Goal: Task Accomplishment & Management: Manage account settings

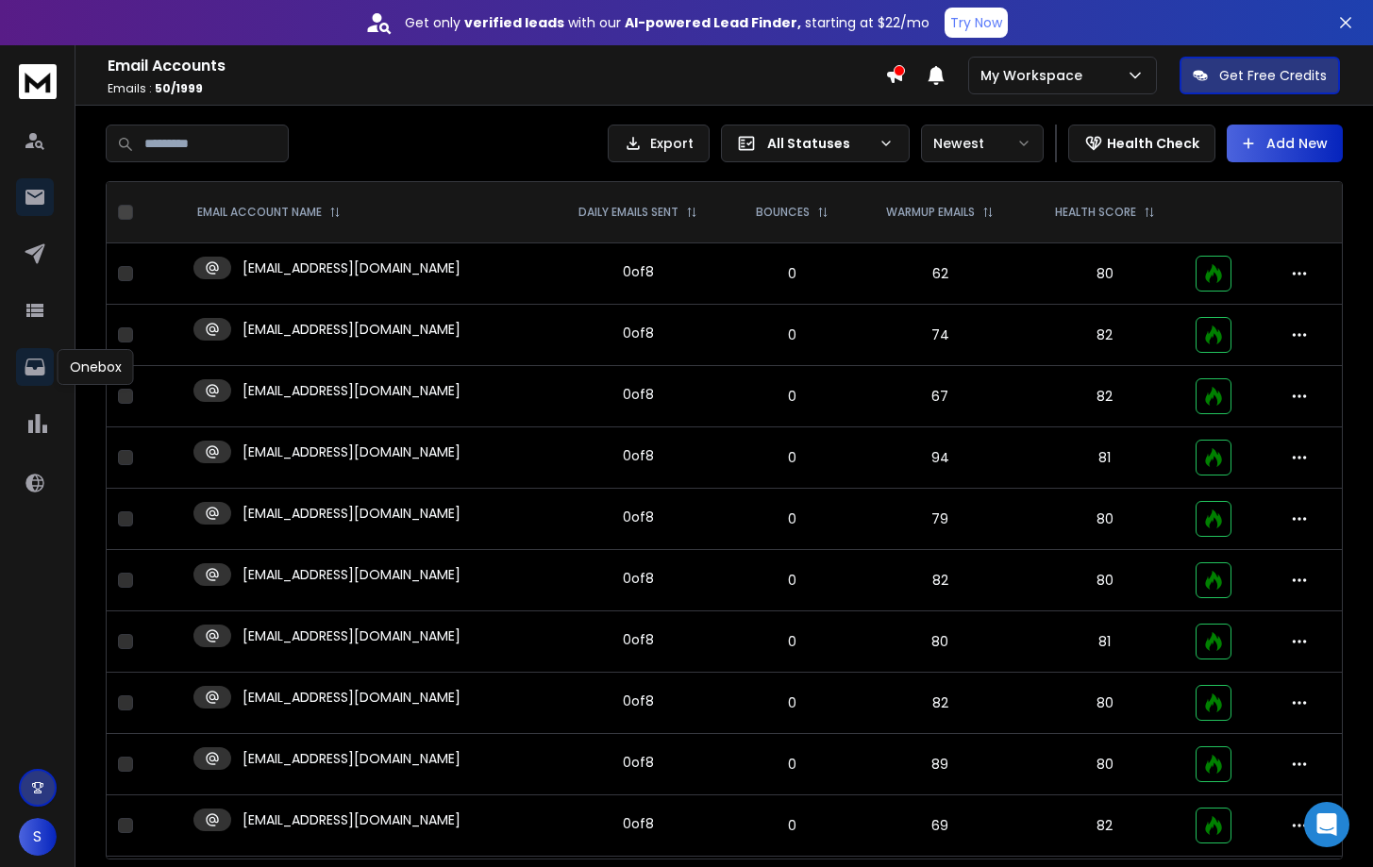
click at [46, 351] on link at bounding box center [35, 367] width 38 height 38
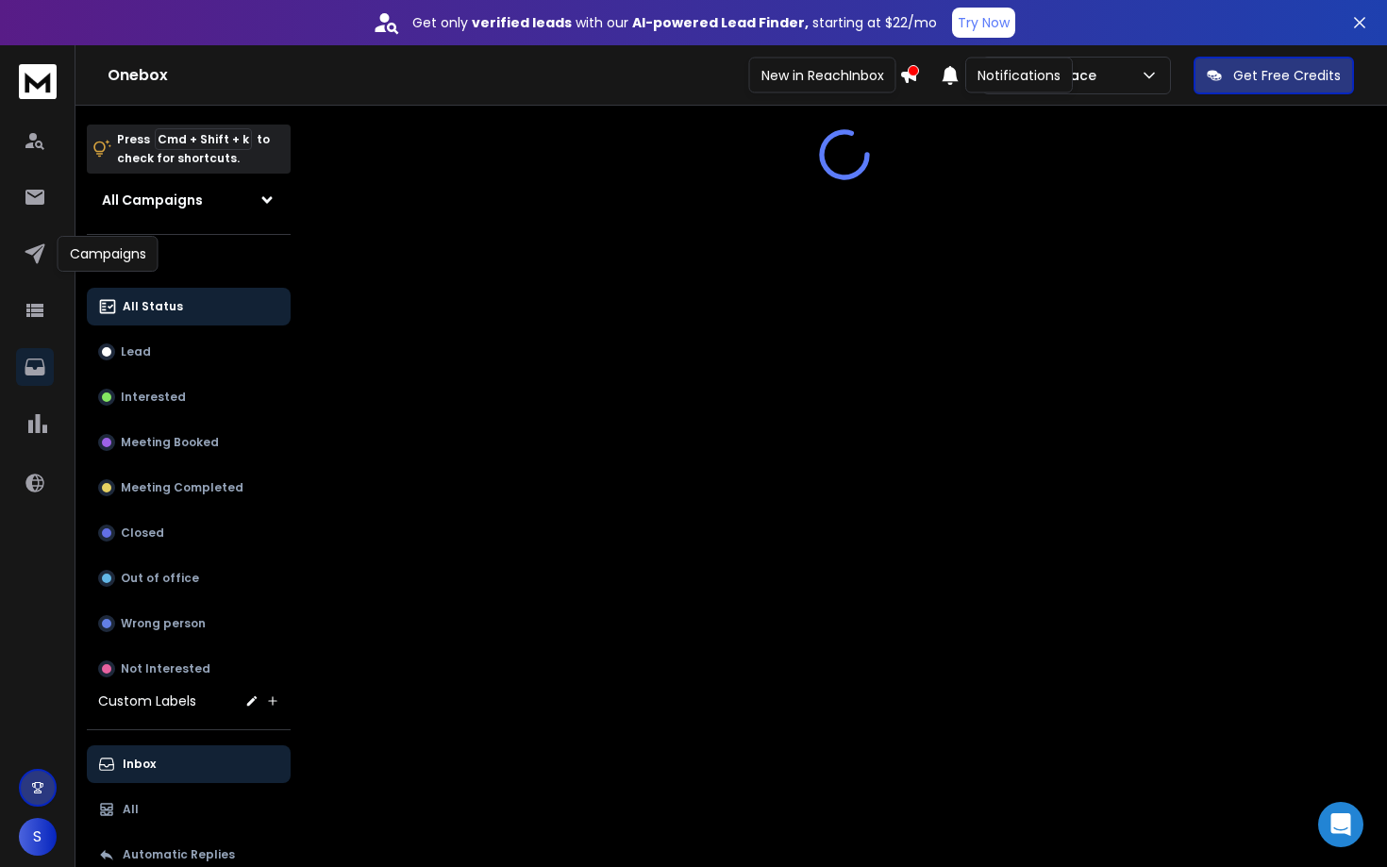
click at [942, 78] on icon at bounding box center [950, 75] width 19 height 19
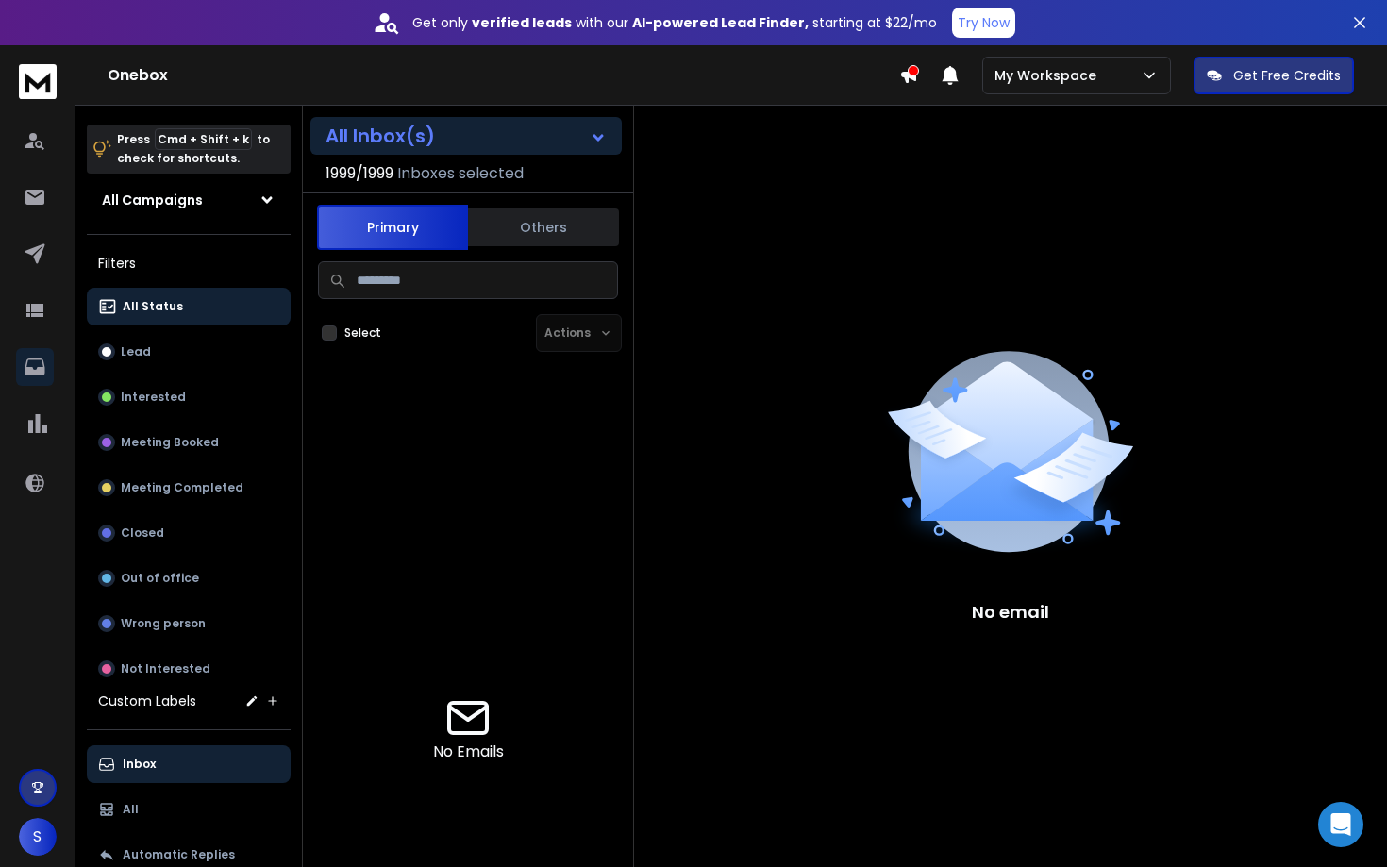
click at [505, 143] on button "All Inbox(s)" at bounding box center [465, 136] width 311 height 38
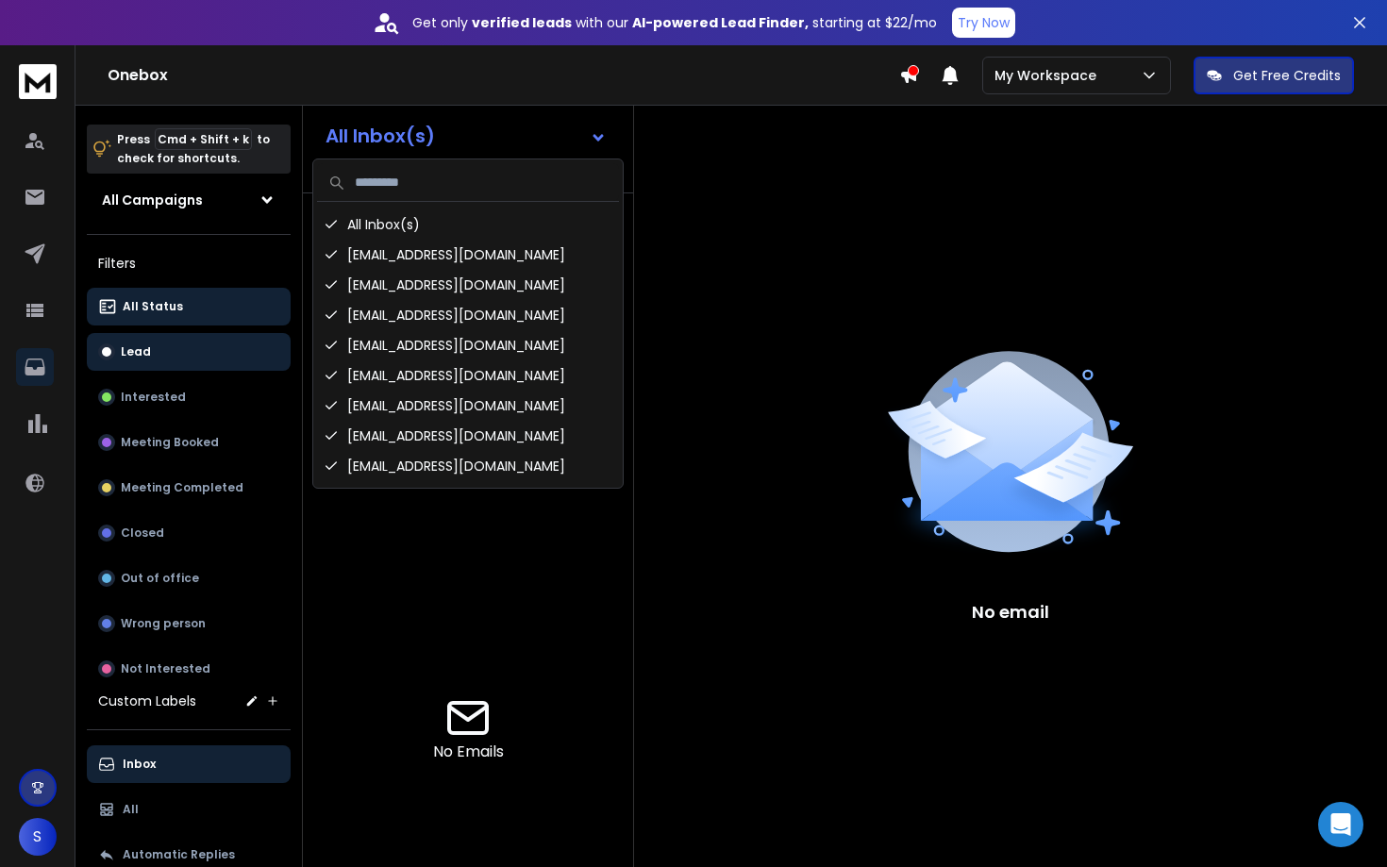
click at [173, 356] on button "Lead" at bounding box center [189, 352] width 204 height 38
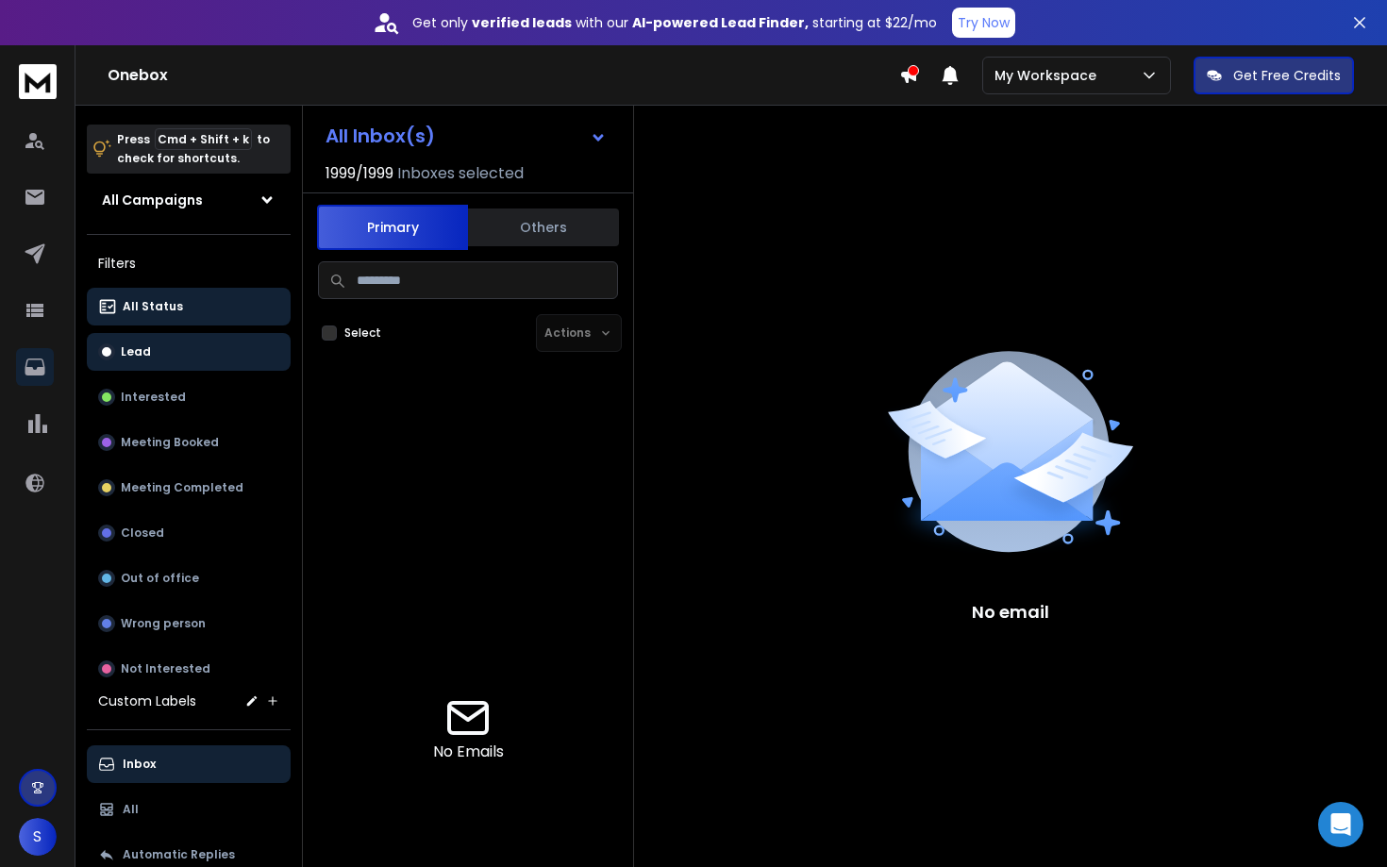
click at [188, 312] on button "All Status" at bounding box center [189, 307] width 204 height 38
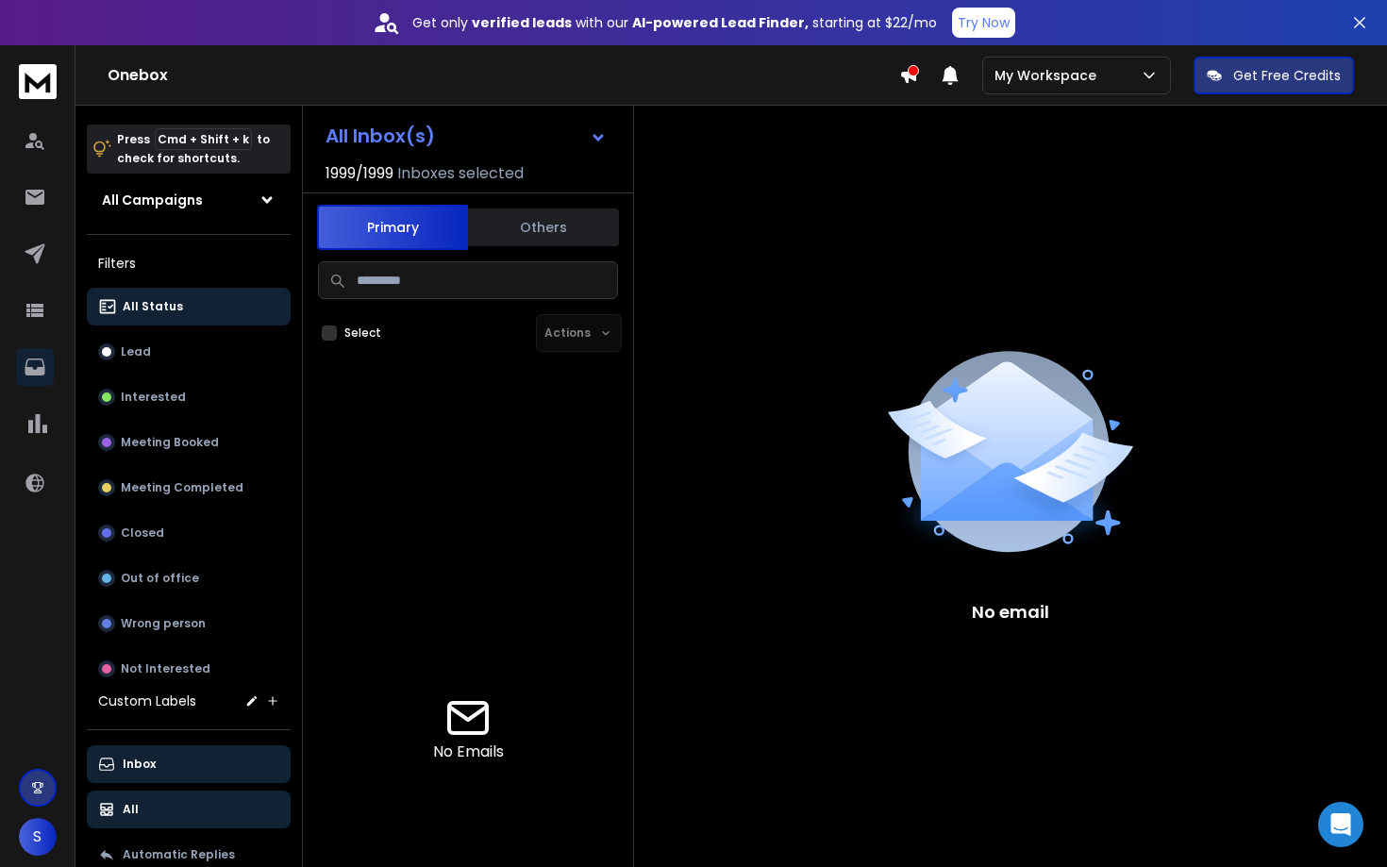
click at [151, 813] on button "All" at bounding box center [189, 810] width 204 height 38
click at [168, 768] on button "Inbox" at bounding box center [189, 765] width 204 height 38
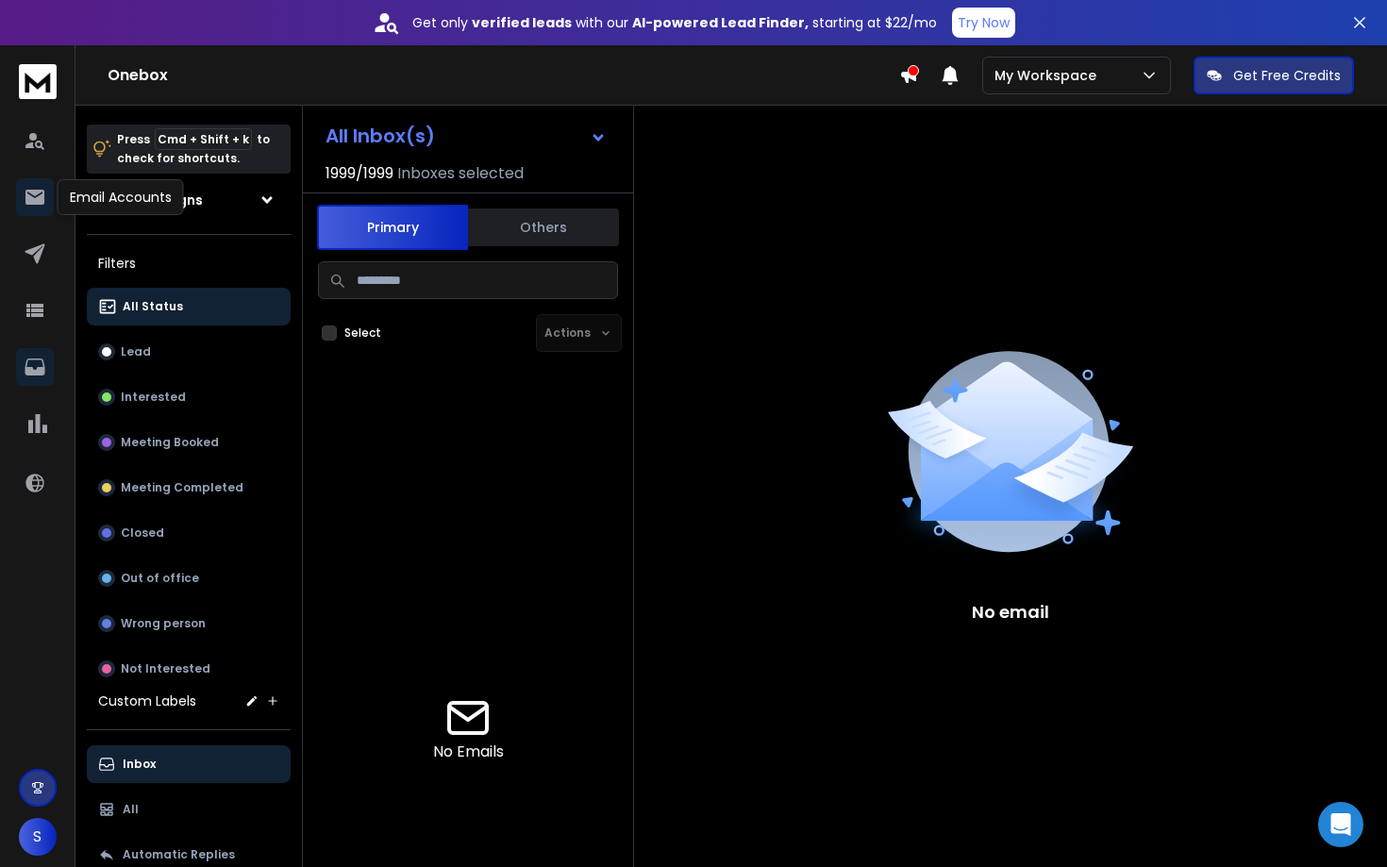
click at [50, 211] on link at bounding box center [35, 197] width 38 height 38
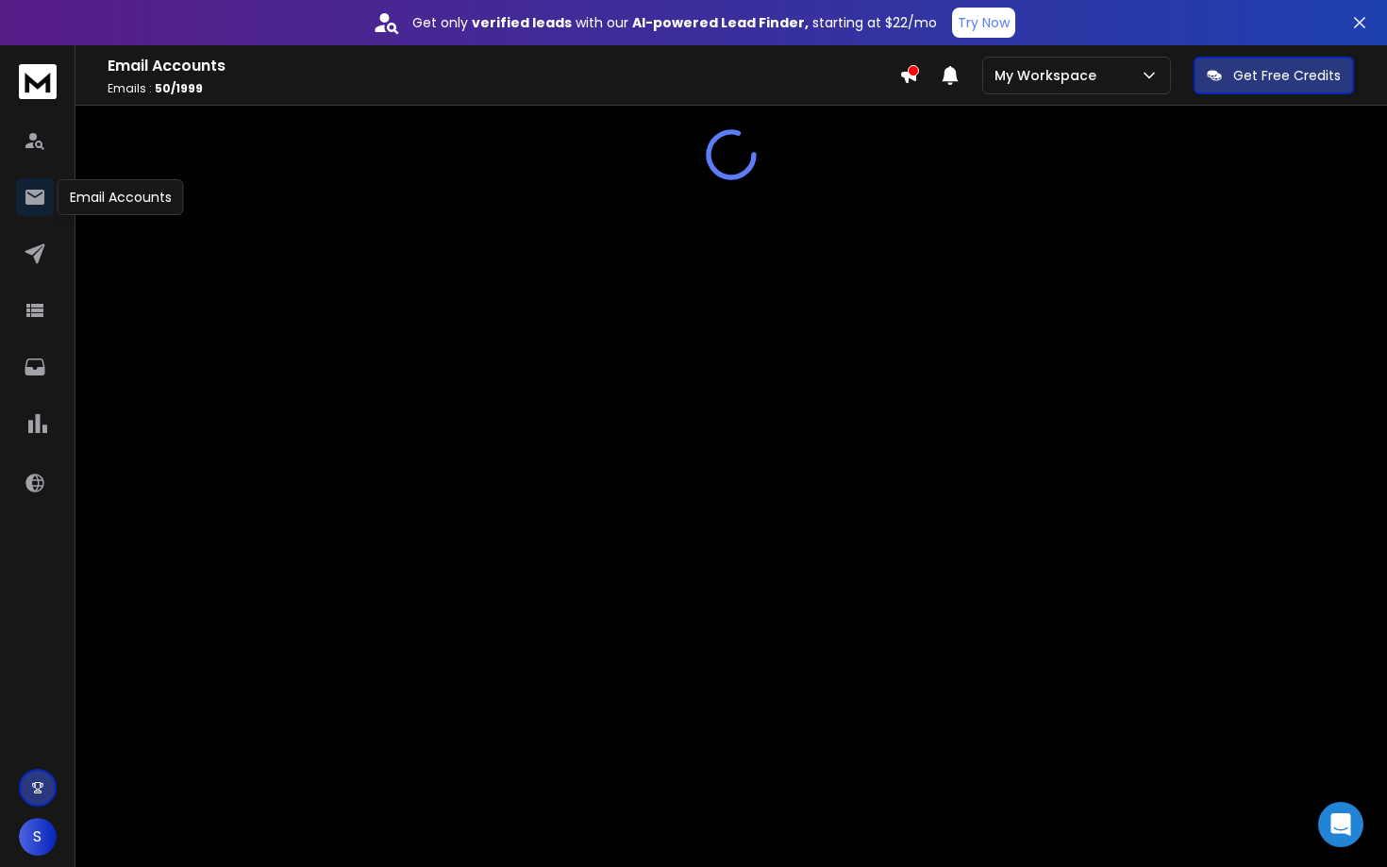
click at [220, 279] on div "Get only verified leads with our AI-powered Lead Finder, starting at $22/mo Try…" at bounding box center [693, 433] width 1387 height 867
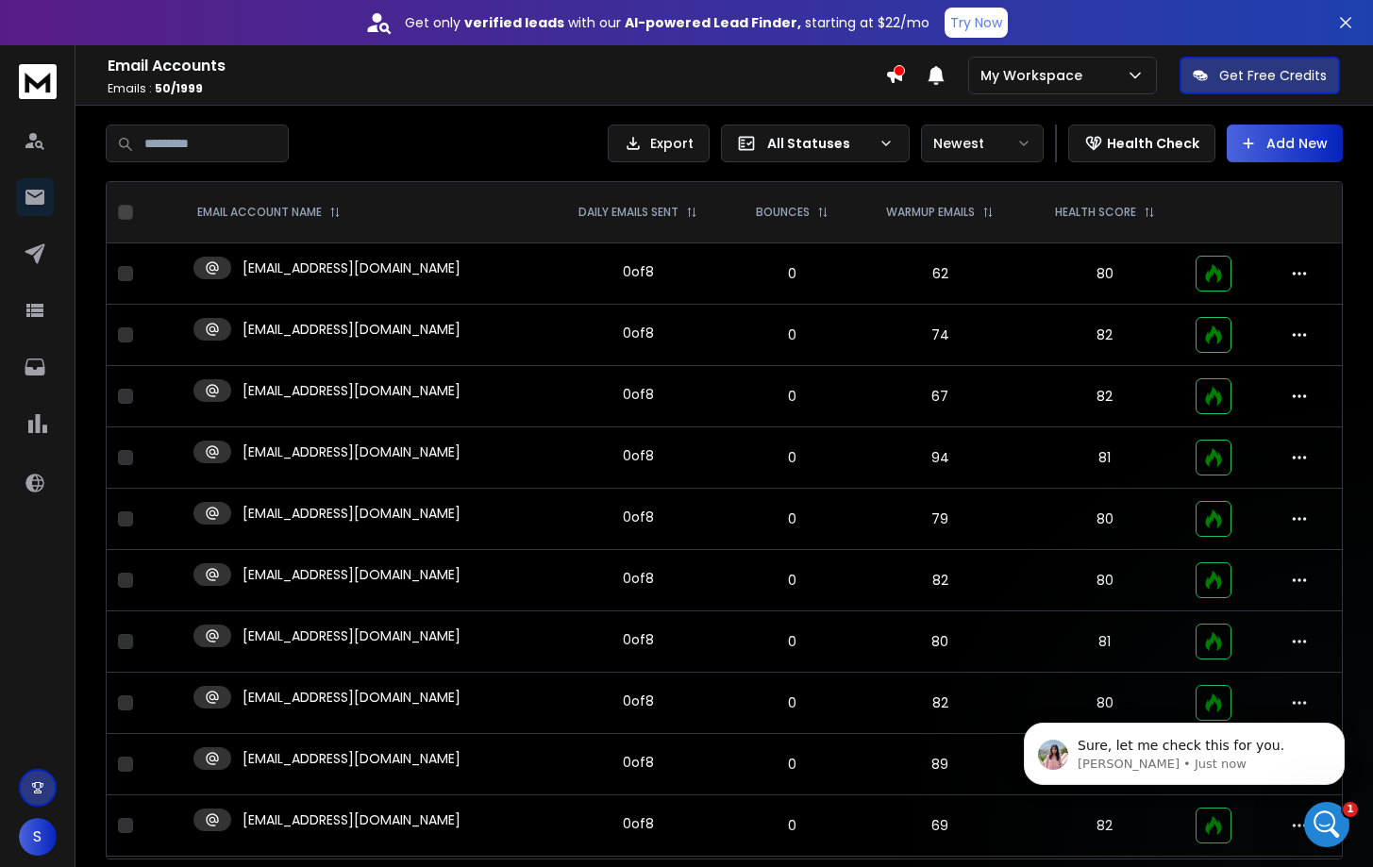
click at [535, 277] on div "rosslinn379@gmail.com" at bounding box center [364, 268] width 342 height 23
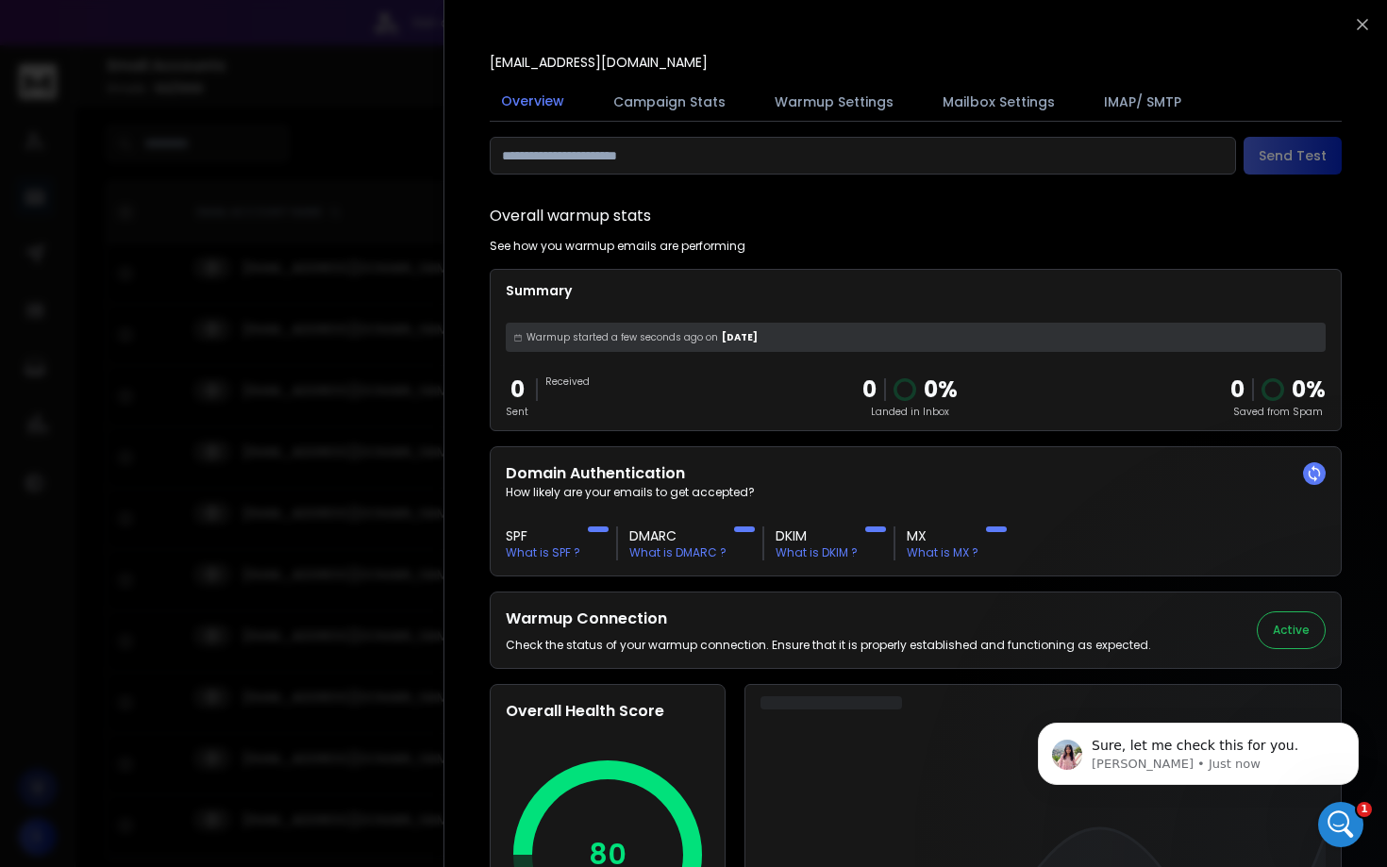
click at [333, 264] on div at bounding box center [693, 433] width 1387 height 867
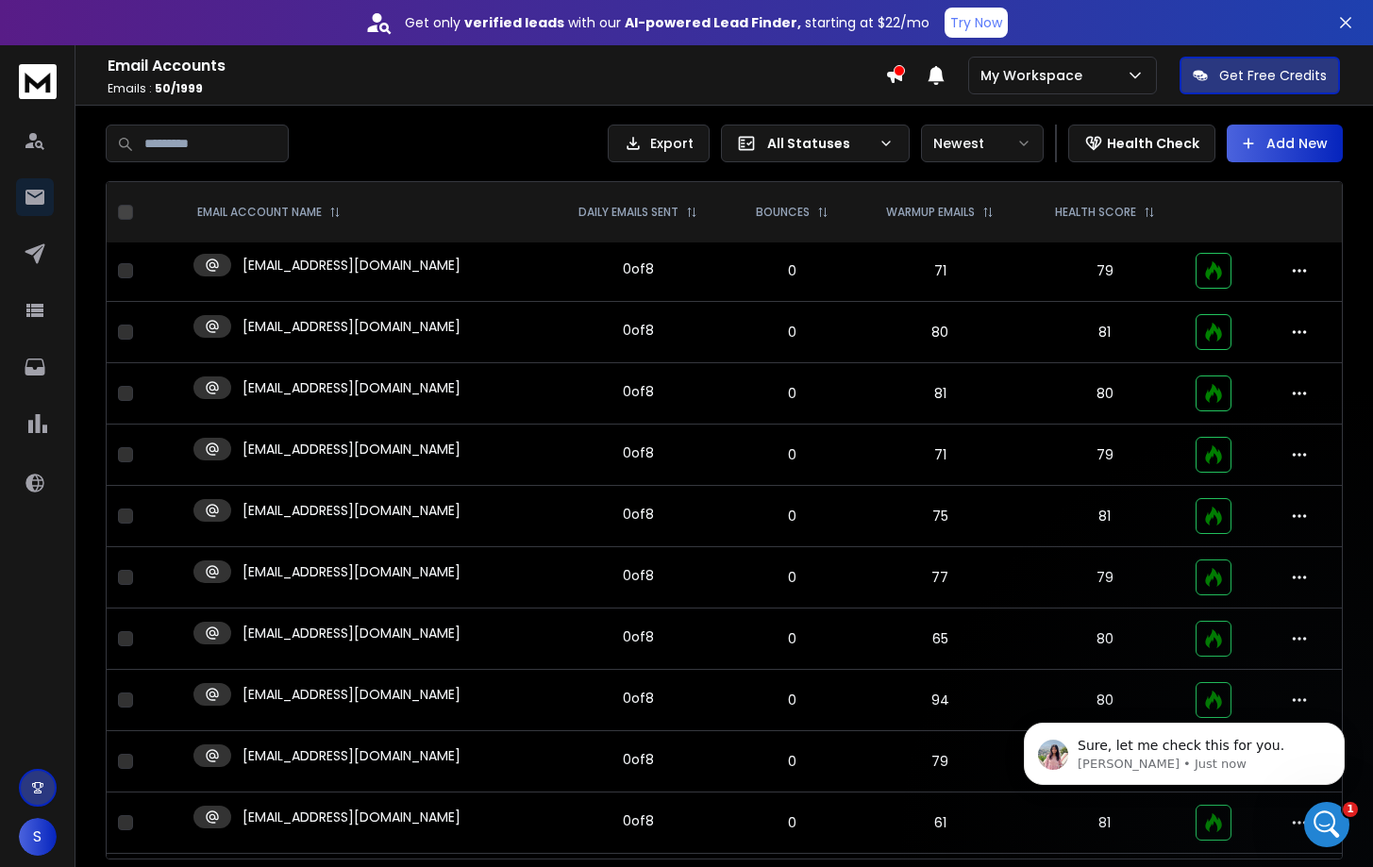
scroll to position [2496, 0]
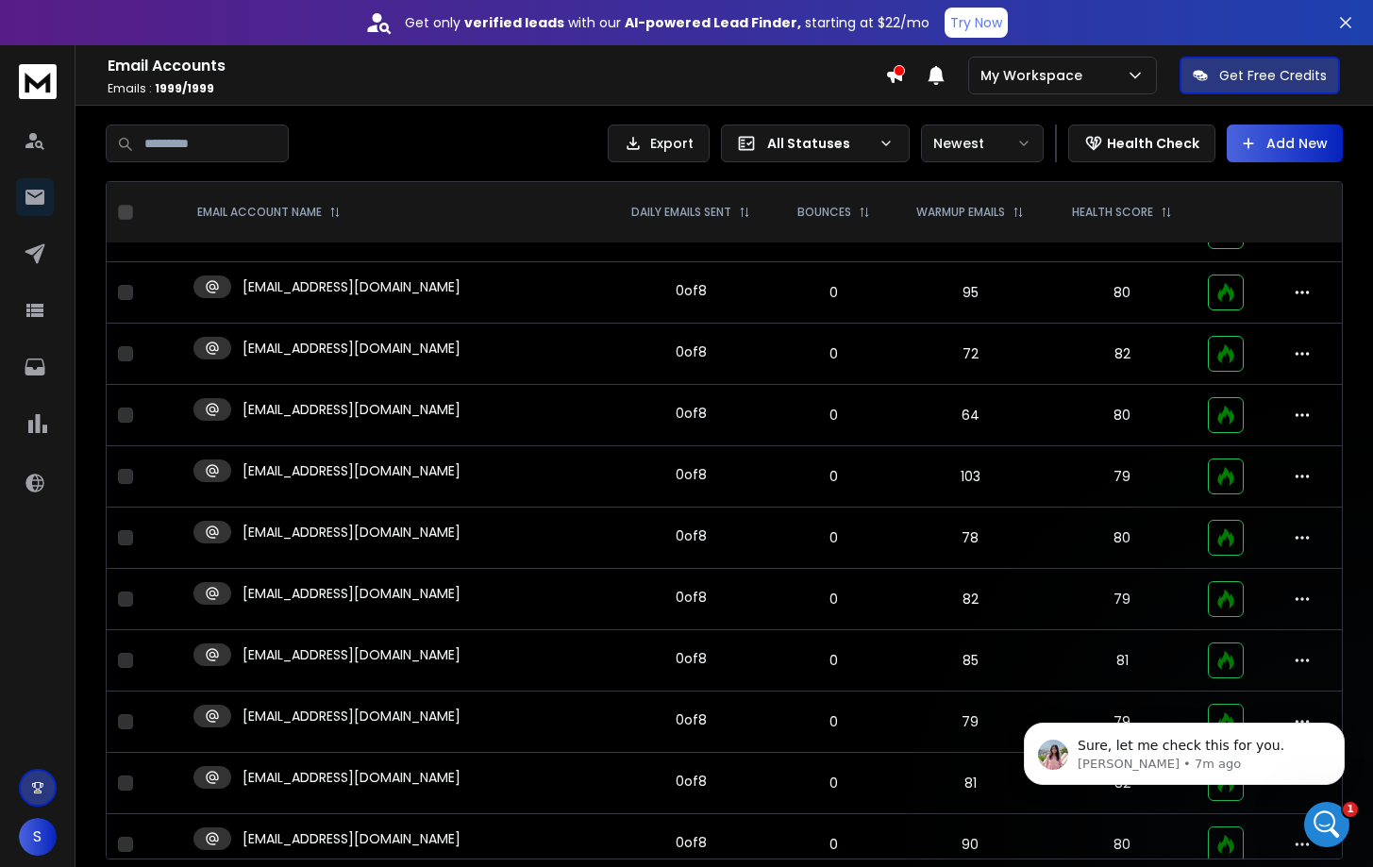
click at [243, 282] on p "Edmundochristoph789@gmail.com" at bounding box center [352, 286] width 218 height 19
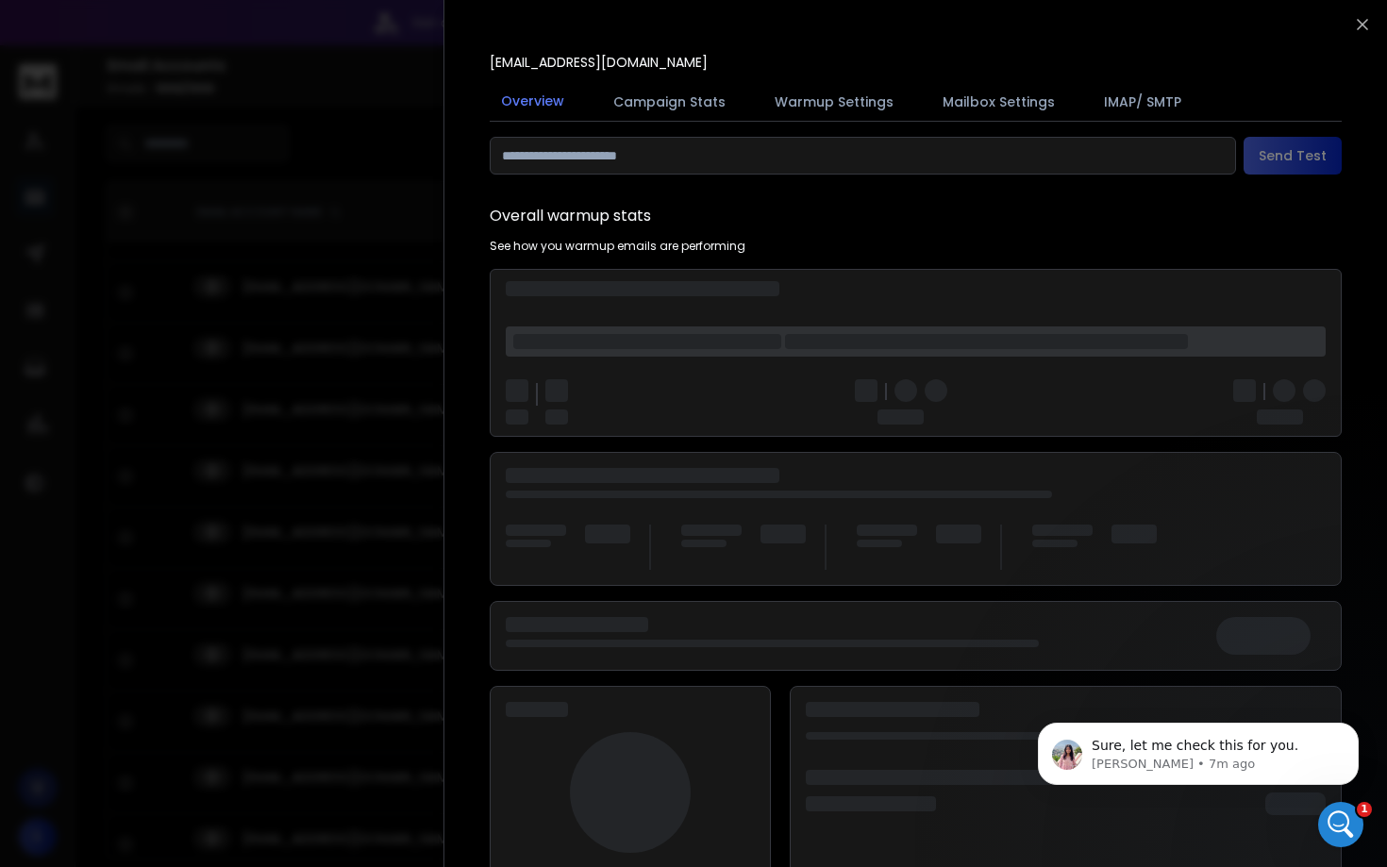
click at [243, 282] on div at bounding box center [693, 433] width 1387 height 867
click at [488, 316] on td "Edmundochristoph789@gmail.com" at bounding box center [394, 292] width 424 height 61
click at [355, 359] on div at bounding box center [693, 433] width 1387 height 867
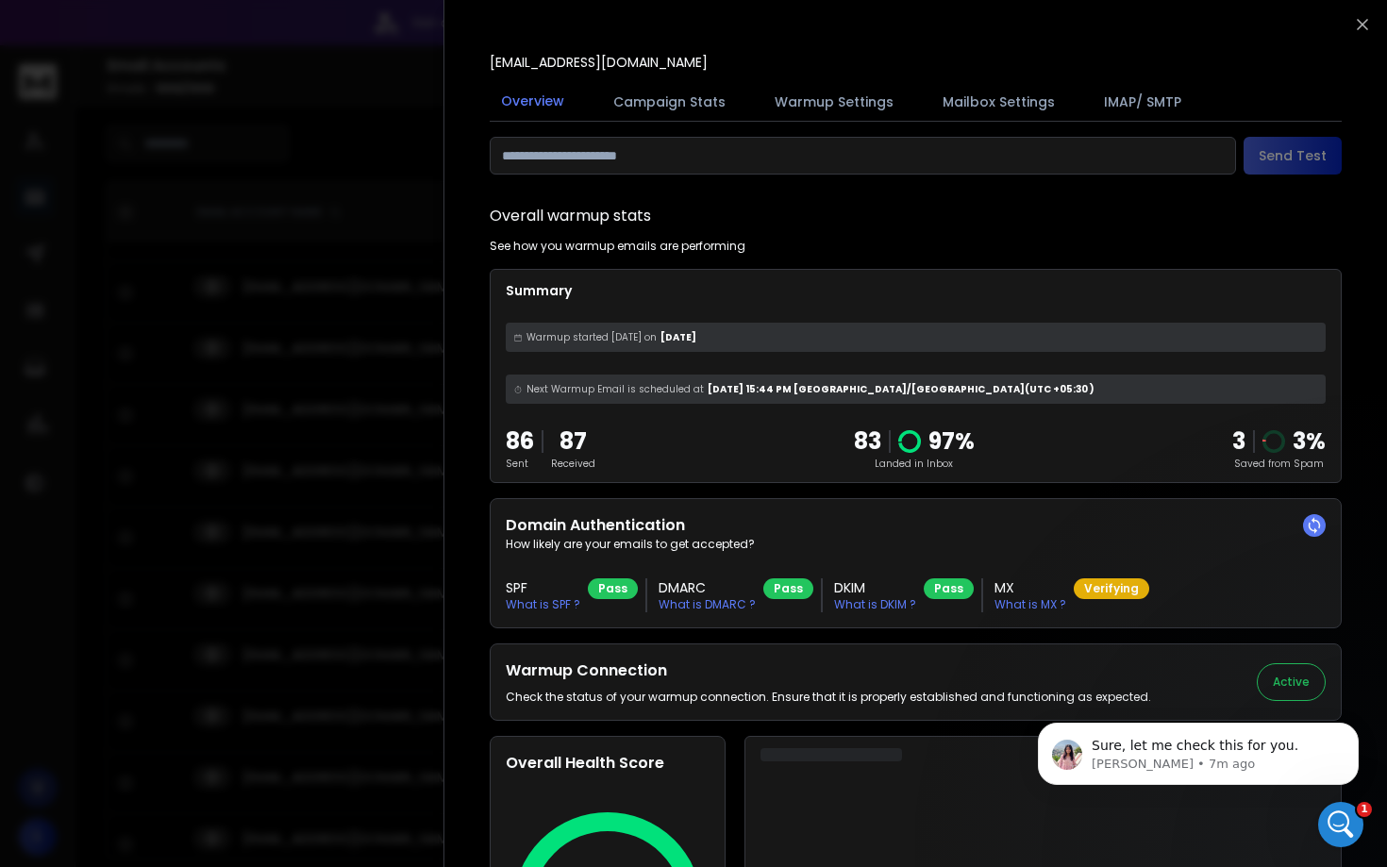
drag, startPoint x: 478, startPoint y: 60, endPoint x: 887, endPoint y: 71, distance: 408.8
click at [887, 71] on div "Edmundochristoph789@gmail.com Overview Campaign Stats Warmup Settings Mailbox S…" at bounding box center [916, 796] width 898 height 1547
copy p "Edmundochristoph789@gmail.com"
click at [294, 529] on div at bounding box center [693, 433] width 1387 height 867
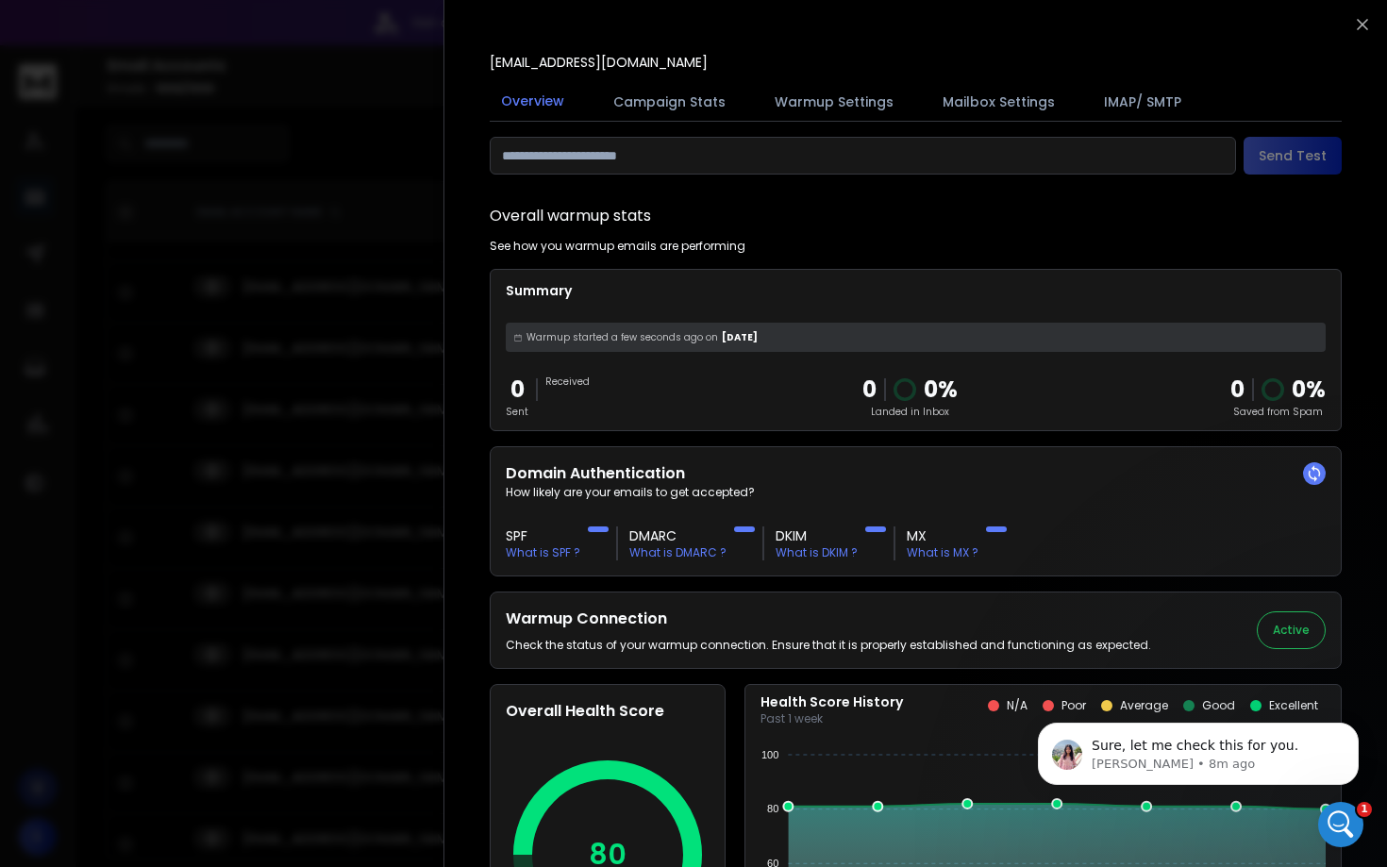
click at [384, 535] on p "dawnmcneely72976@gmail.com" at bounding box center [352, 532] width 218 height 19
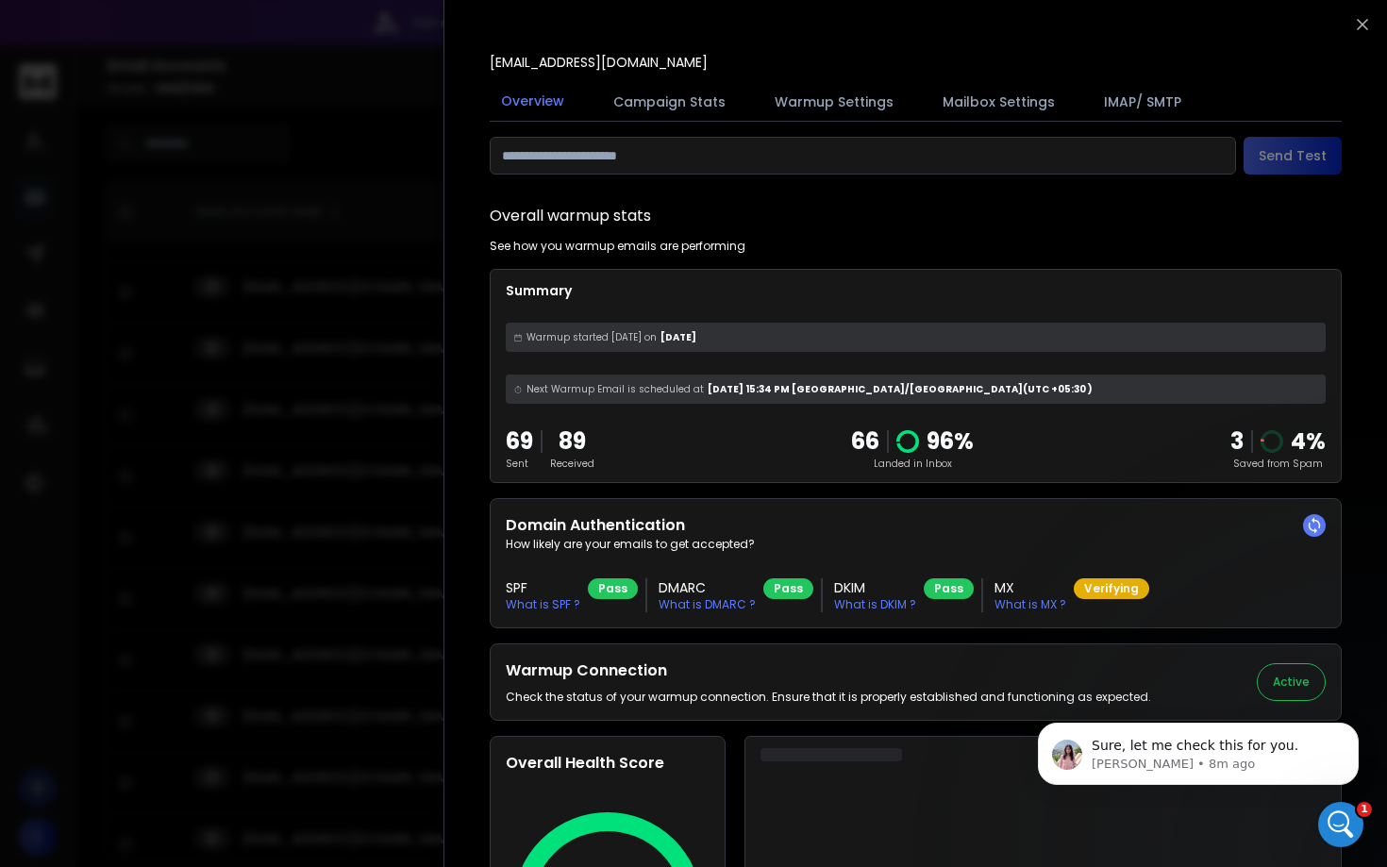
click at [318, 621] on div at bounding box center [693, 433] width 1387 height 867
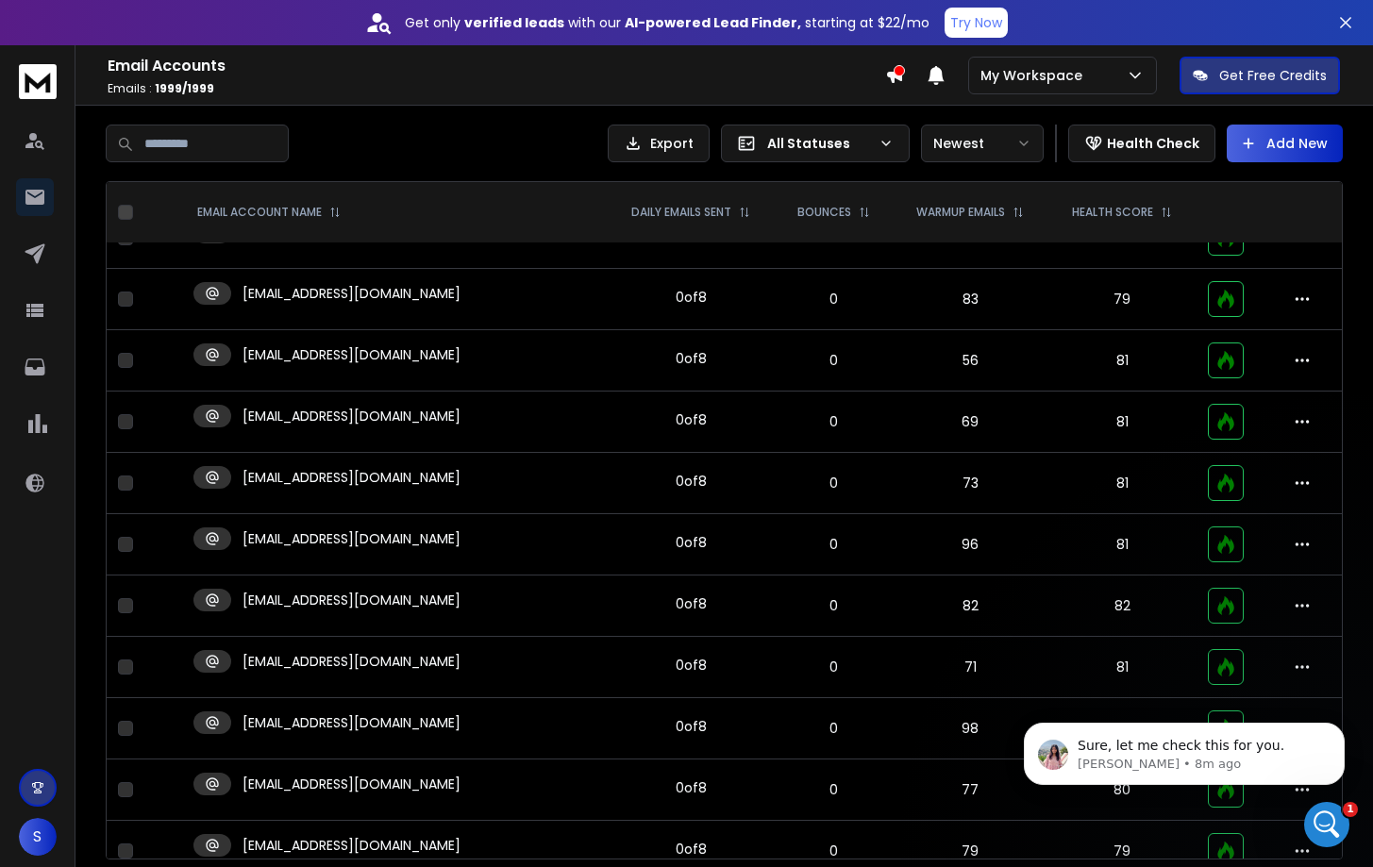
scroll to position [3214, 0]
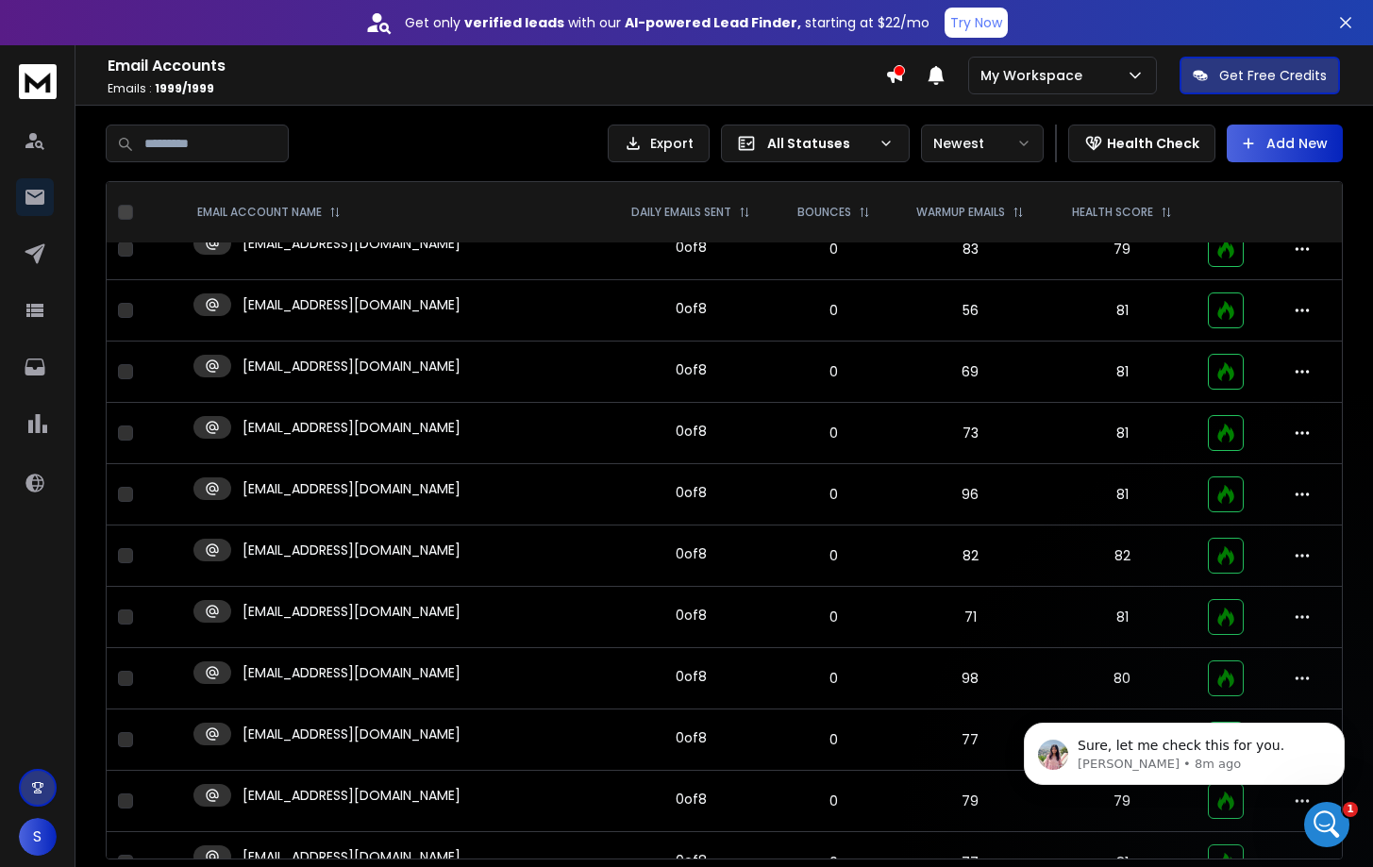
click at [585, 562] on td "jerrysmith629686@gmail.com" at bounding box center [394, 556] width 424 height 61
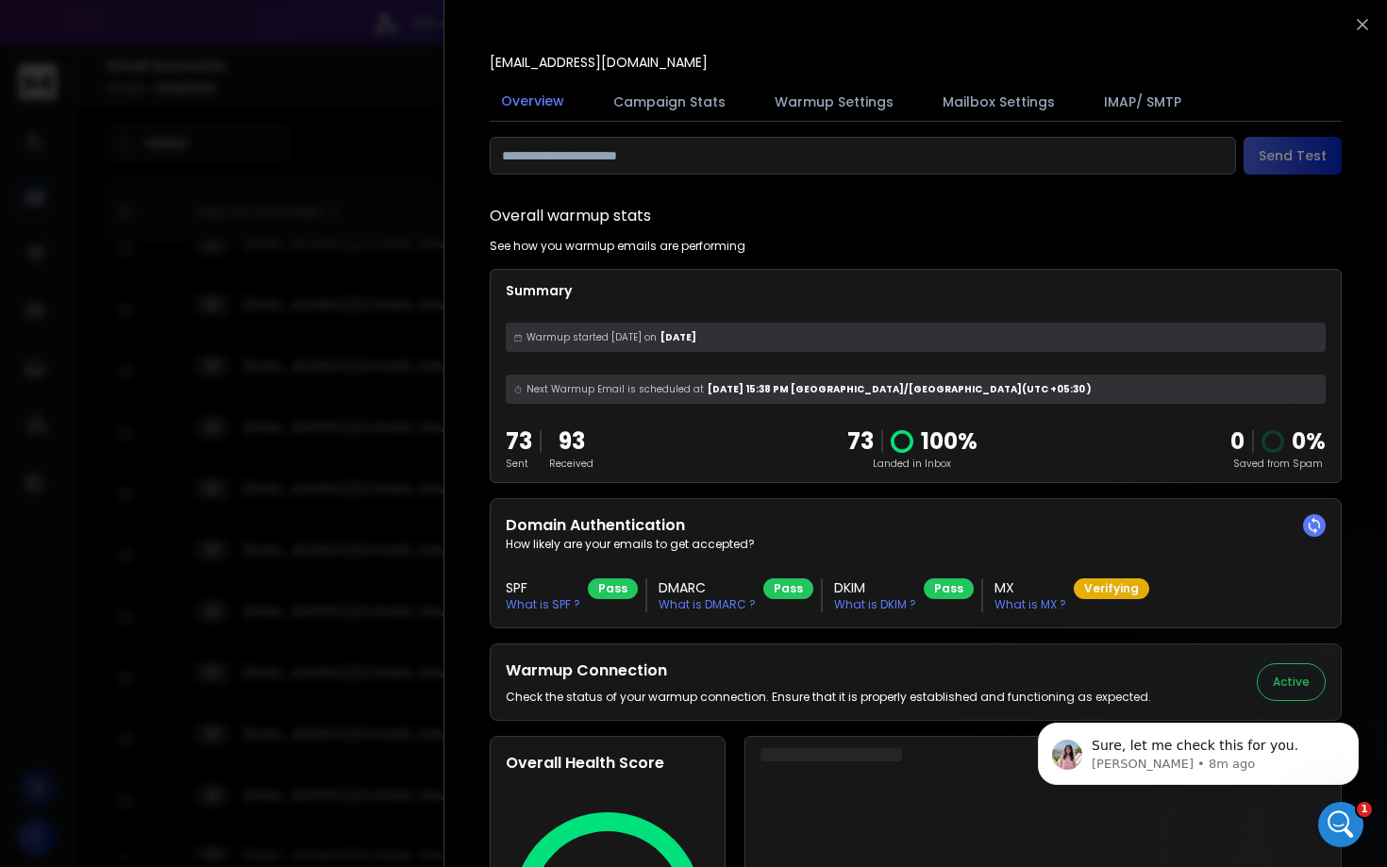
click at [807, 192] on div "Send Test Overall warmup stats See how you warmup emails are performing Summary…" at bounding box center [916, 838] width 852 height 1402
click at [354, 115] on div at bounding box center [693, 433] width 1387 height 867
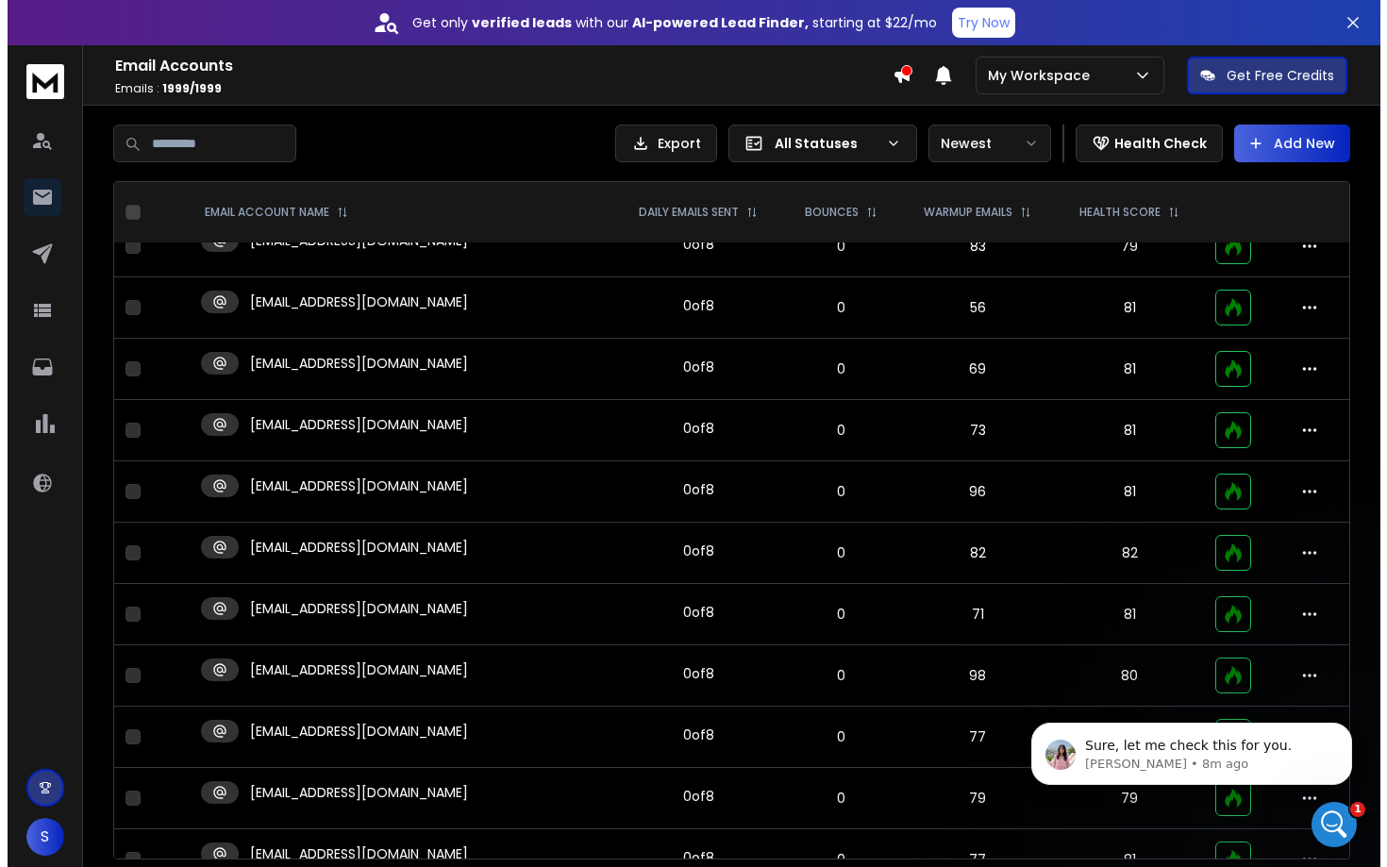
scroll to position [3218, 0]
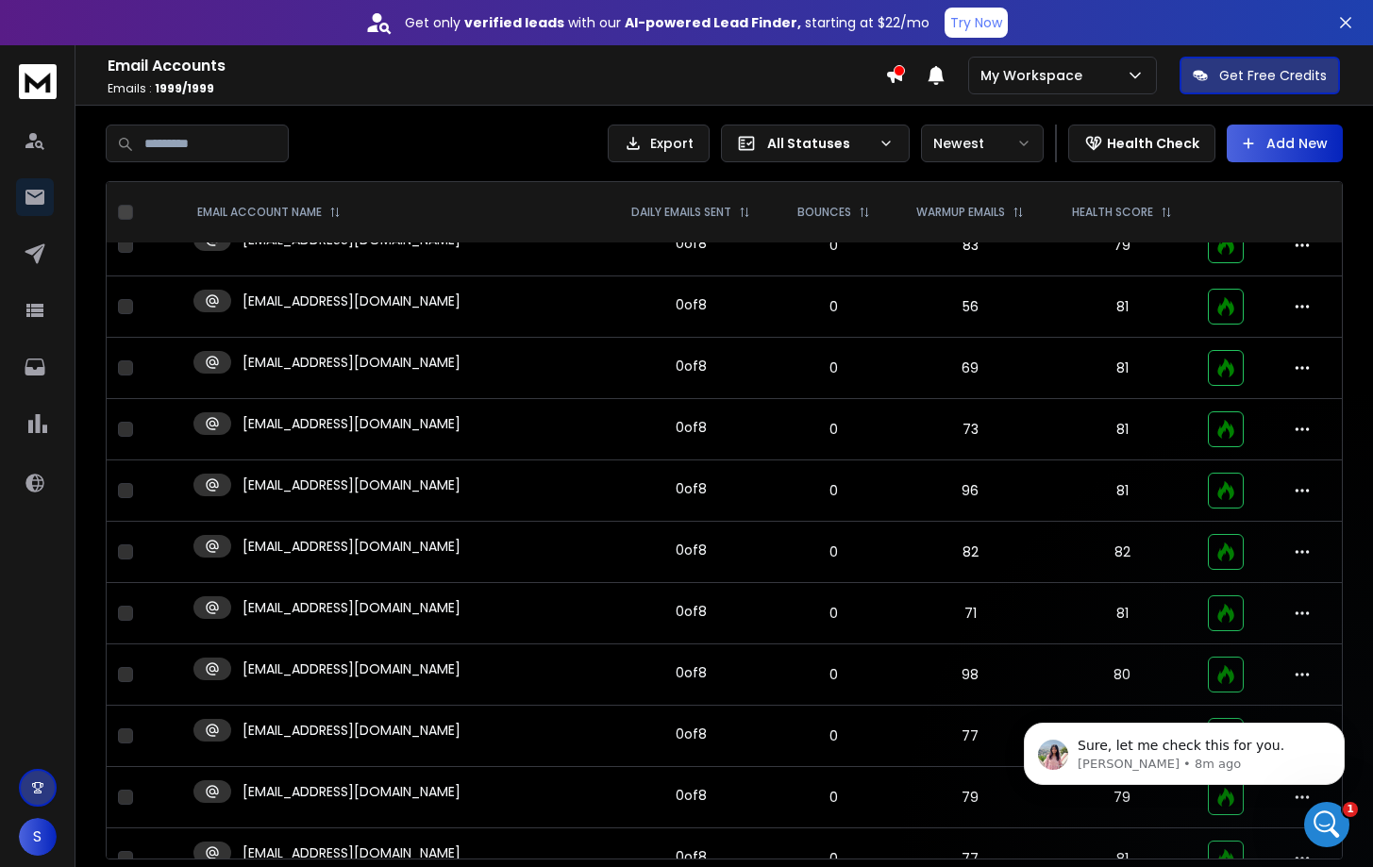
click at [550, 440] on td "karlaskyla739695@gmail.com" at bounding box center [394, 429] width 424 height 61
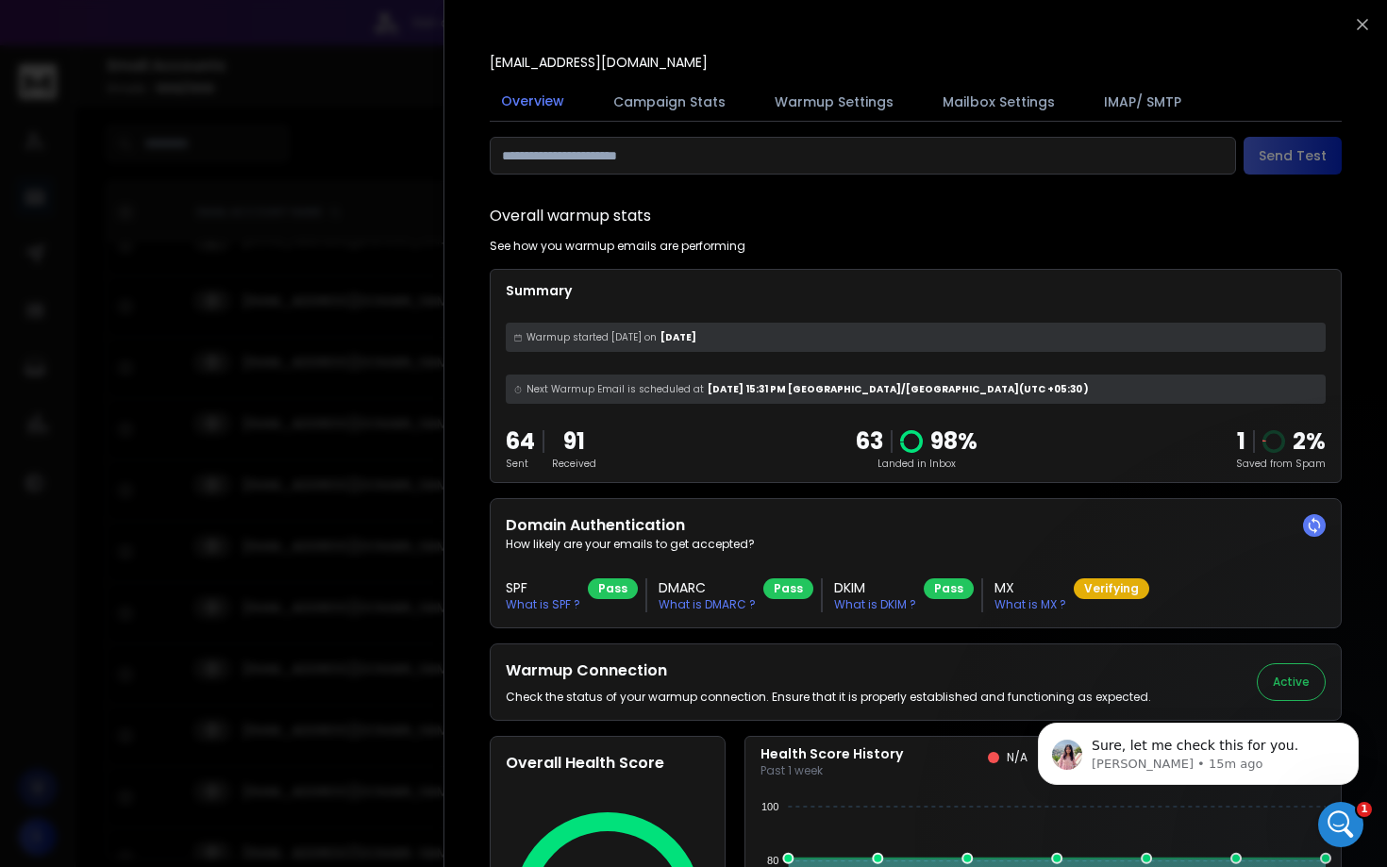
click at [445, 277] on div "Multi Select Table Sheet karlaskyla739695@gmail.com Overview Campaign Stats War…" at bounding box center [916, 433] width 944 height 867
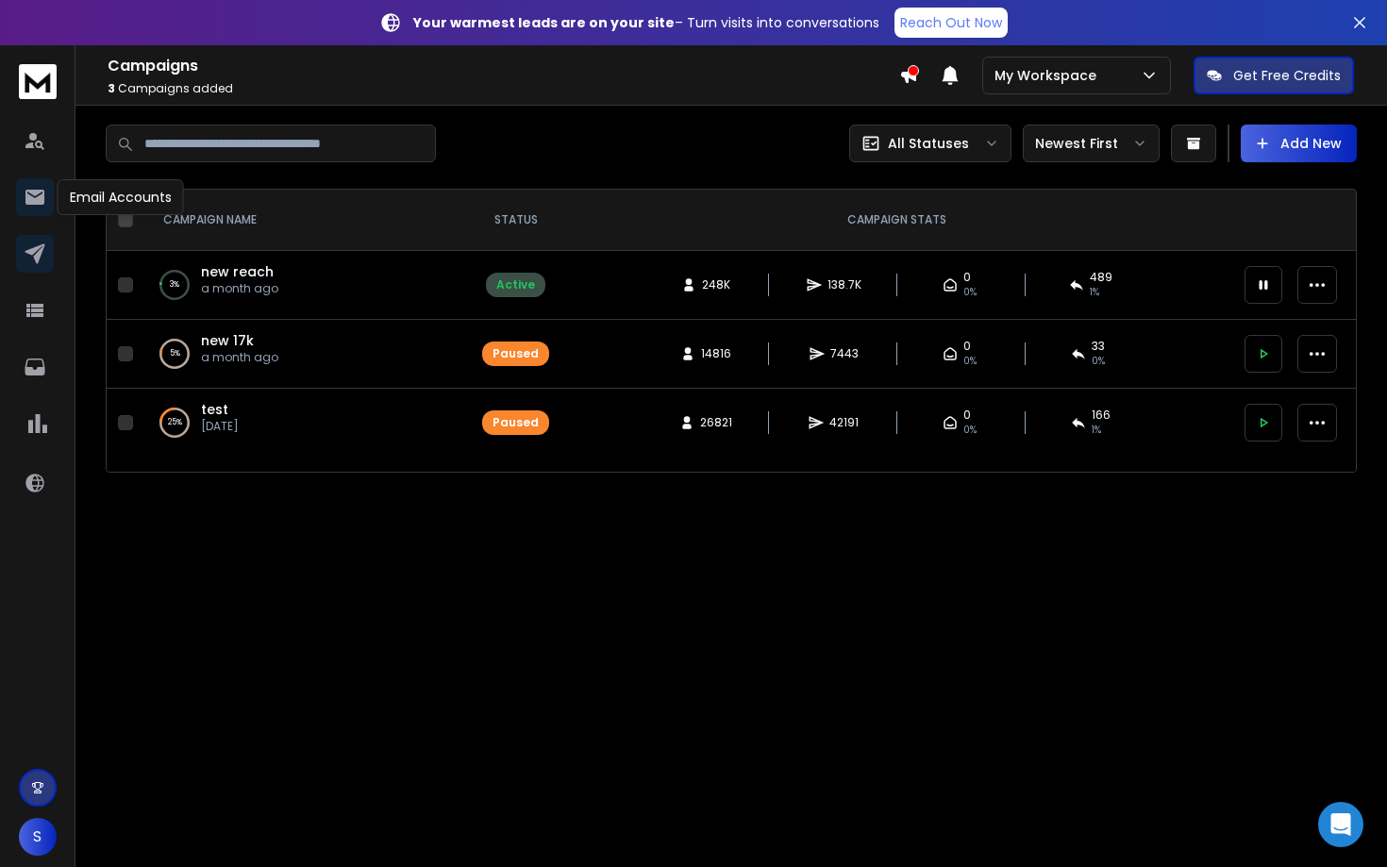
click at [29, 192] on icon at bounding box center [34, 197] width 19 height 15
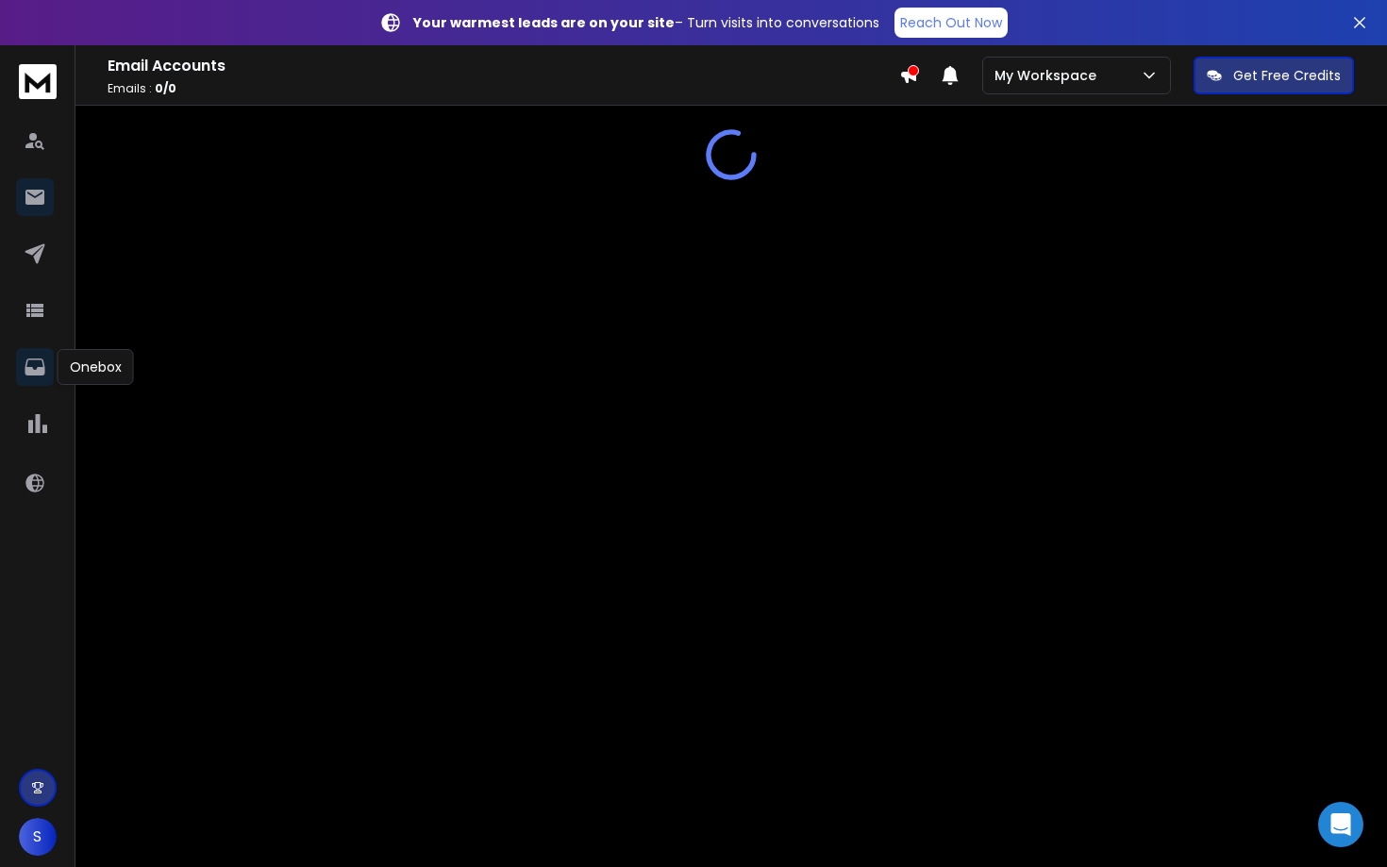
click at [42, 362] on icon at bounding box center [35, 367] width 23 height 23
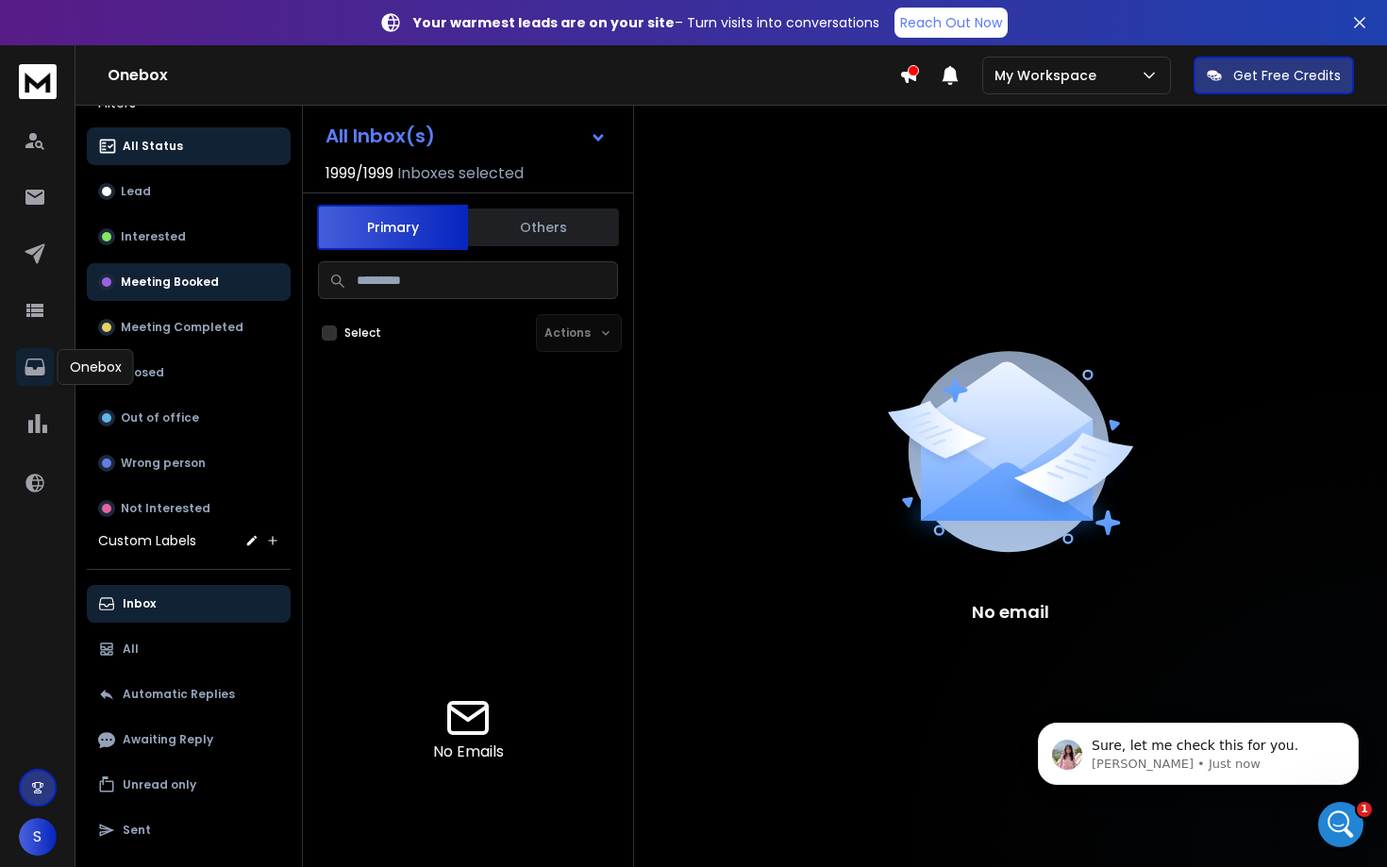
scroll to position [217, 0]
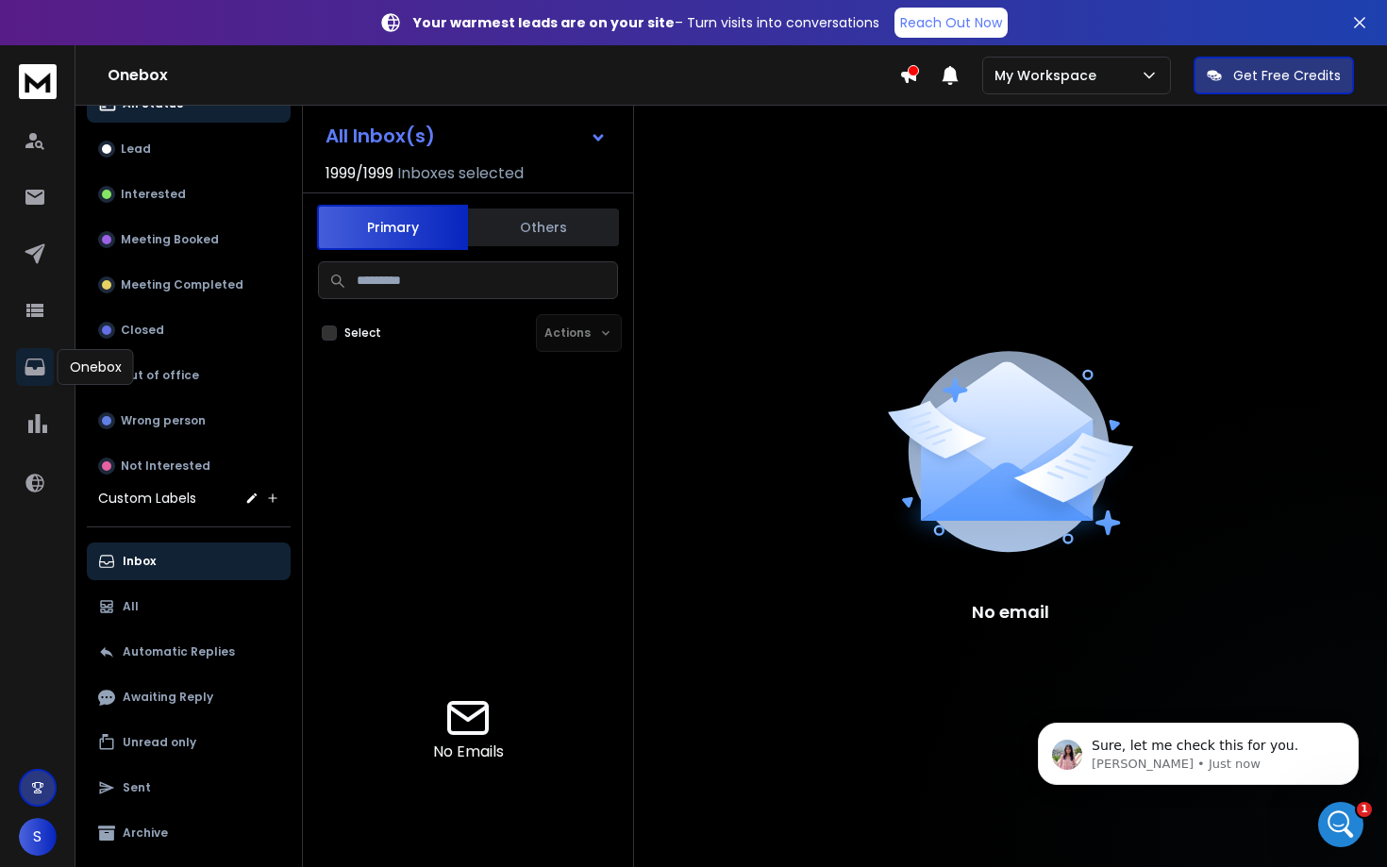
click at [180, 564] on button "Inbox" at bounding box center [189, 562] width 204 height 38
click at [173, 588] on button "All" at bounding box center [189, 607] width 204 height 38
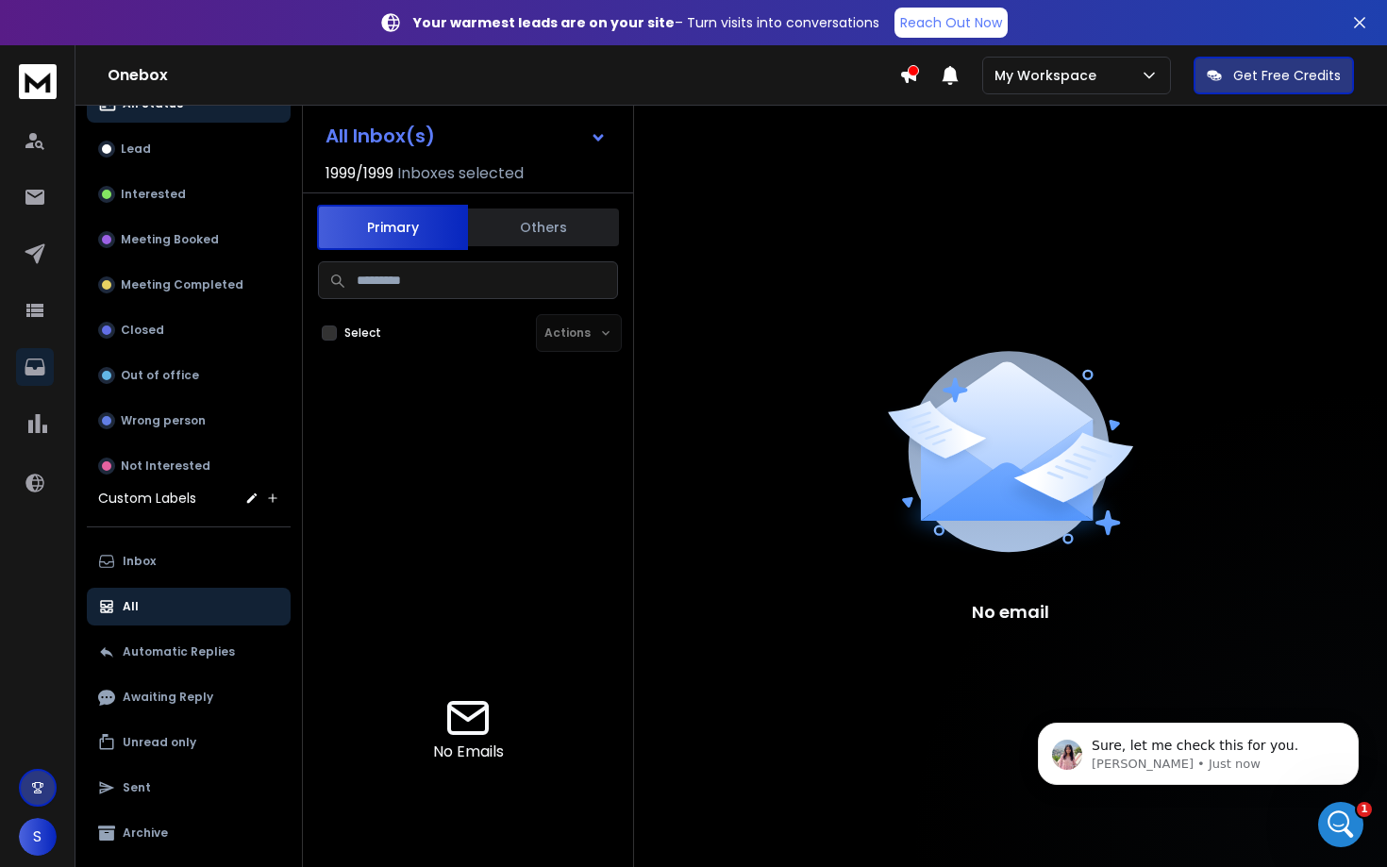
click at [571, 219] on button "Others" at bounding box center [543, 228] width 151 height 42
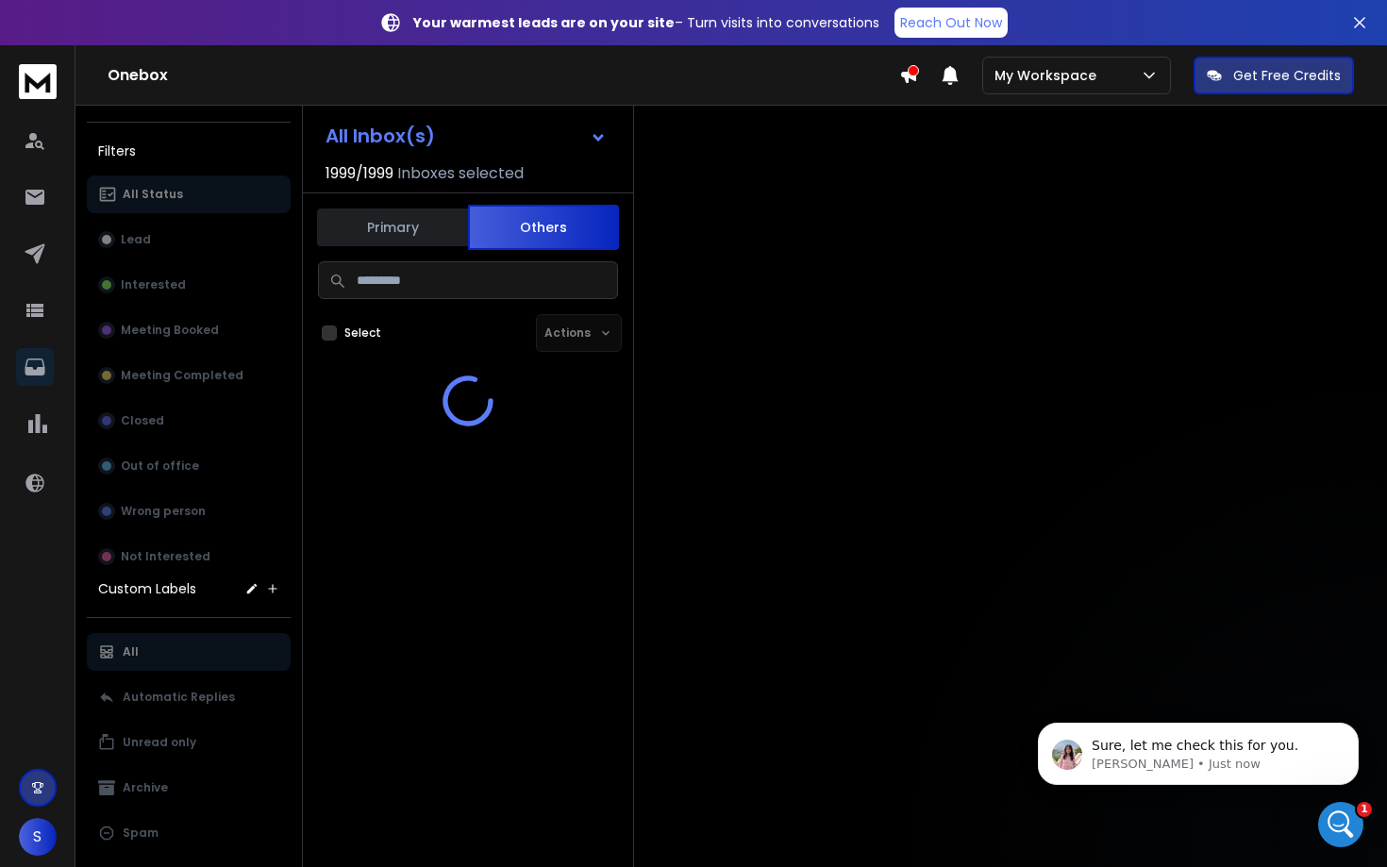
scroll to position [126, 0]
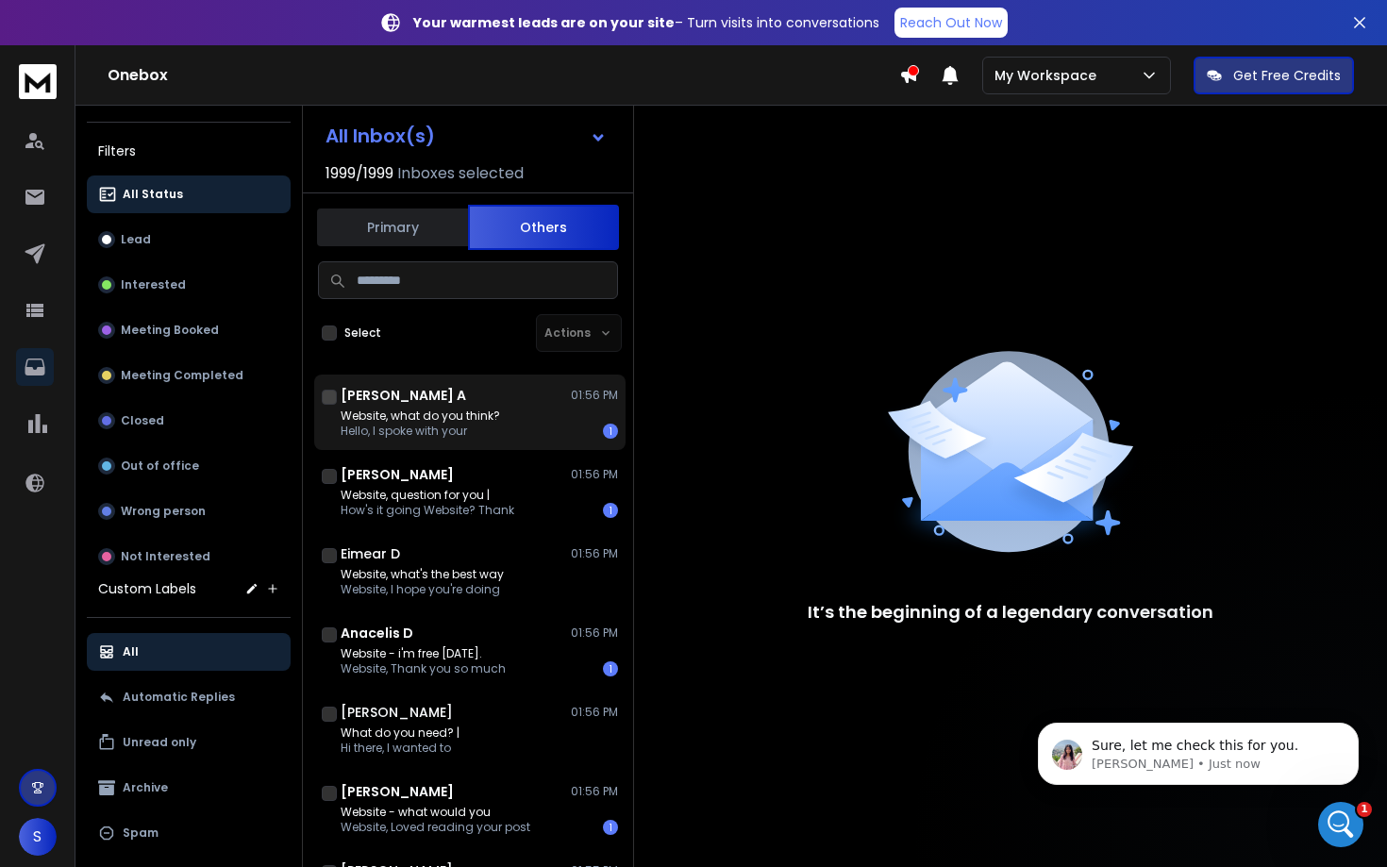
click at [327, 398] on button "button" at bounding box center [329, 397] width 15 height 15
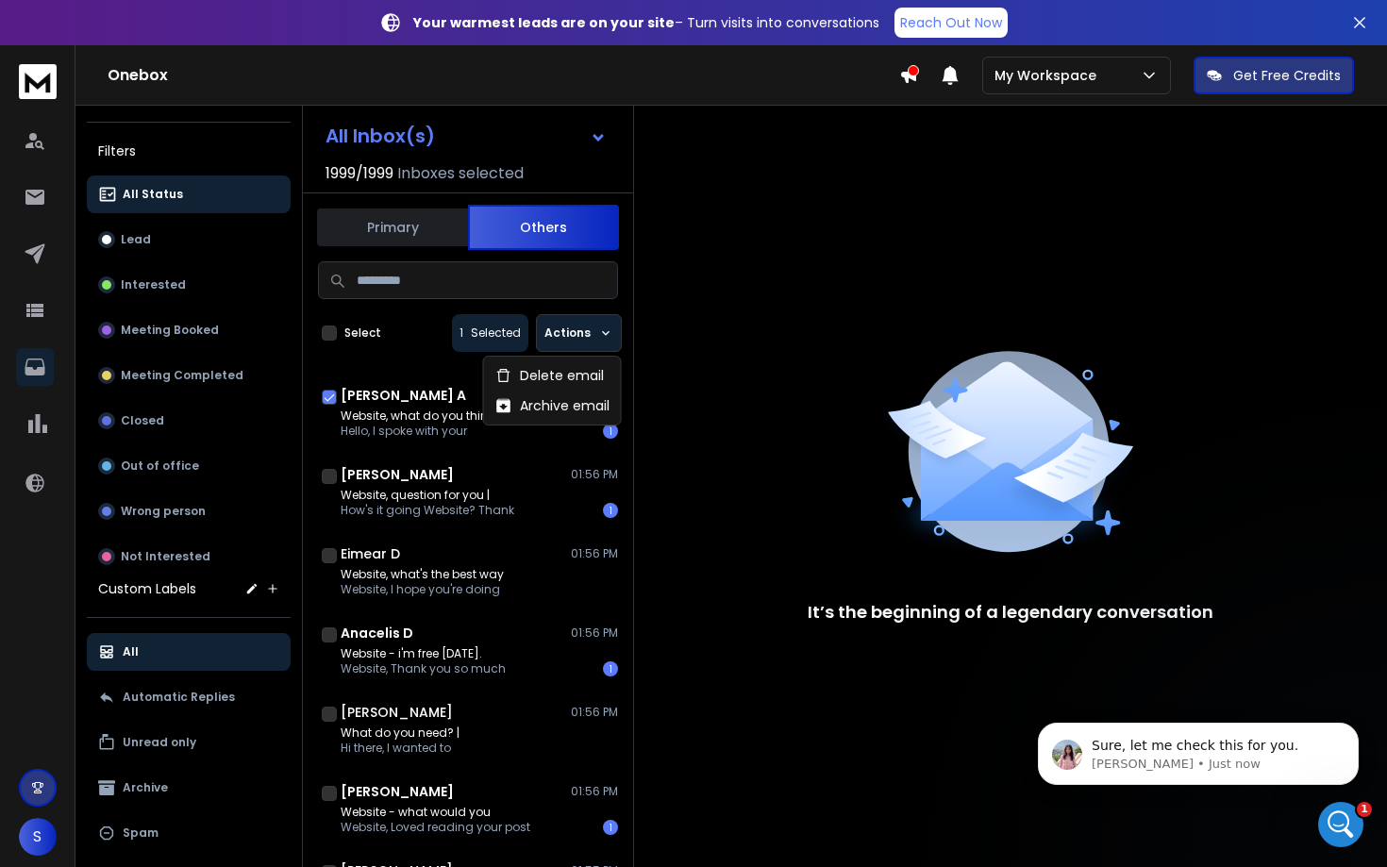
click at [581, 334] on p "Actions" at bounding box center [568, 333] width 46 height 15
click at [703, 361] on div "It’s the beginning of a legendary conversation" at bounding box center [1010, 474] width 753 height 737
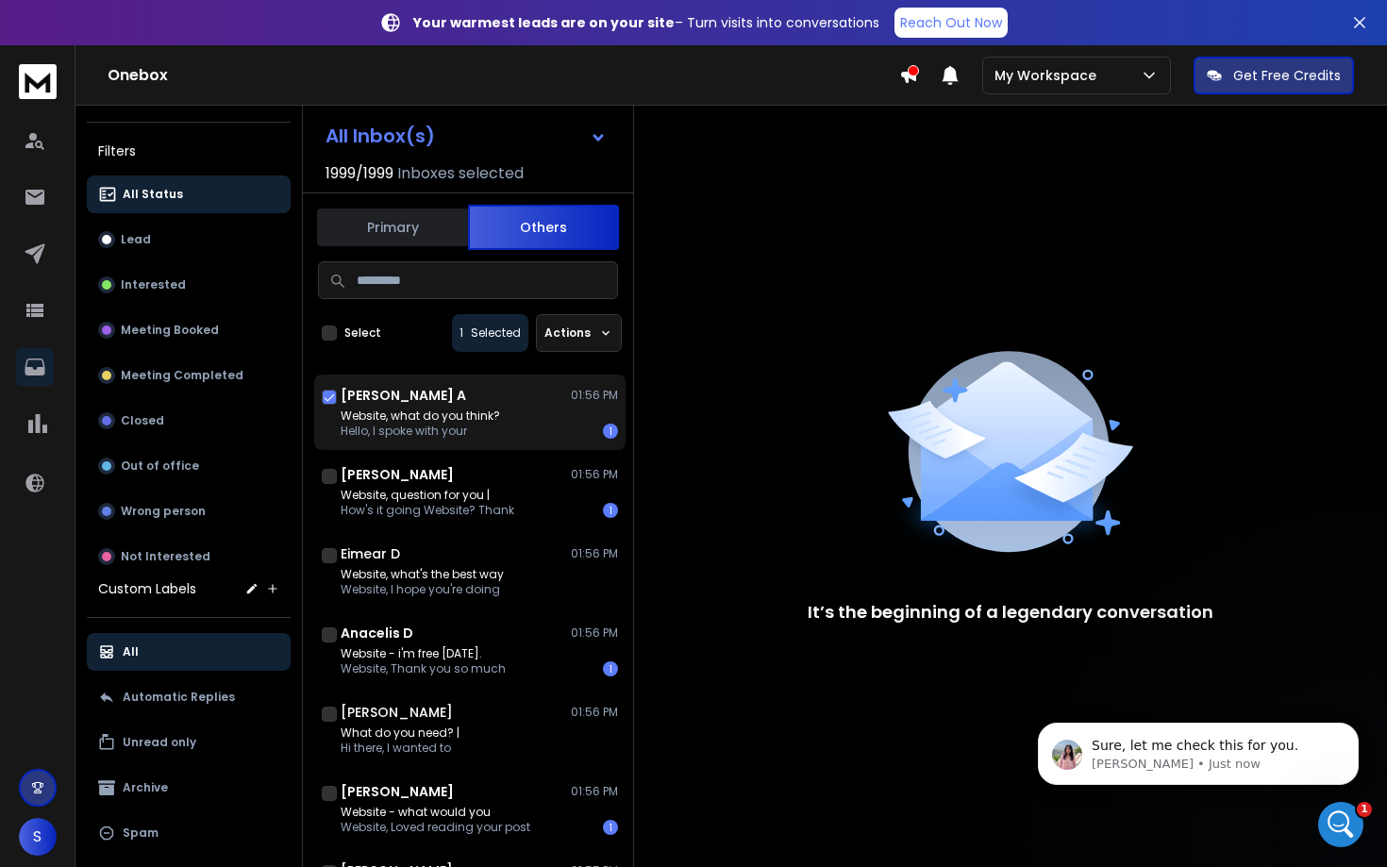
click at [327, 394] on button "button" at bounding box center [329, 397] width 15 height 15
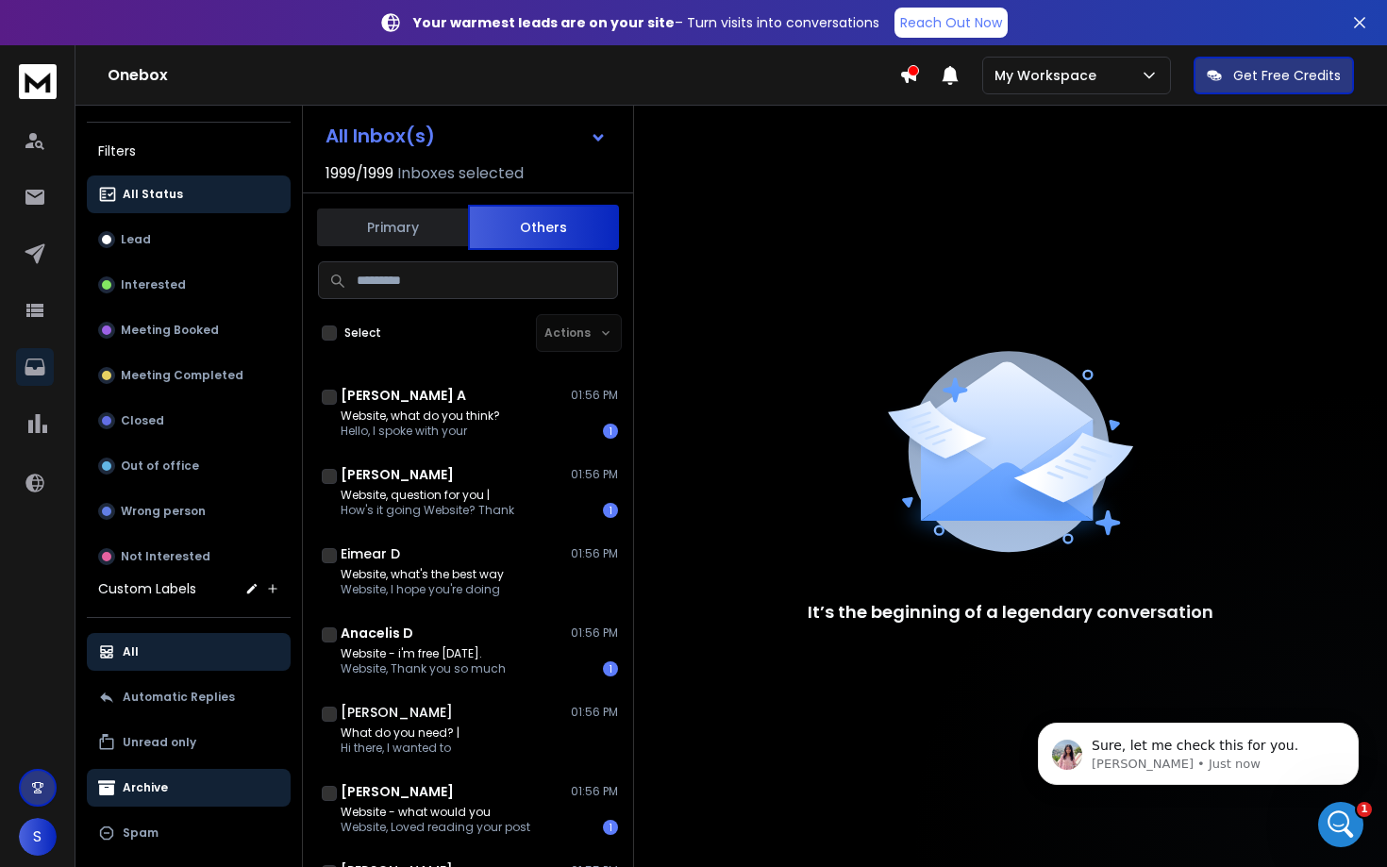
click at [141, 780] on p "Archive" at bounding box center [145, 787] width 45 height 15
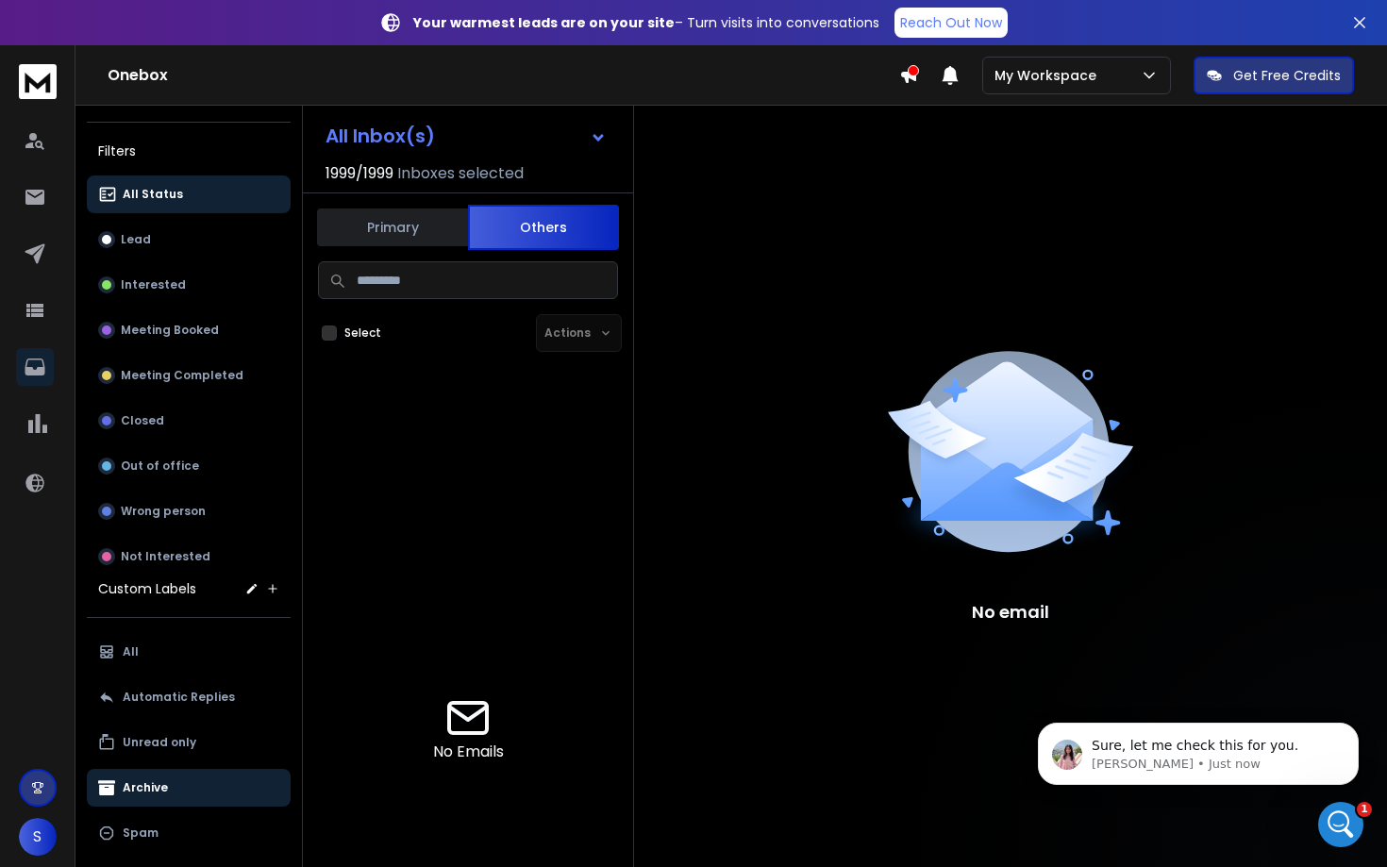
click at [421, 240] on button "Primary" at bounding box center [392, 228] width 151 height 42
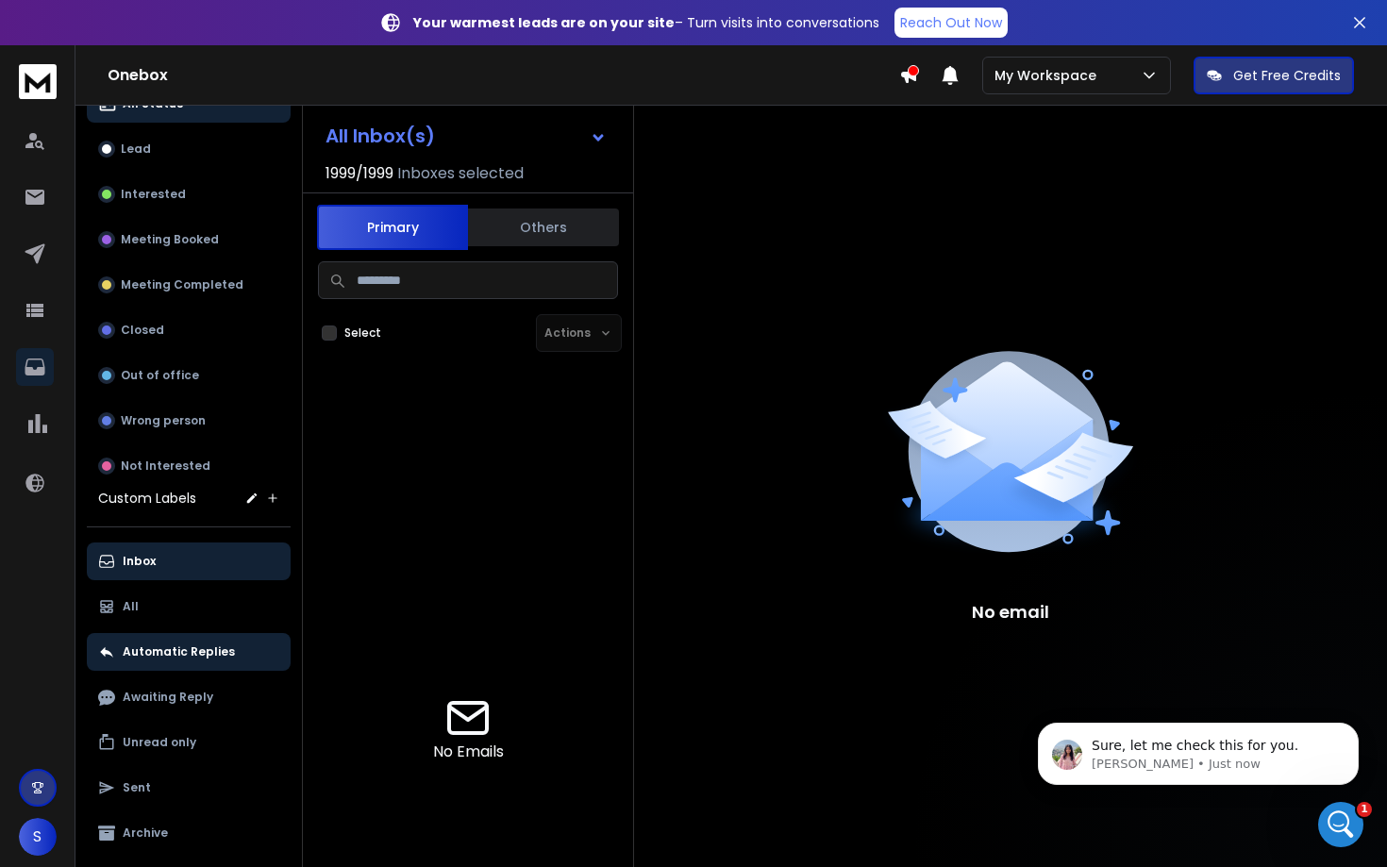
scroll to position [217, 0]
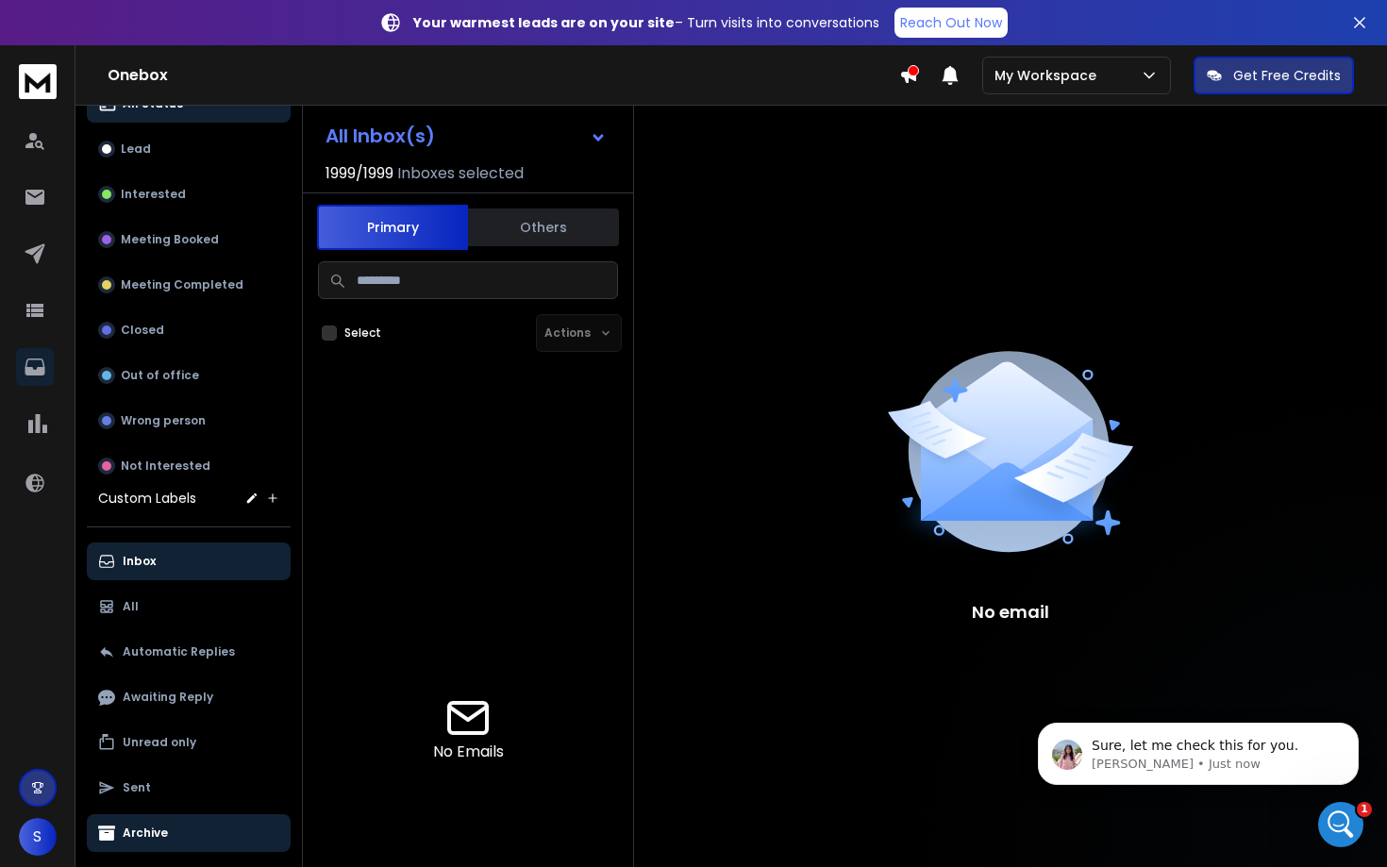
click at [157, 822] on div "Archive" at bounding box center [133, 833] width 70 height 23
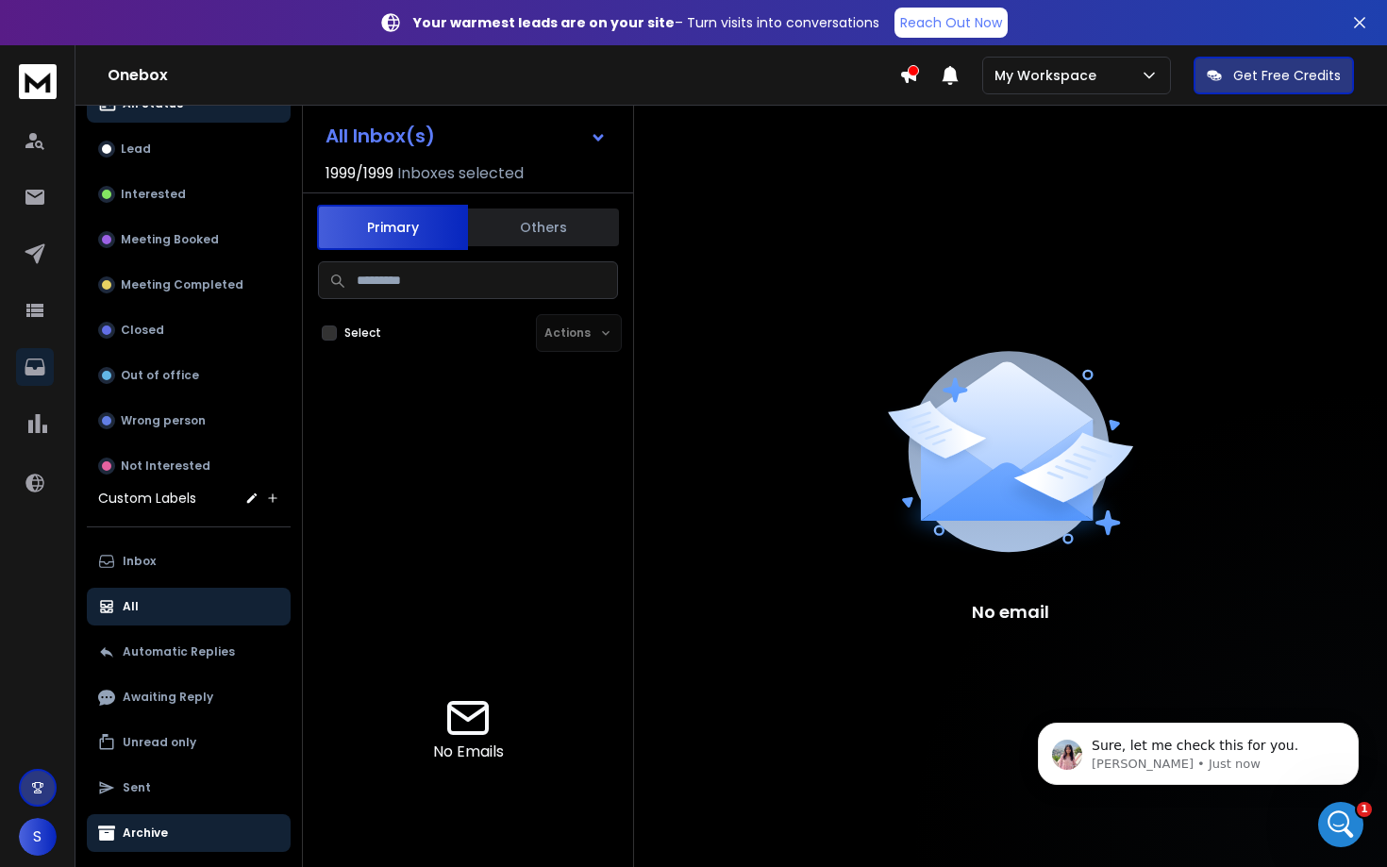
click at [153, 598] on button "All" at bounding box center [189, 607] width 204 height 38
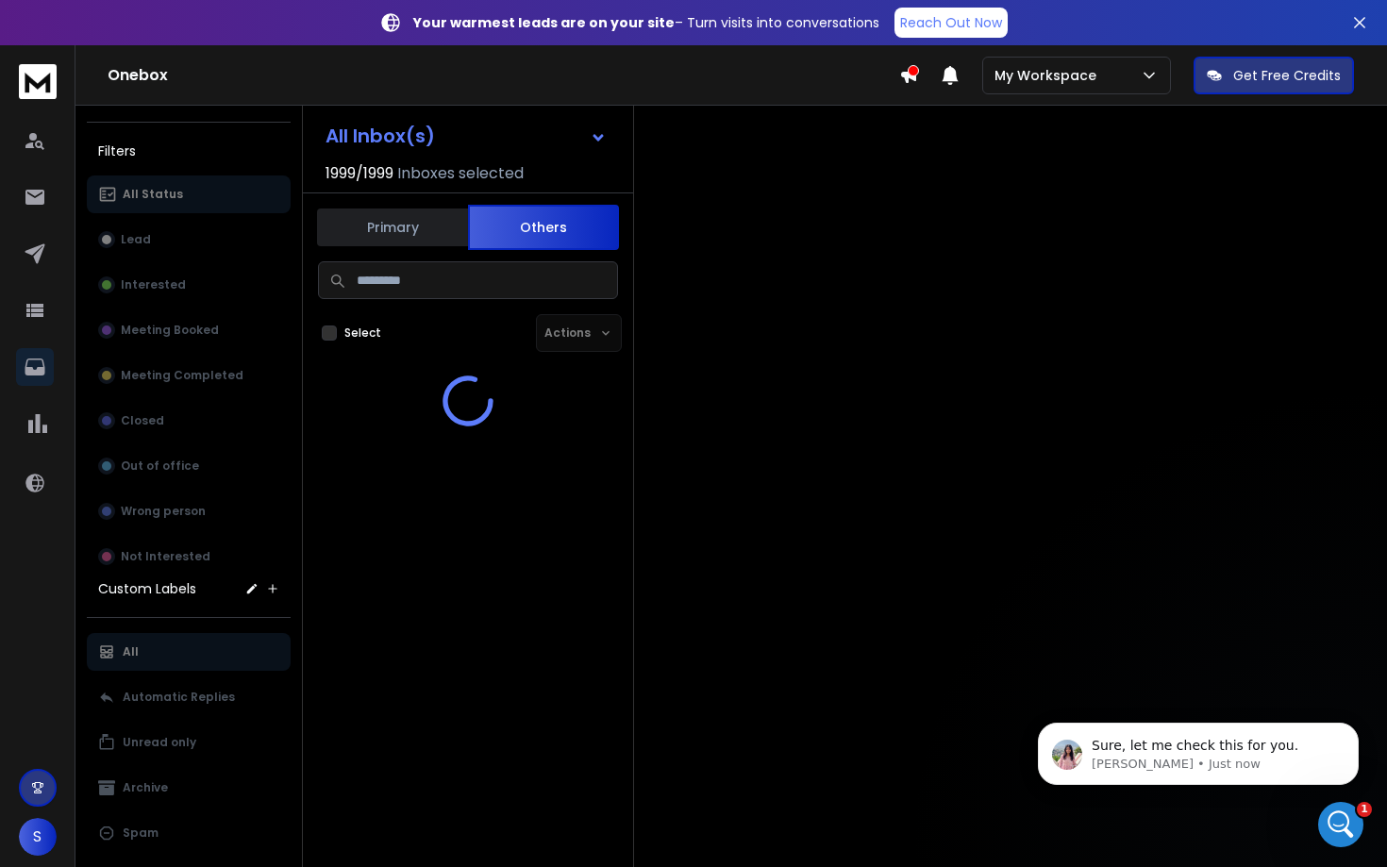
click at [503, 243] on button "Others" at bounding box center [543, 227] width 151 height 45
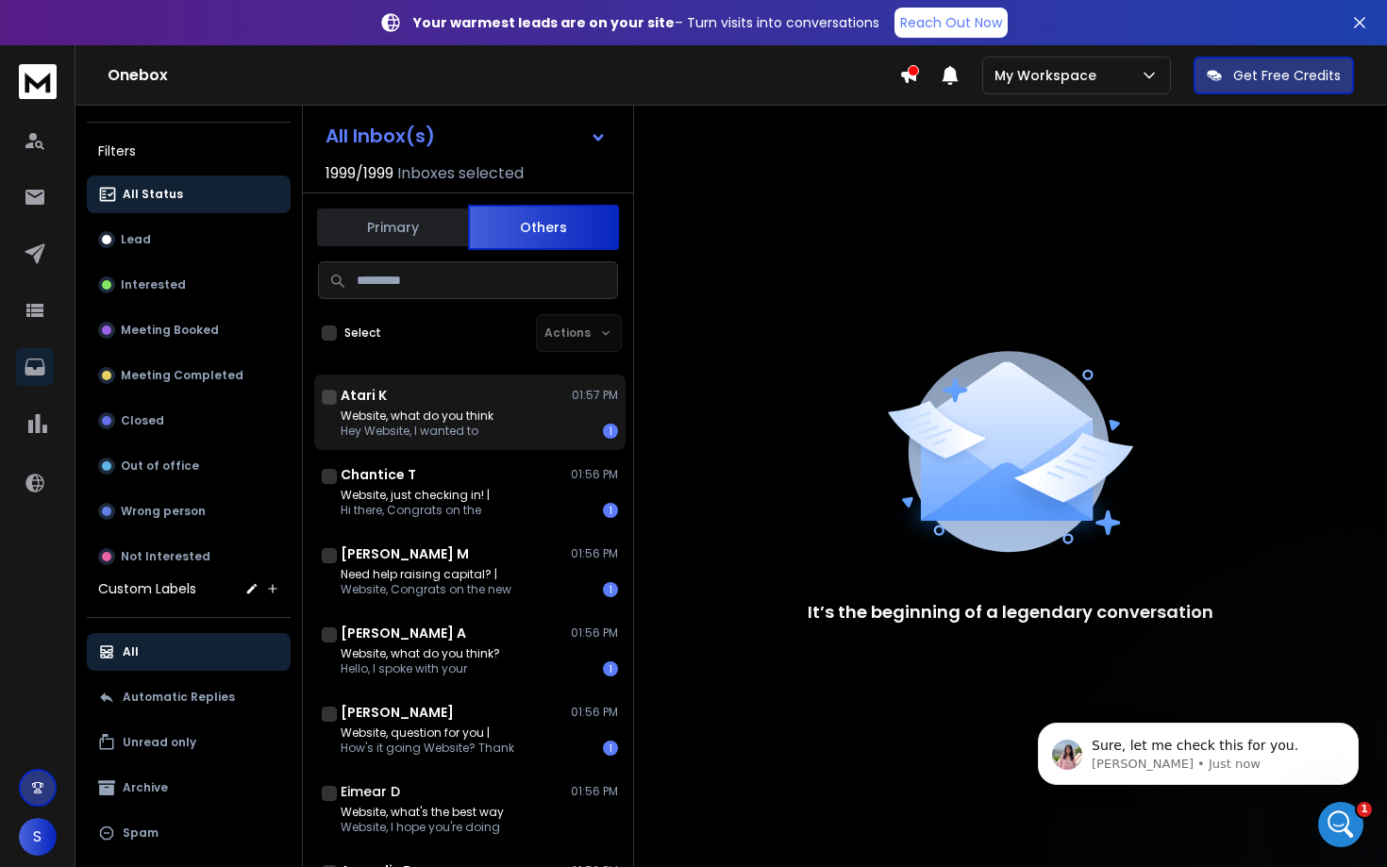
click at [470, 399] on div "Atari K 01:57 PM" at bounding box center [479, 395] width 277 height 19
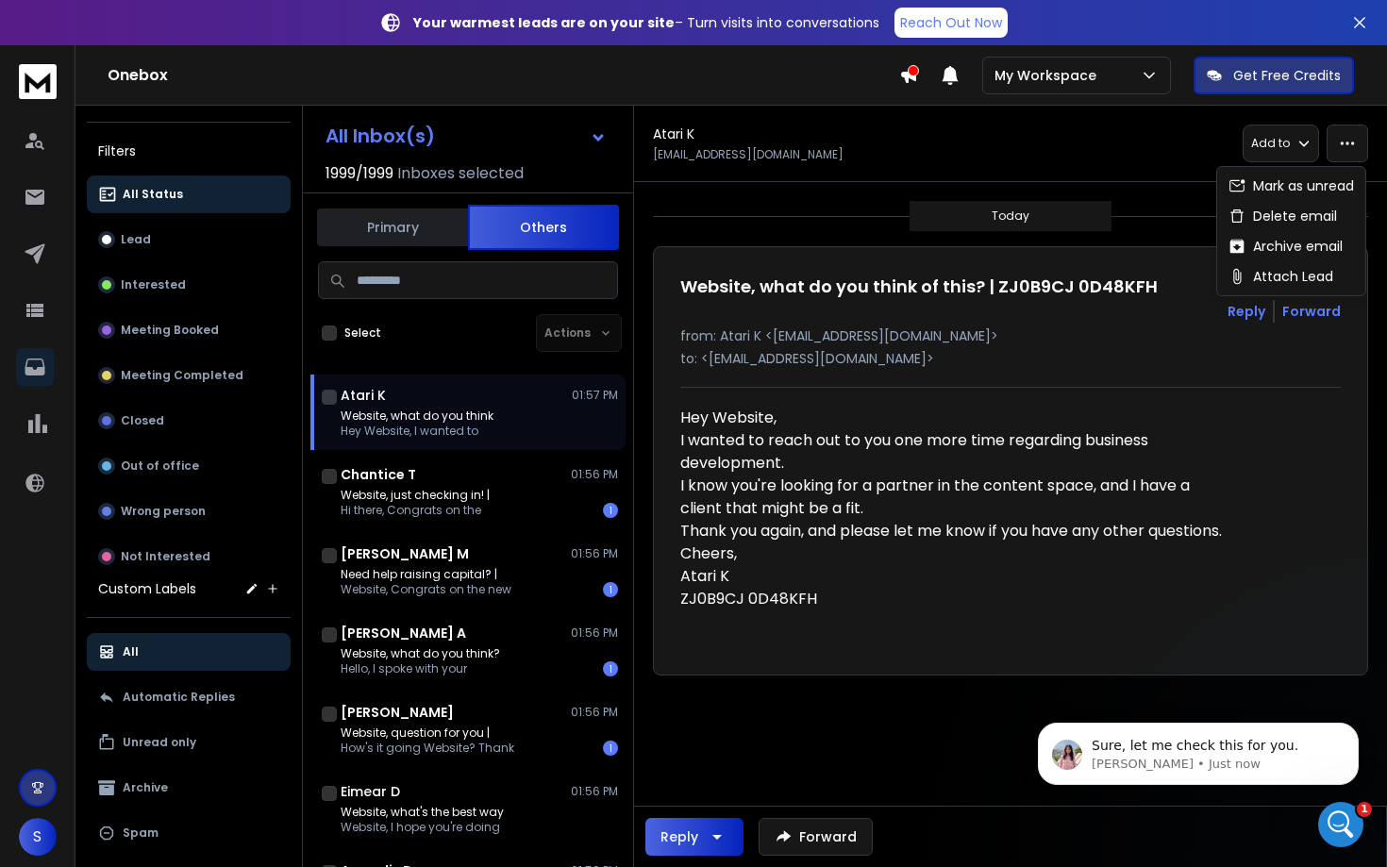
click at [1339, 152] on button "button" at bounding box center [1348, 144] width 42 height 38
click at [1277, 178] on div "Mark as unread" at bounding box center [1292, 185] width 126 height 19
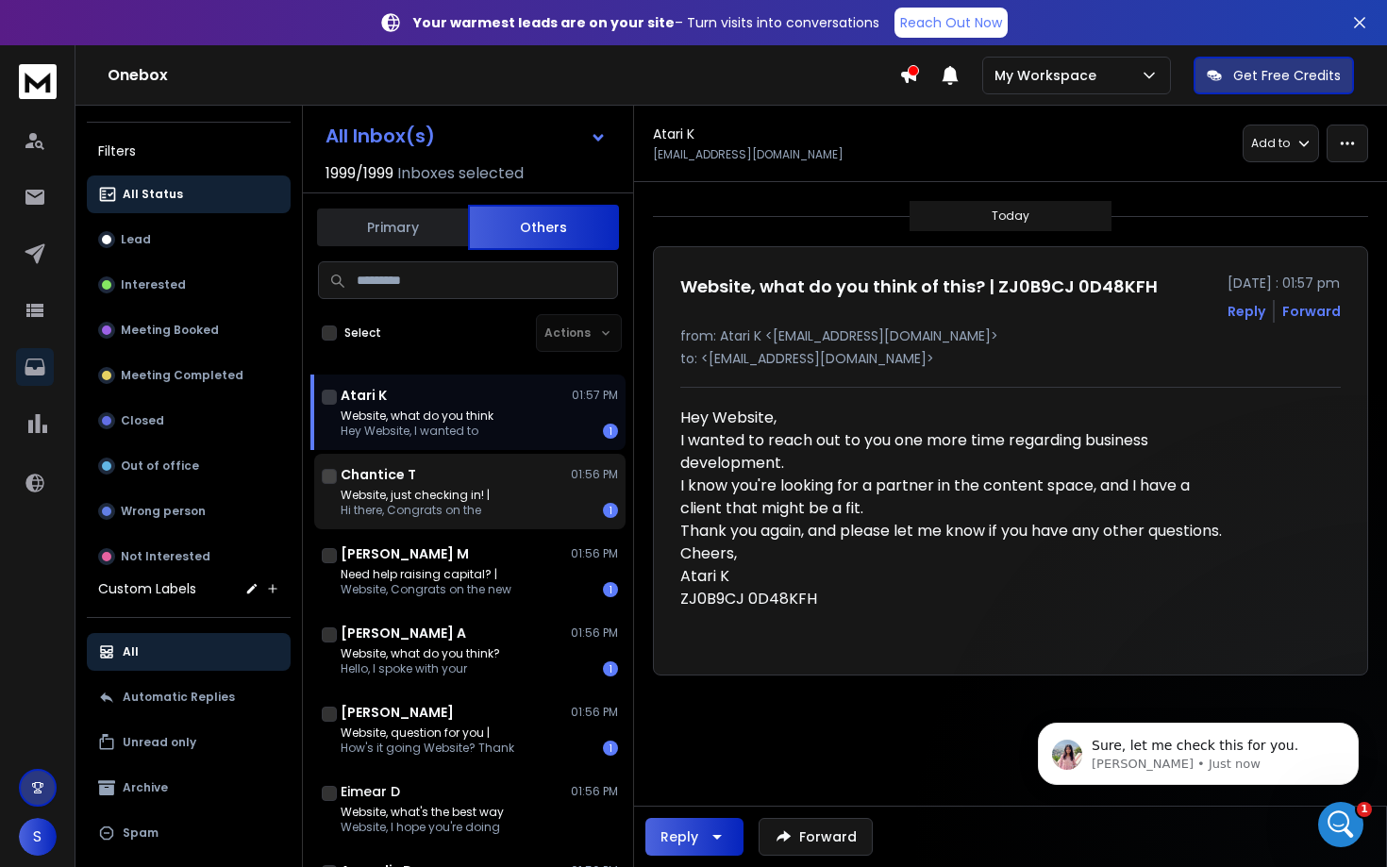
click at [456, 476] on div "Chantice T 01:56 PM" at bounding box center [479, 474] width 277 height 19
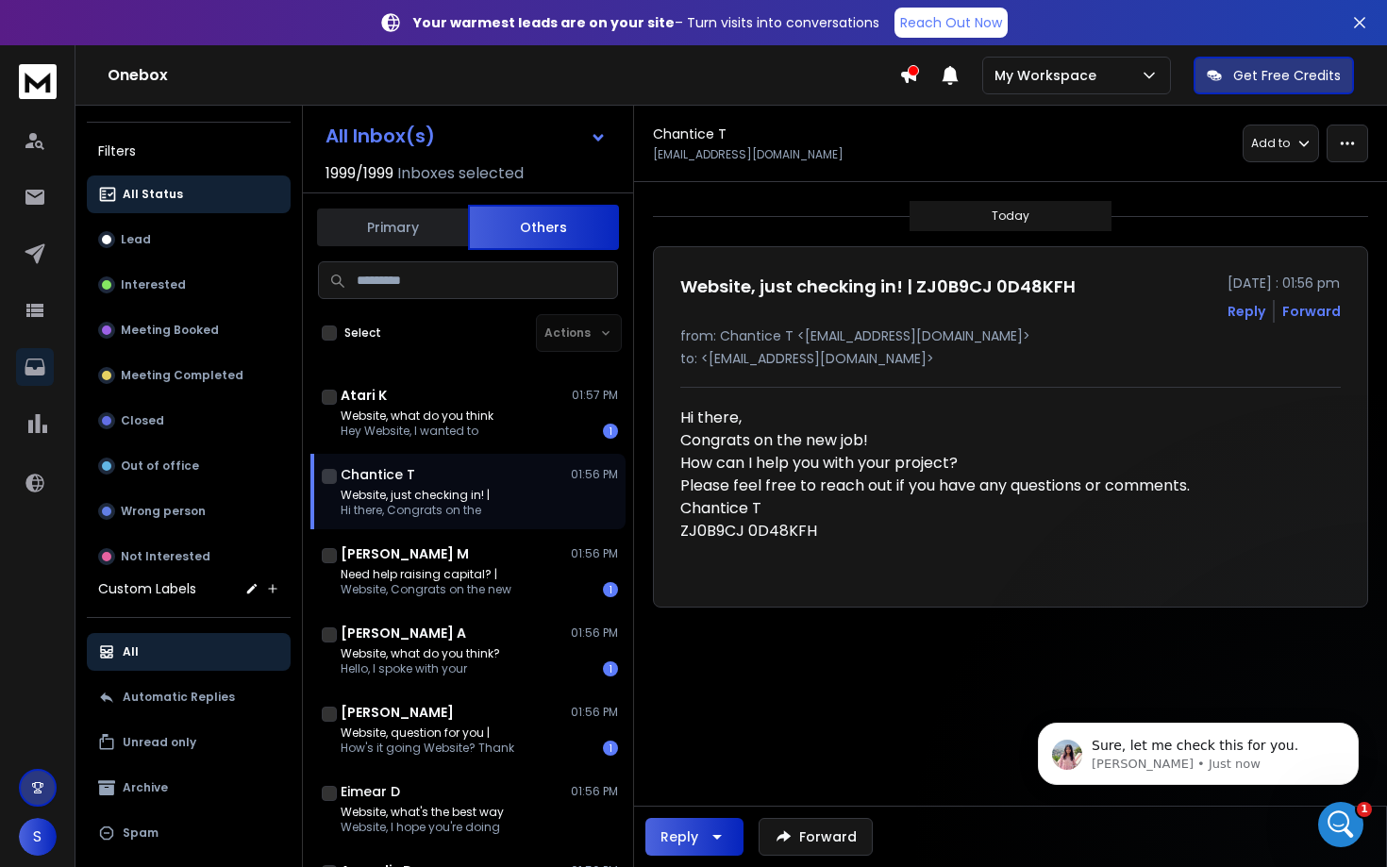
click at [1341, 146] on icon "button" at bounding box center [1347, 143] width 17 height 17
click at [1256, 190] on div "Mark as unread" at bounding box center [1292, 185] width 126 height 19
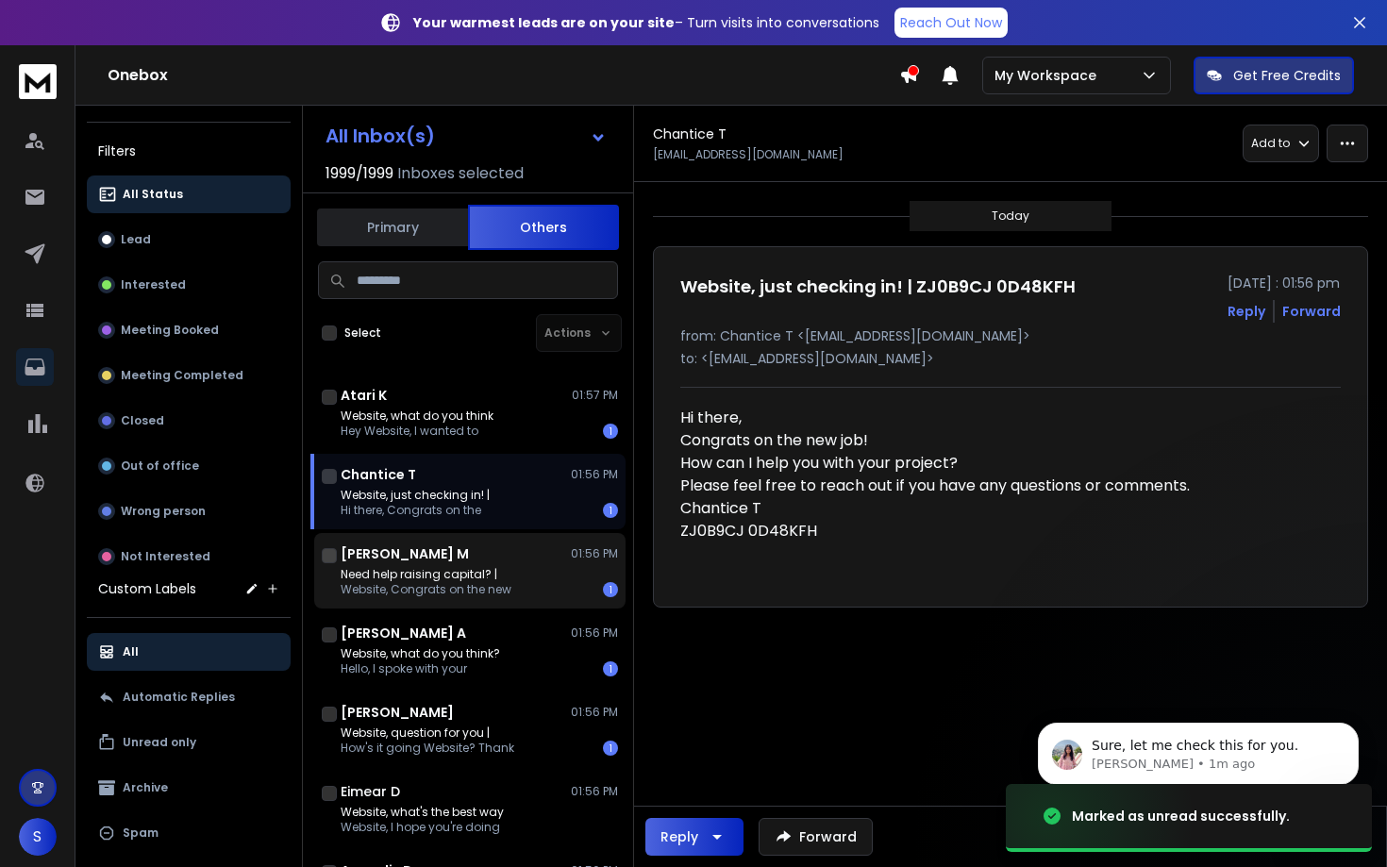
click at [512, 561] on div "Carmita M 01:56 PM" at bounding box center [479, 554] width 277 height 19
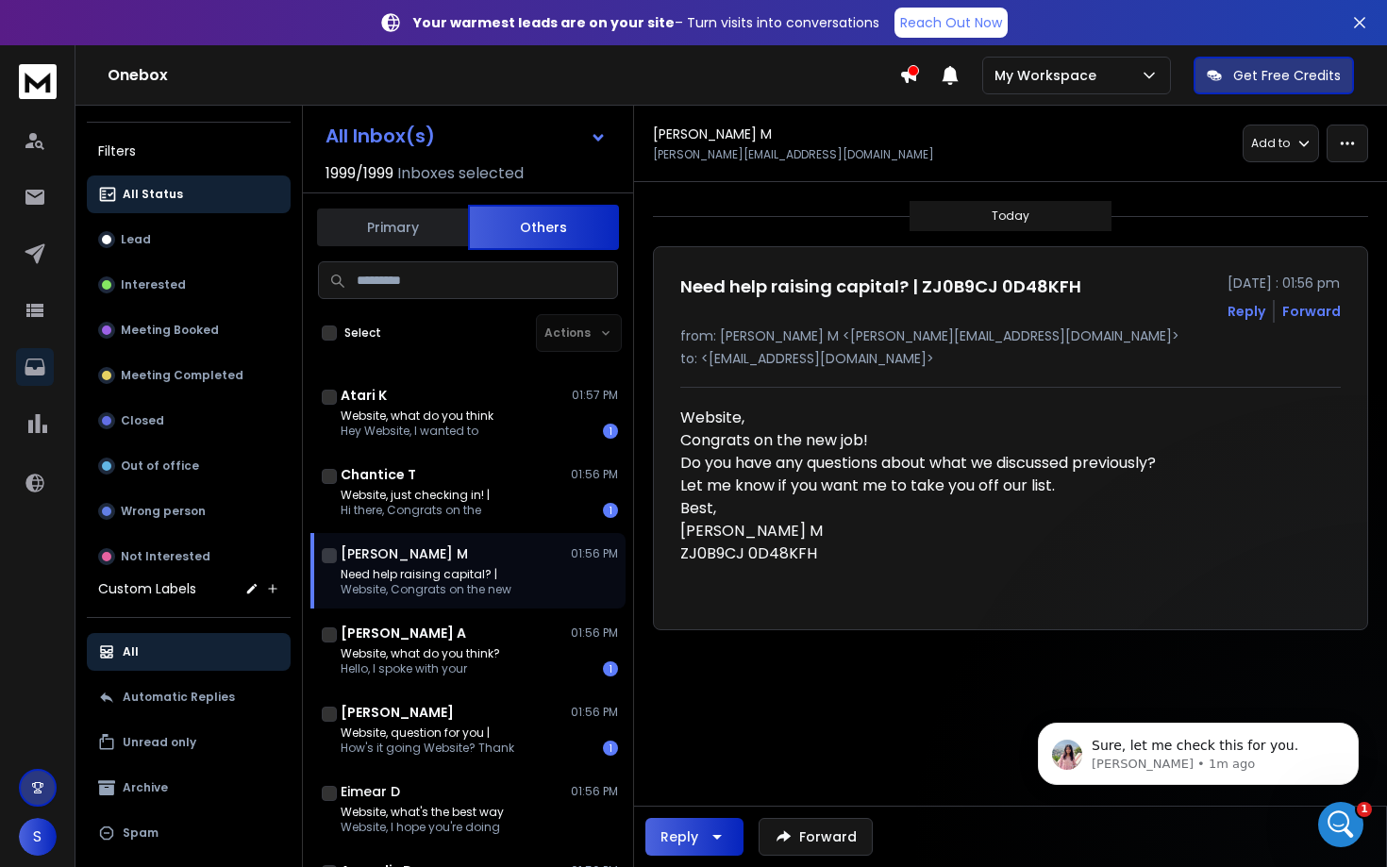
click at [1341, 152] on button "button" at bounding box center [1348, 144] width 42 height 38
click at [1272, 193] on div "Mark as unread" at bounding box center [1292, 185] width 126 height 19
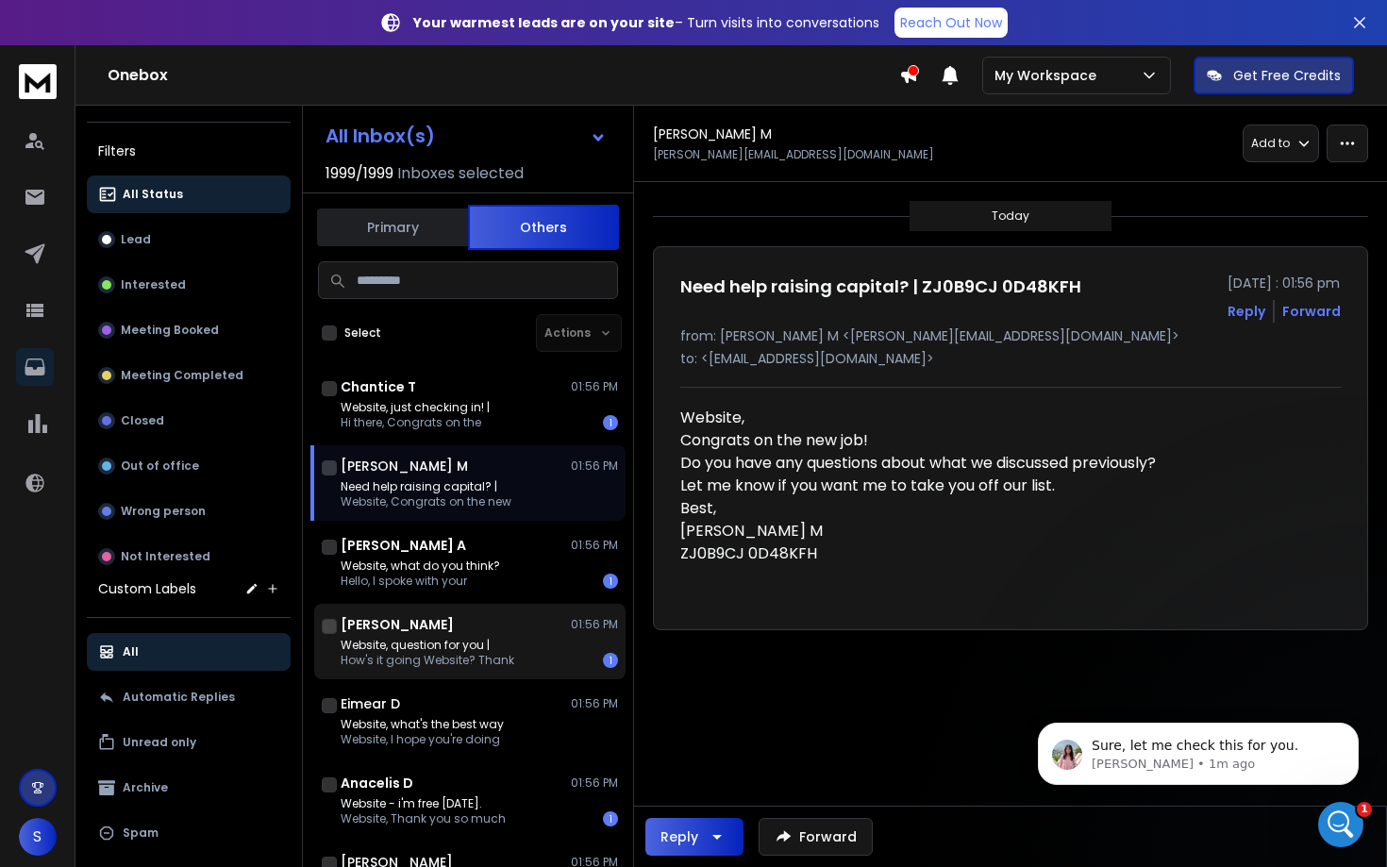
scroll to position [131, 0]
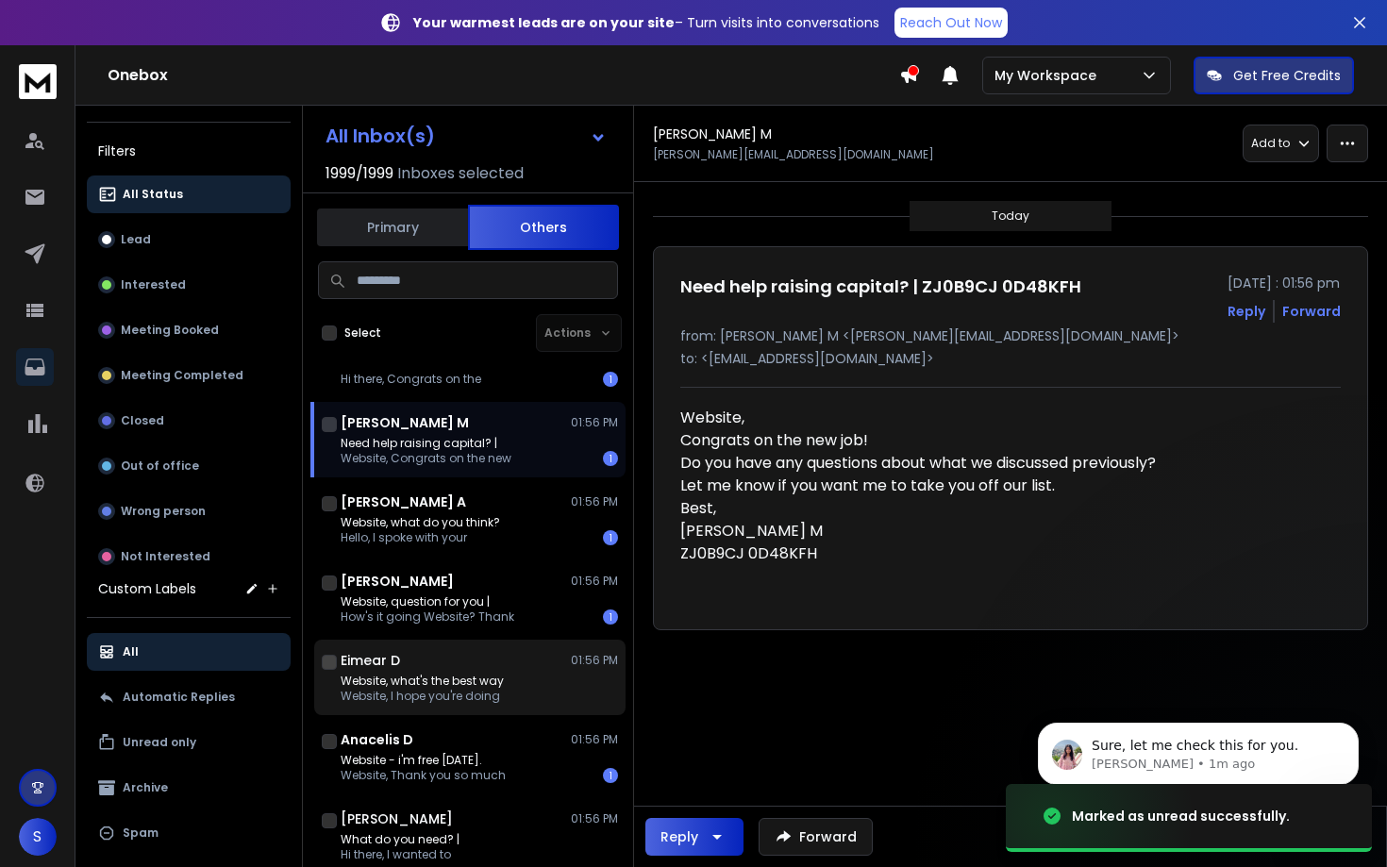
click at [495, 680] on p "Website, what's the best way" at bounding box center [422, 681] width 163 height 15
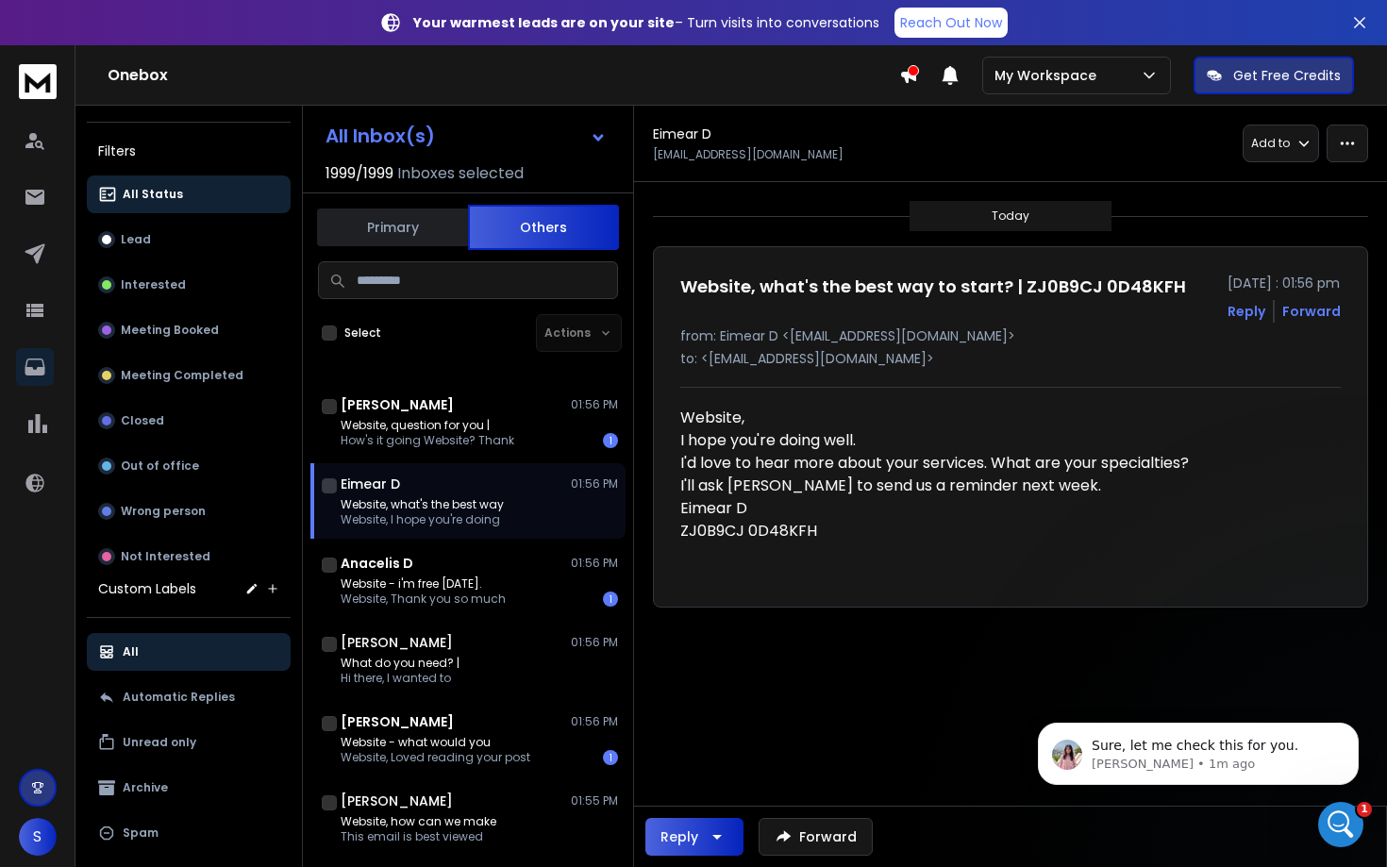
scroll to position [310, 0]
click at [844, 226] on div "Today" at bounding box center [1010, 216] width 715 height 30
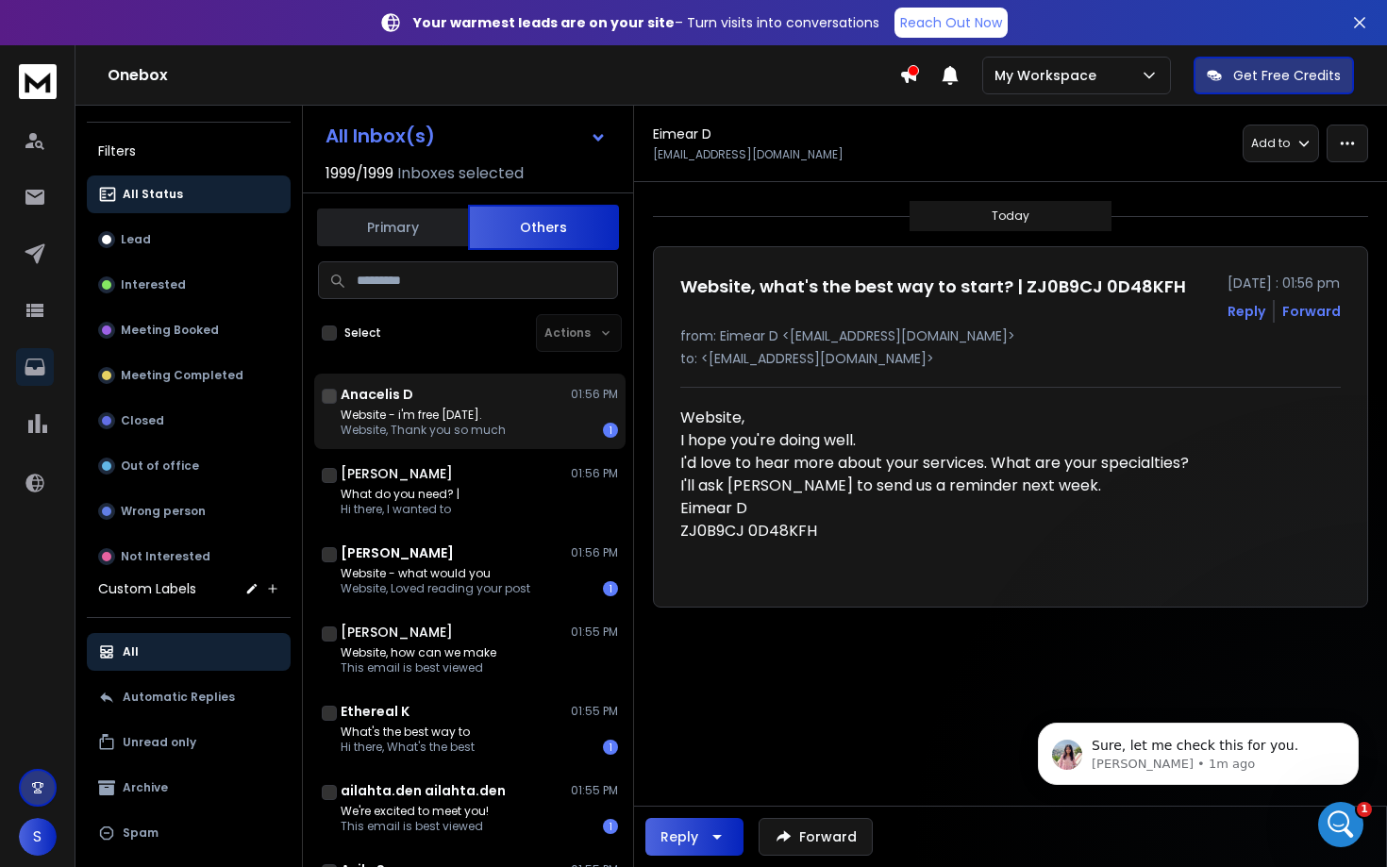
scroll to position [591, 0]
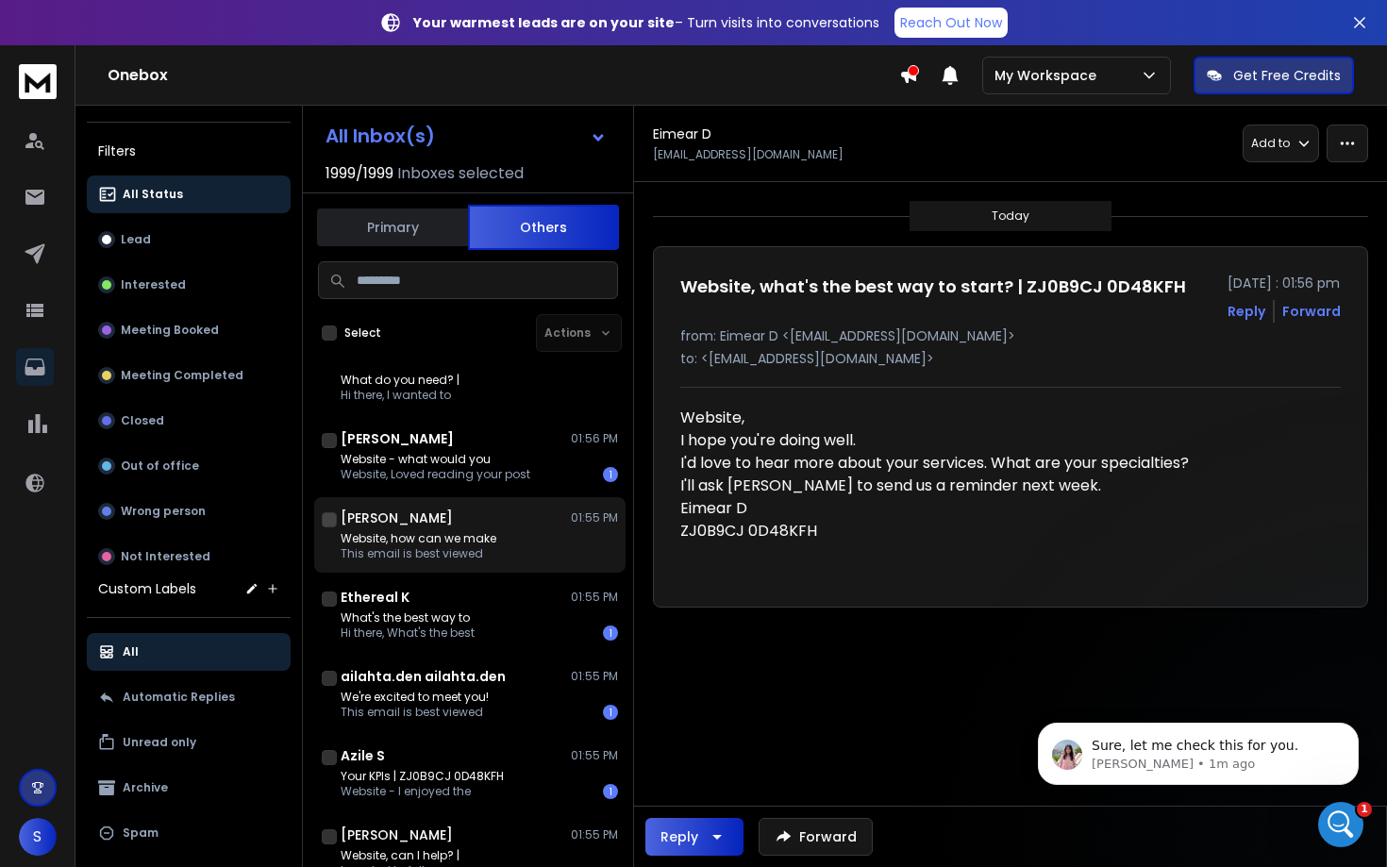
click at [535, 513] on div "aidena aidena 01:55 PM" at bounding box center [479, 518] width 277 height 19
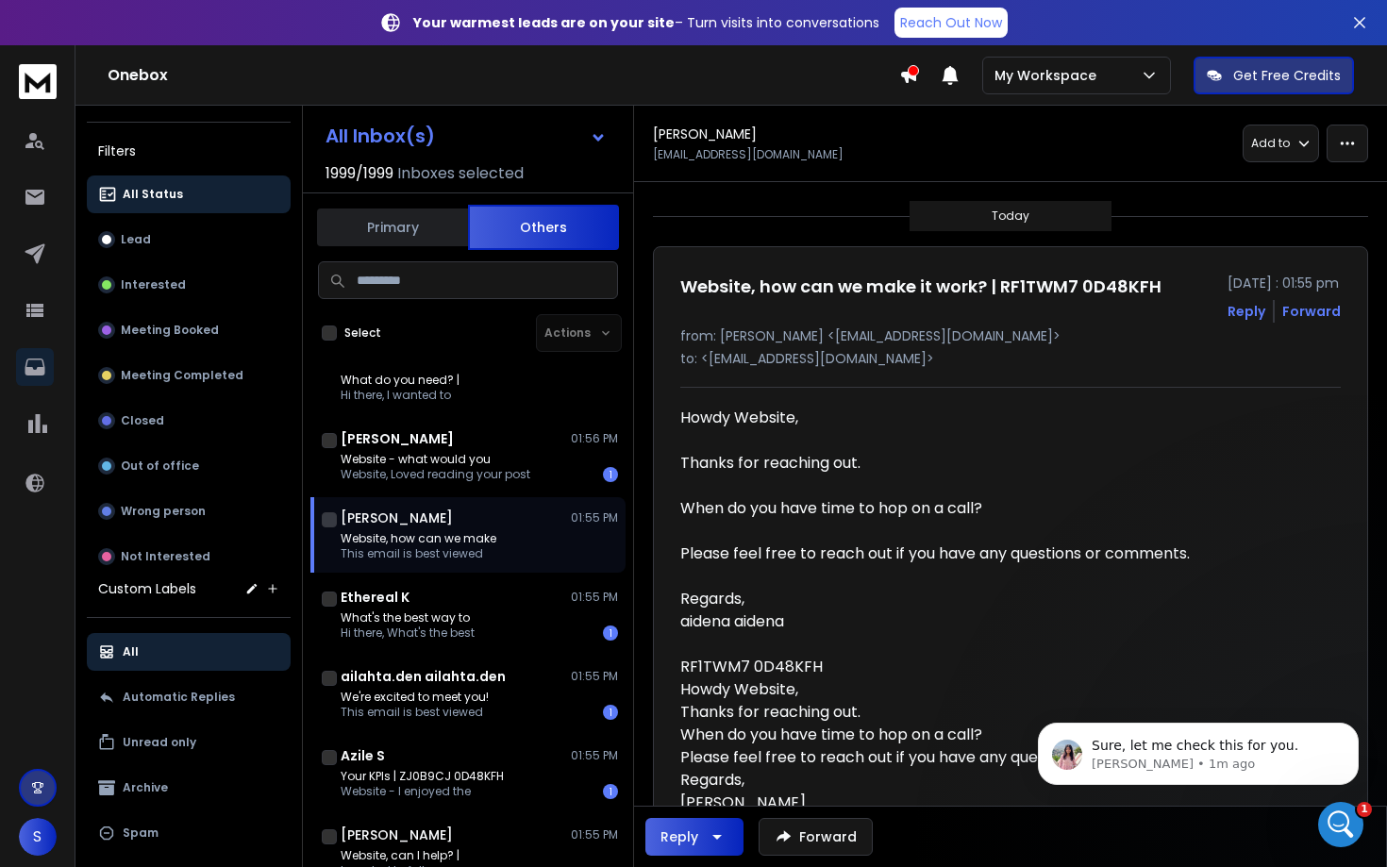
click at [1346, 140] on icon "button" at bounding box center [1347, 143] width 17 height 17
click at [998, 219] on p "Today" at bounding box center [1011, 216] width 38 height 15
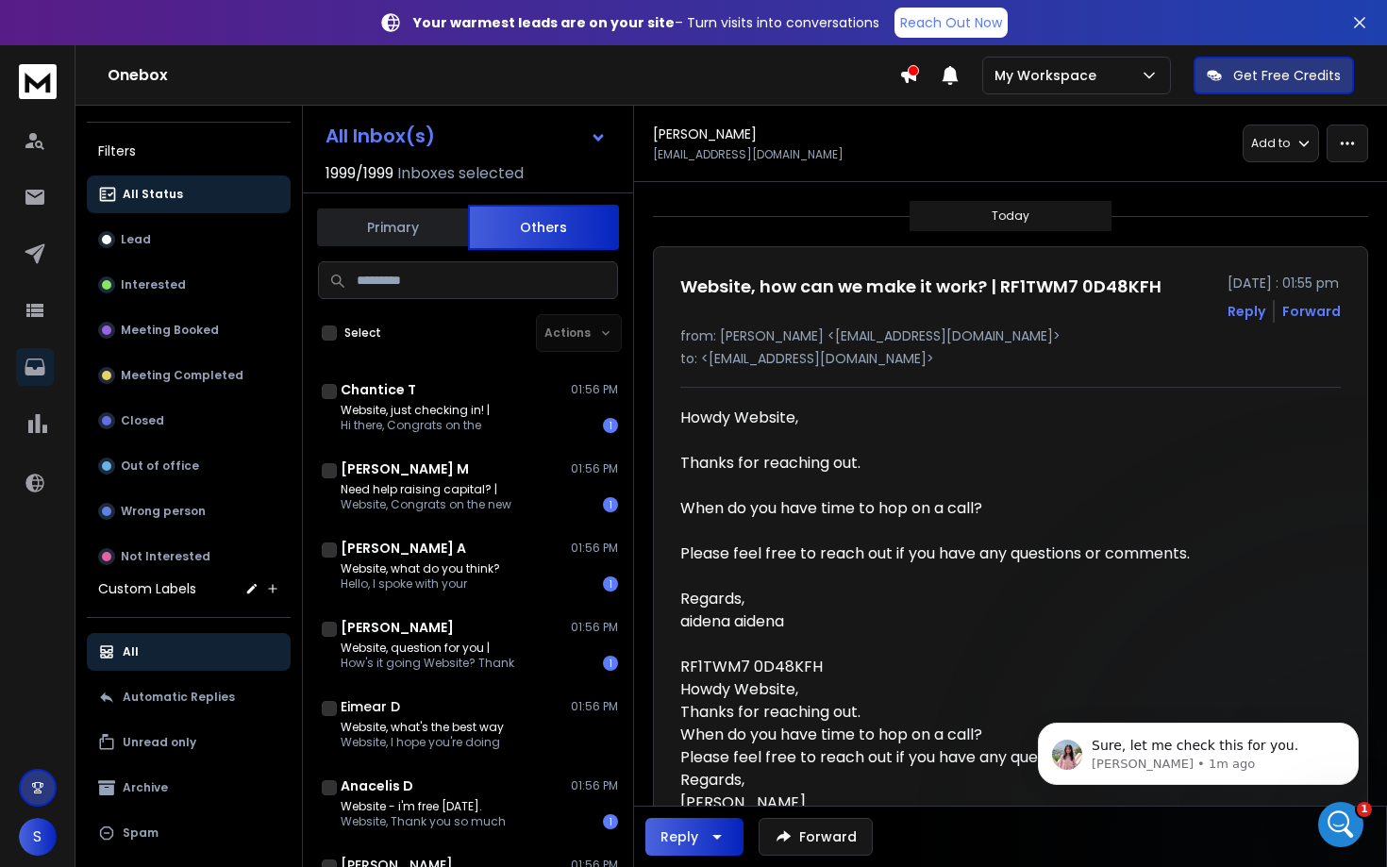
scroll to position [0, 0]
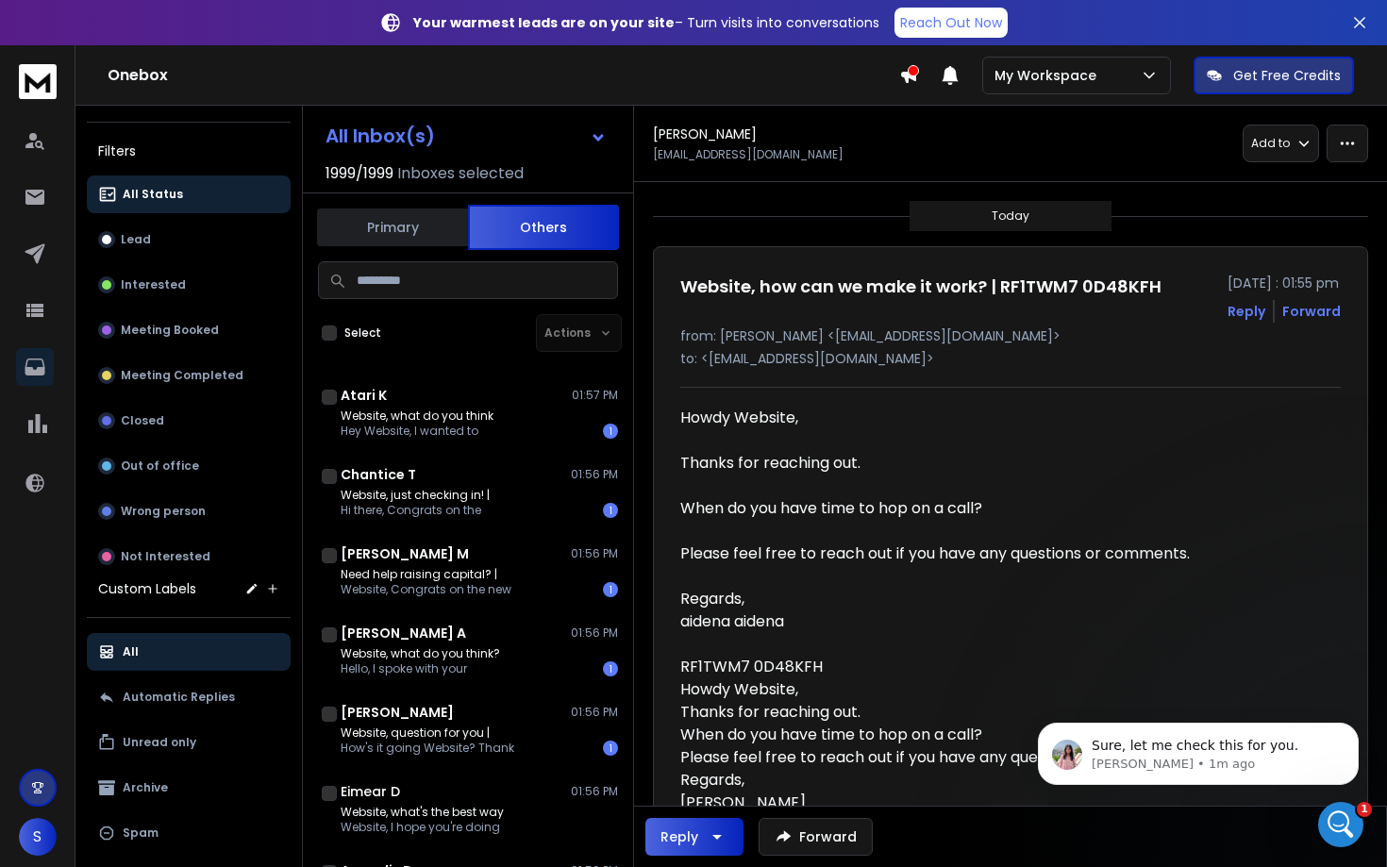
click at [404, 205] on div "All Inbox(s) 1999 / 1999 Inboxes selected Primary Others Select Actions Atari K…" at bounding box center [468, 539] width 330 height 867
click at [397, 224] on button "Primary" at bounding box center [392, 228] width 151 height 42
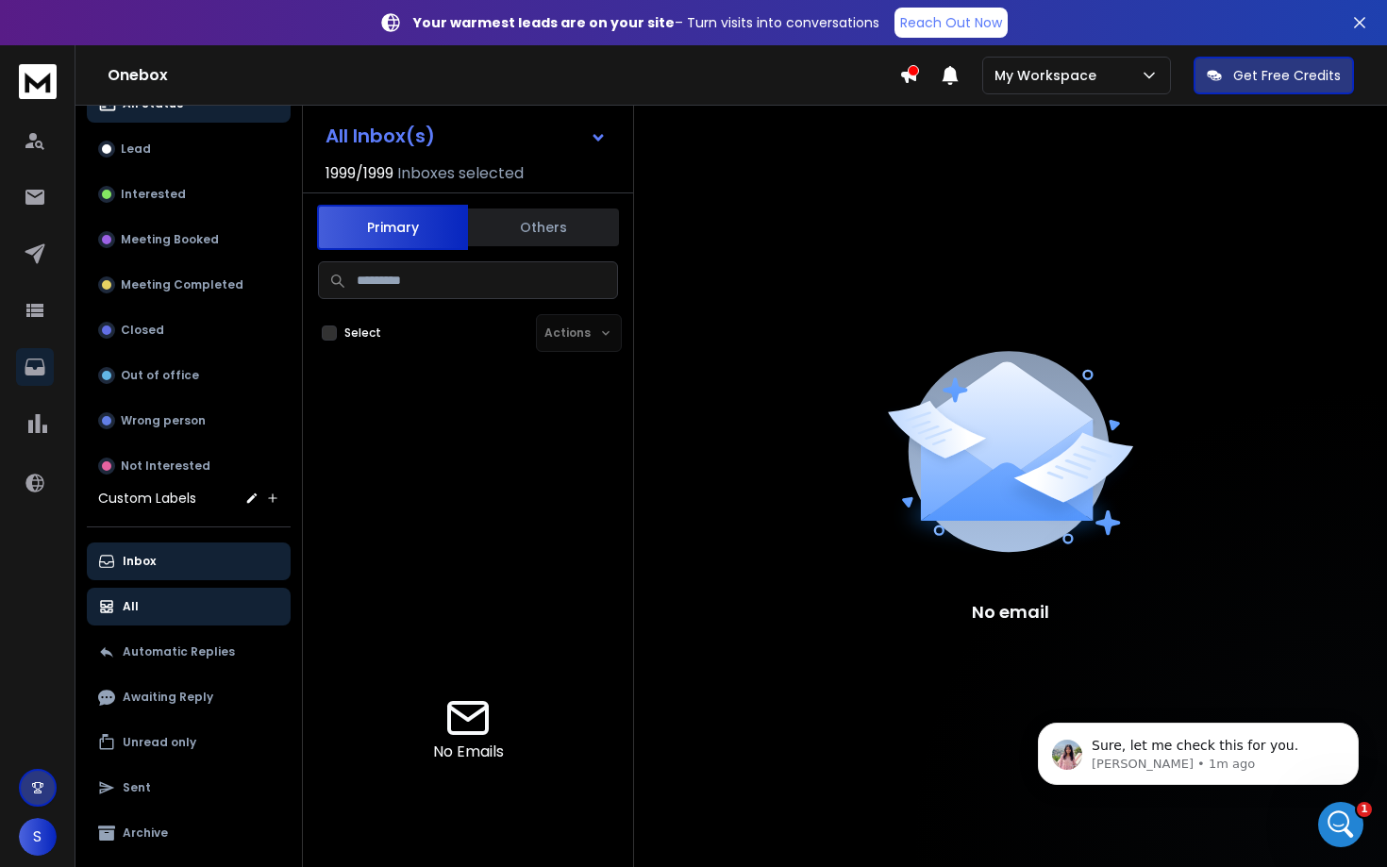
click at [172, 598] on button "All" at bounding box center [189, 607] width 204 height 38
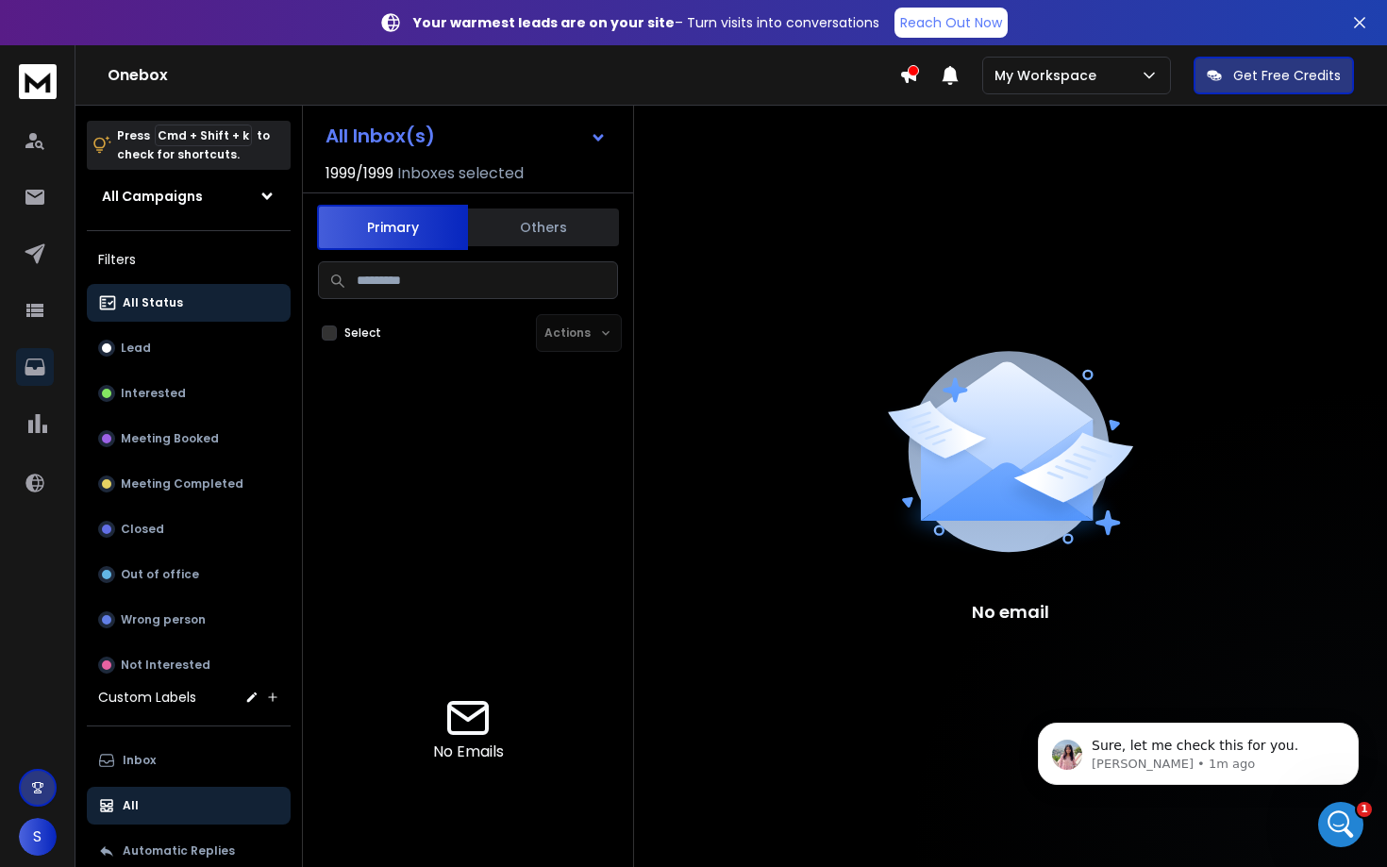
scroll to position [0, 0]
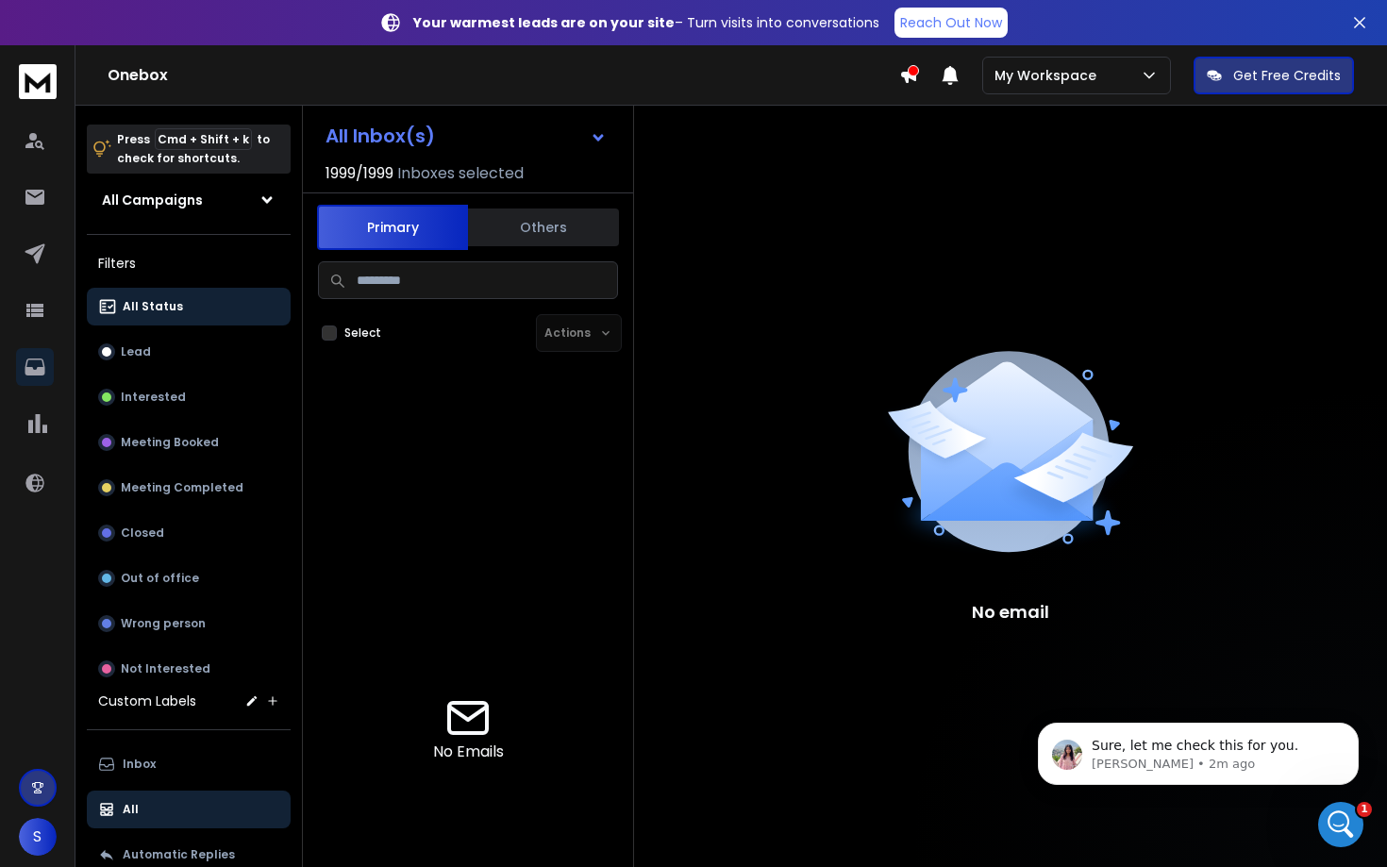
click at [525, 221] on button "Others" at bounding box center [543, 228] width 151 height 42
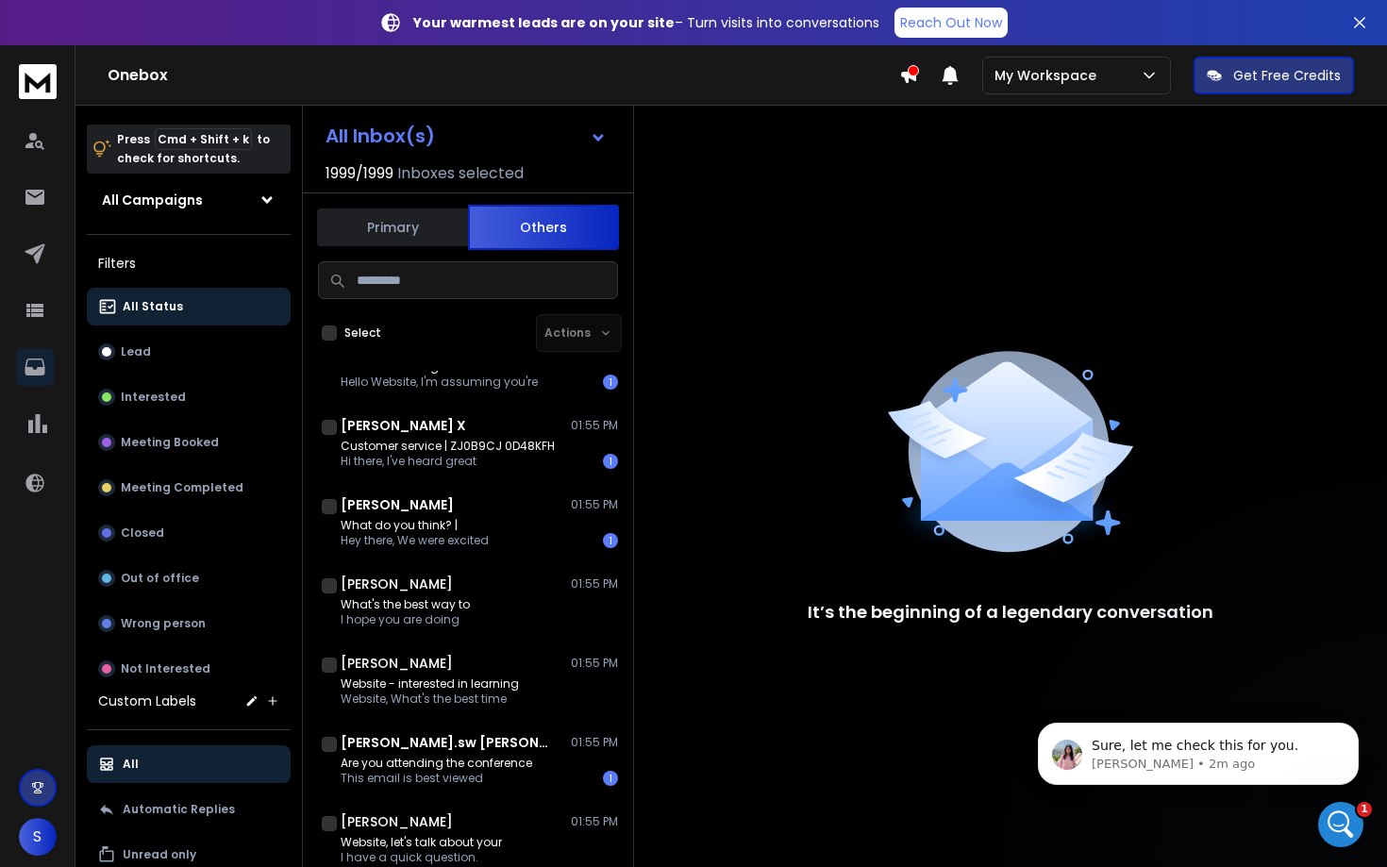
scroll to position [2971, 0]
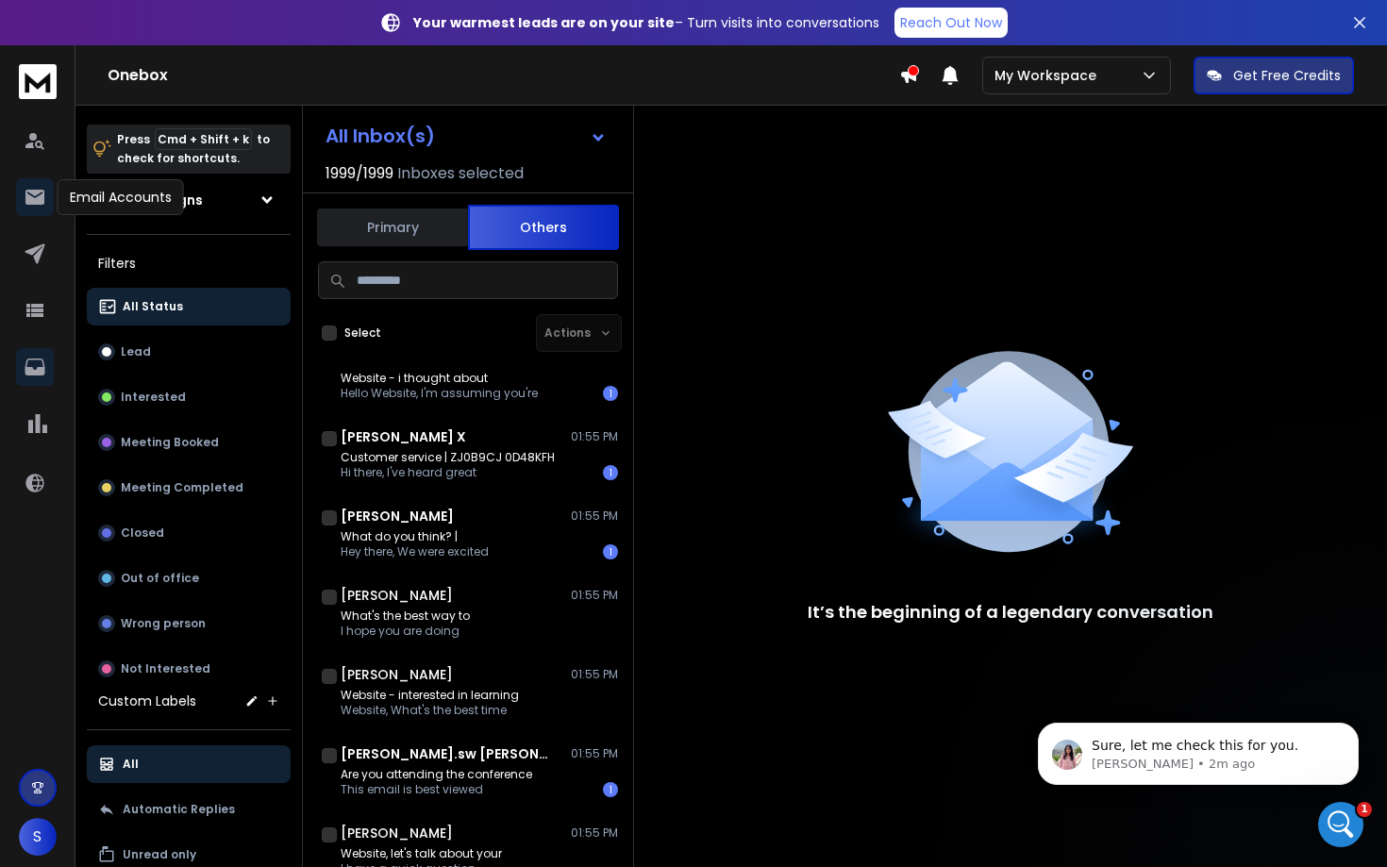
click at [28, 199] on icon at bounding box center [34, 197] width 19 height 15
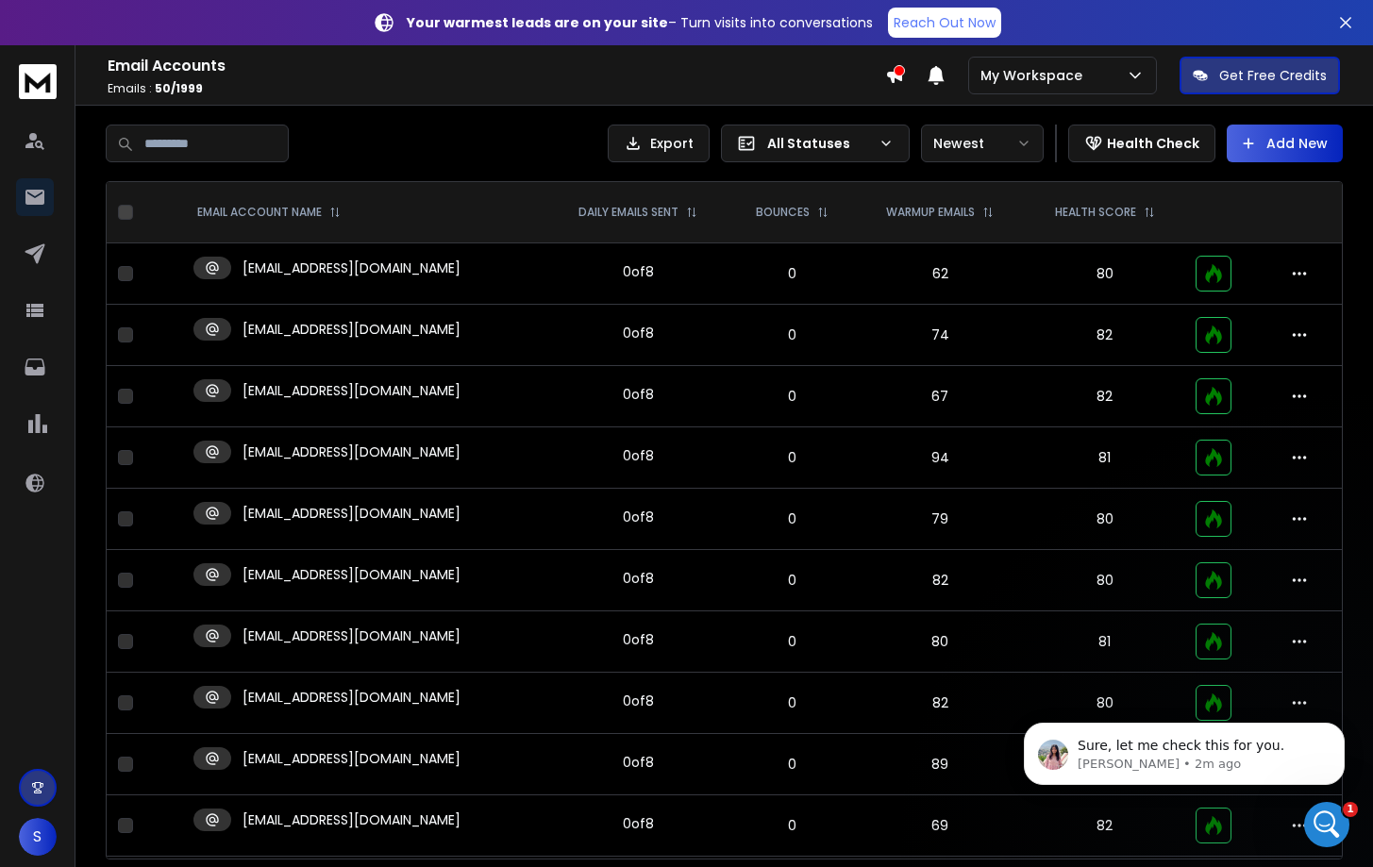
click at [479, 415] on td "mstrinifjf46@gmail.com" at bounding box center [364, 396] width 364 height 61
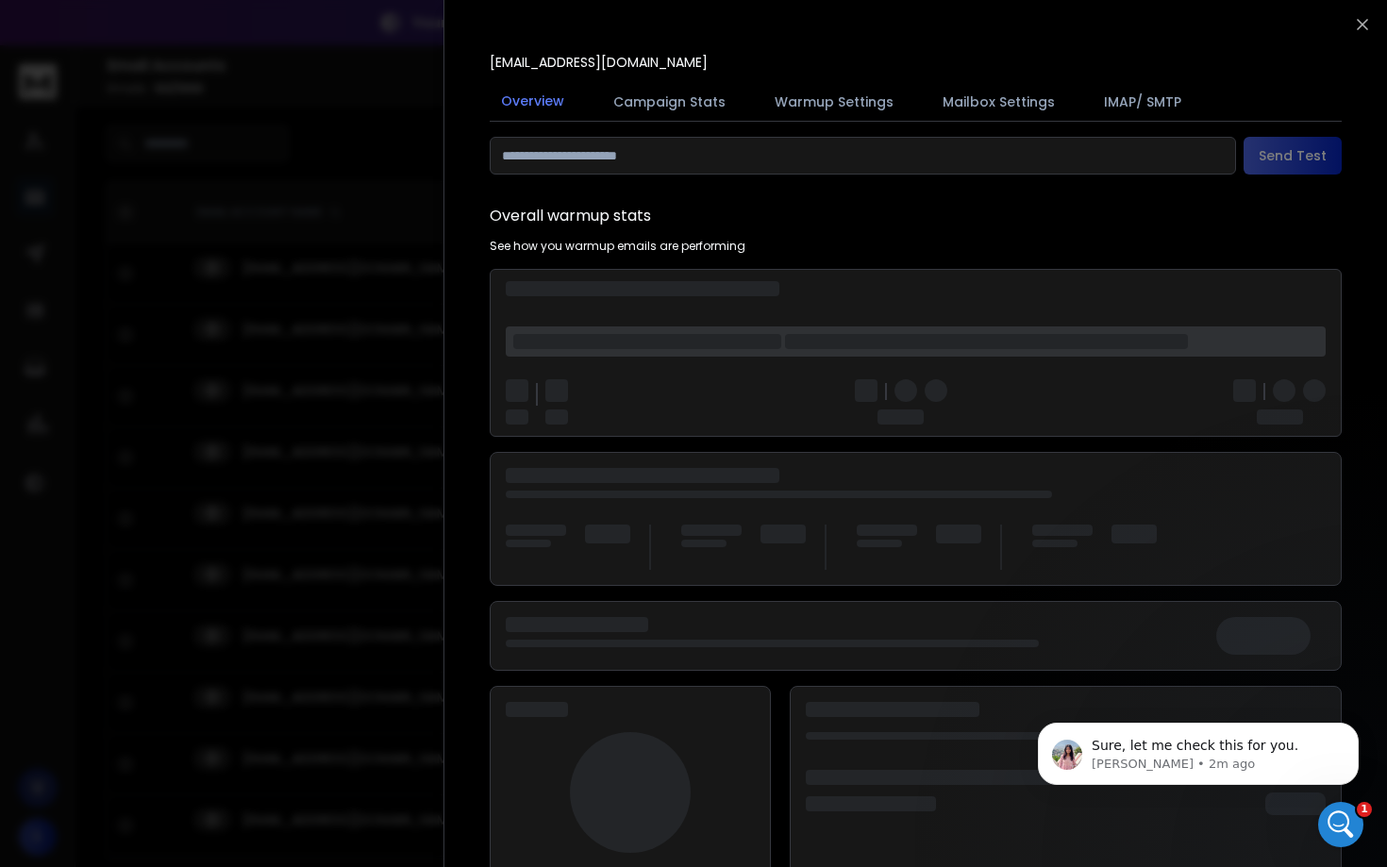
click at [1003, 90] on button "Mailbox Settings" at bounding box center [998, 102] width 135 height 42
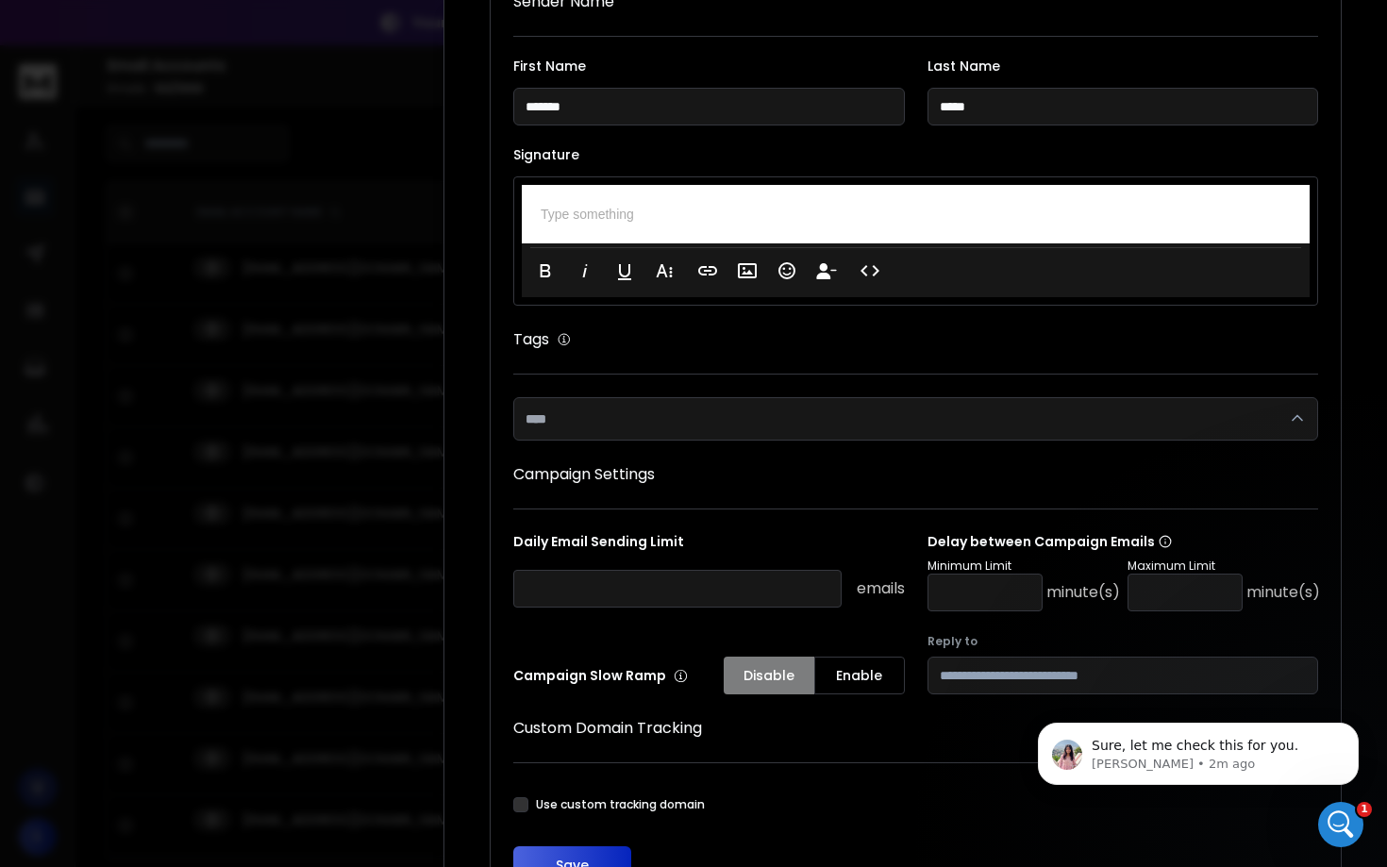
scroll to position [263, 0]
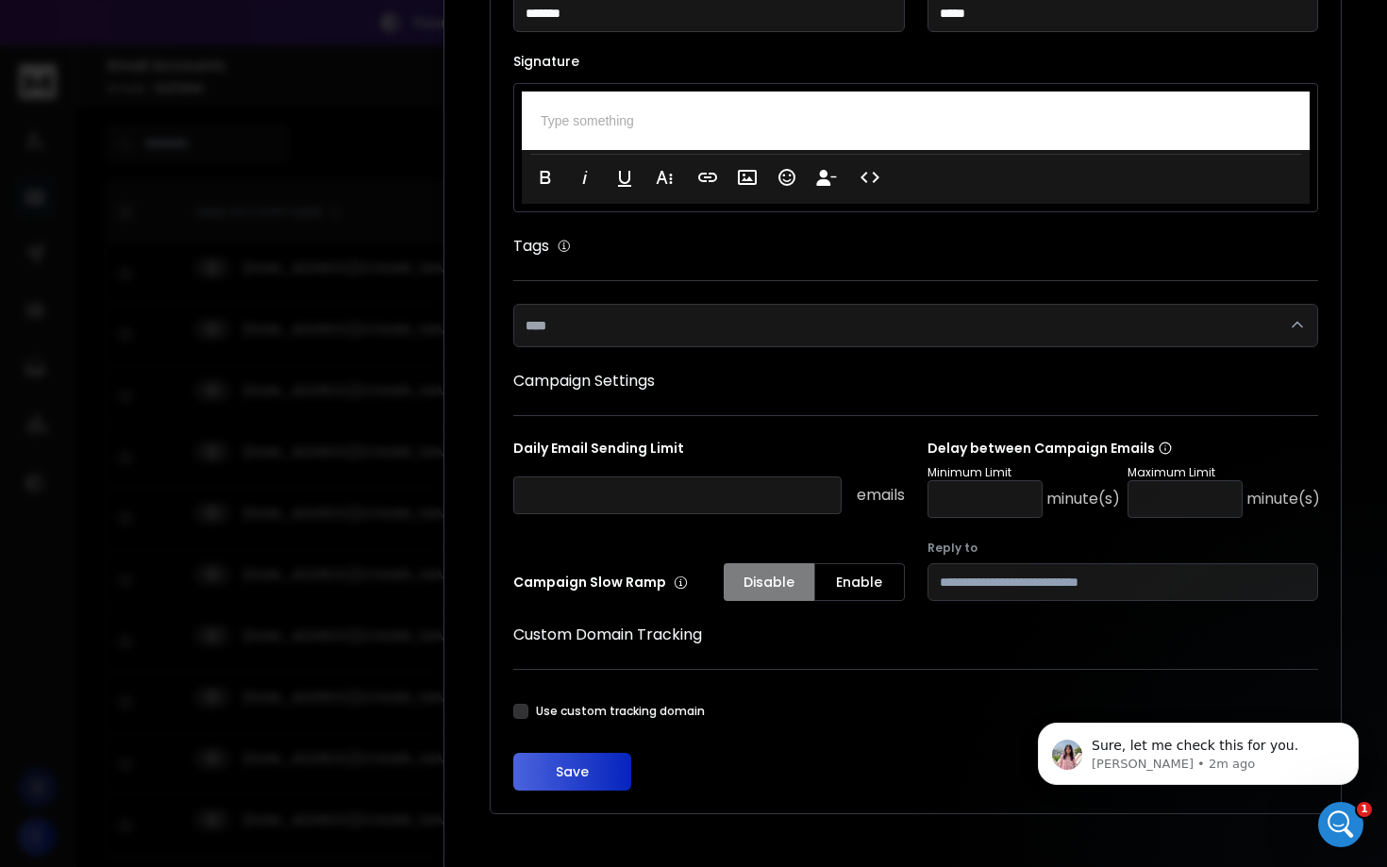
click at [995, 579] on input "text" at bounding box center [1124, 582] width 392 height 38
click at [864, 398] on form "First Name ******* Last Name ***** Signature Type something Clear Formatting Fo…" at bounding box center [915, 378] width 805 height 825
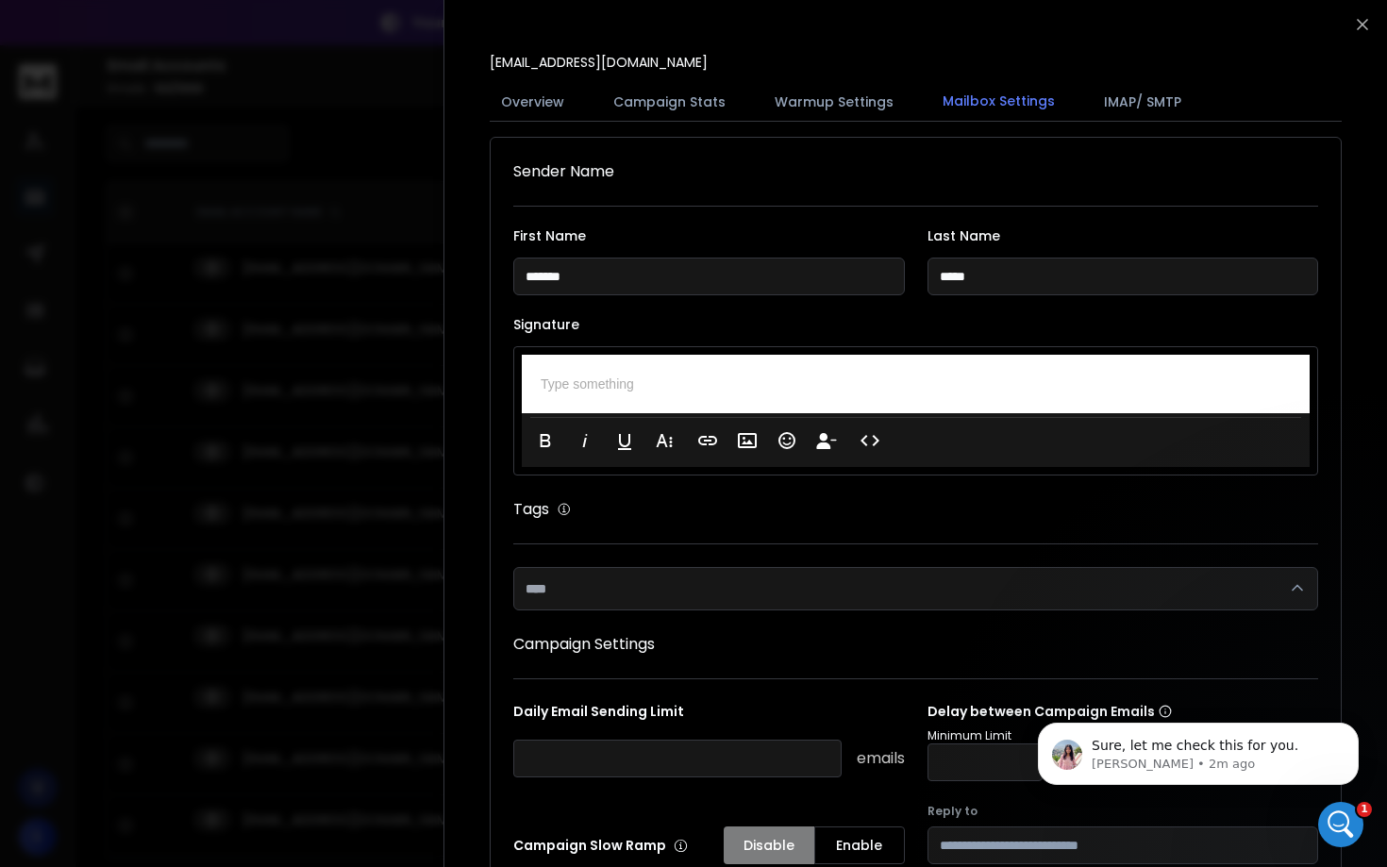
click at [329, 396] on div at bounding box center [693, 433] width 1387 height 867
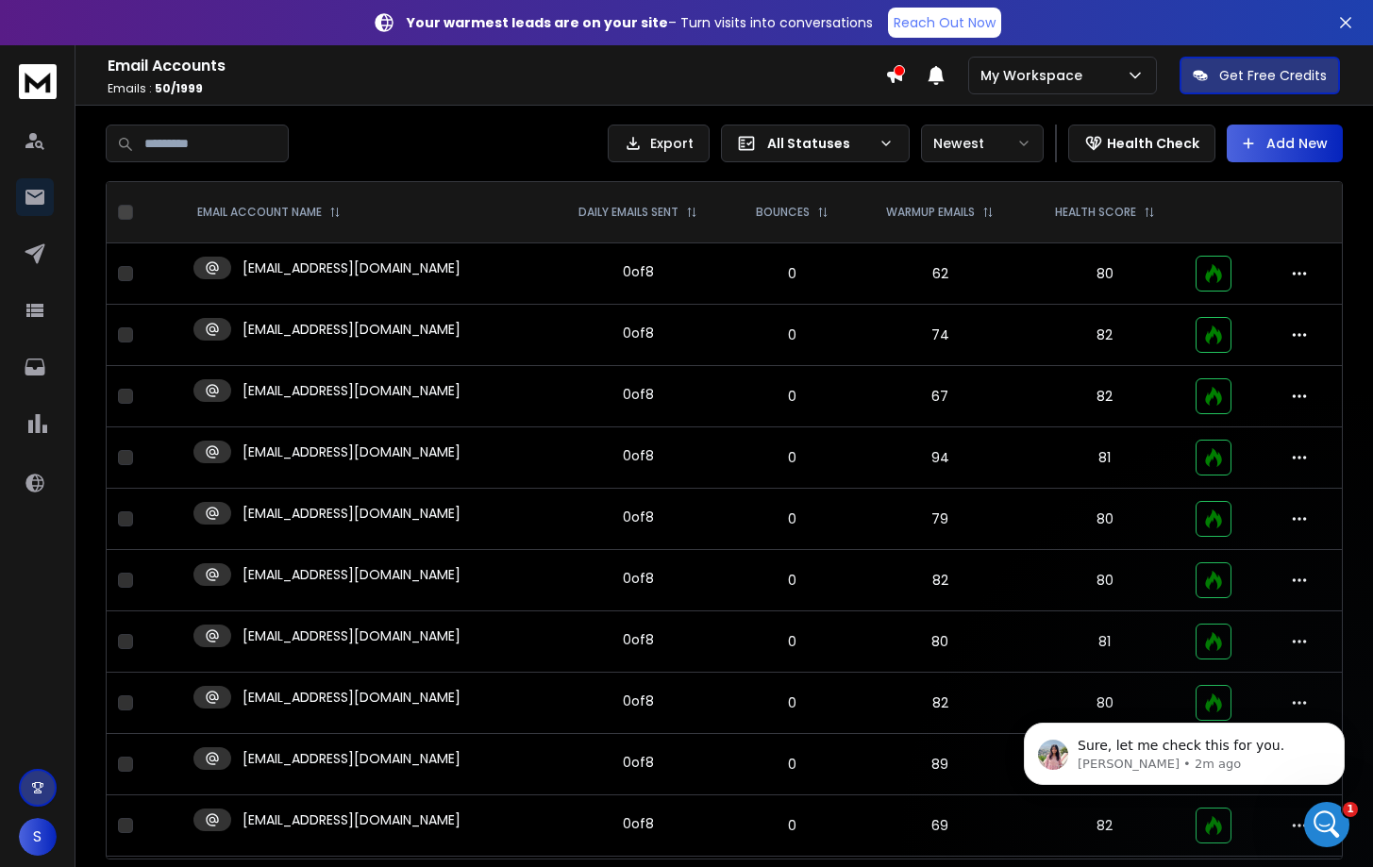
click at [432, 646] on div "kuyendalltchamberlin@gmail.com" at bounding box center [326, 636] width 267 height 23
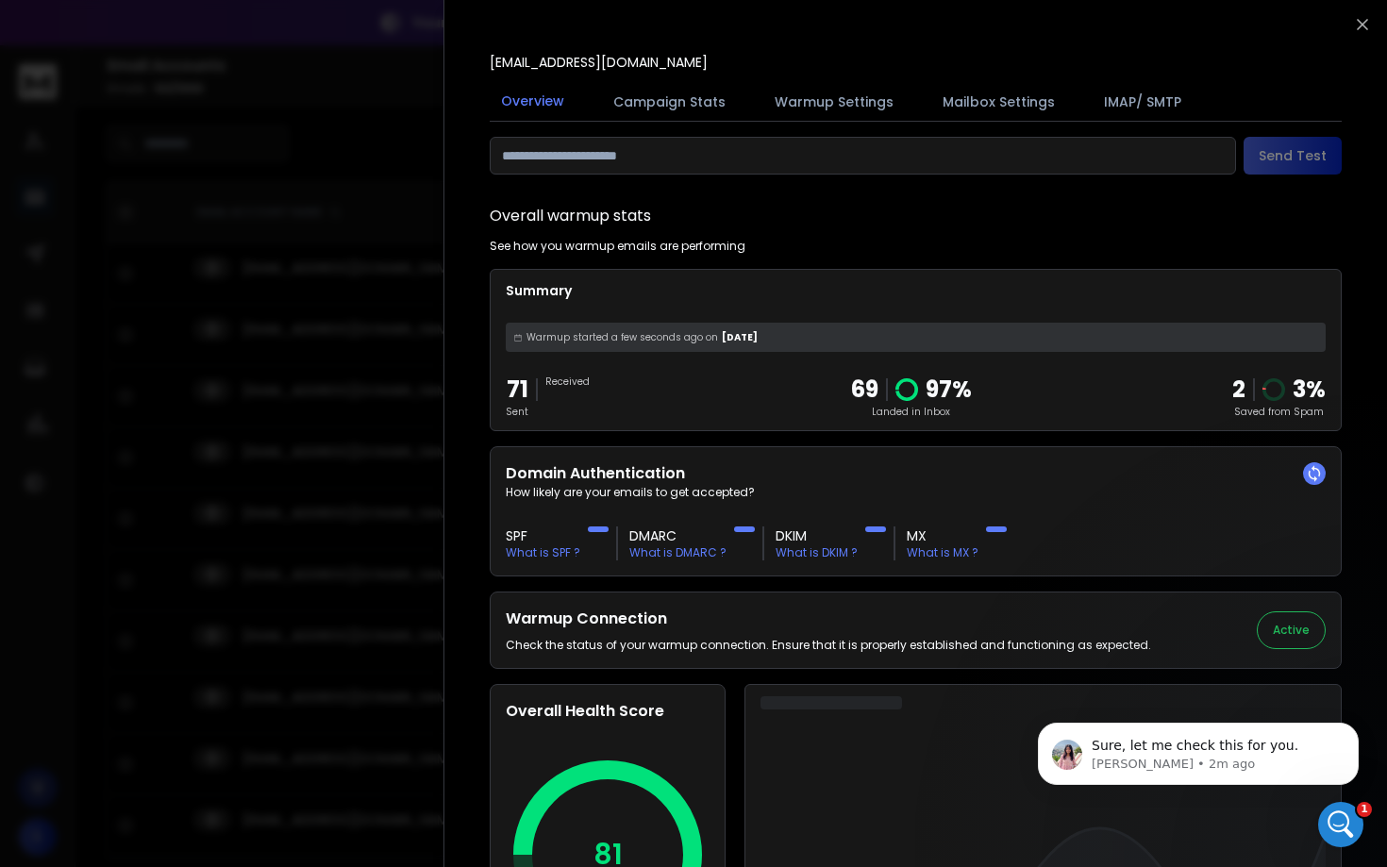
click at [959, 86] on button "Mailbox Settings" at bounding box center [998, 102] width 135 height 42
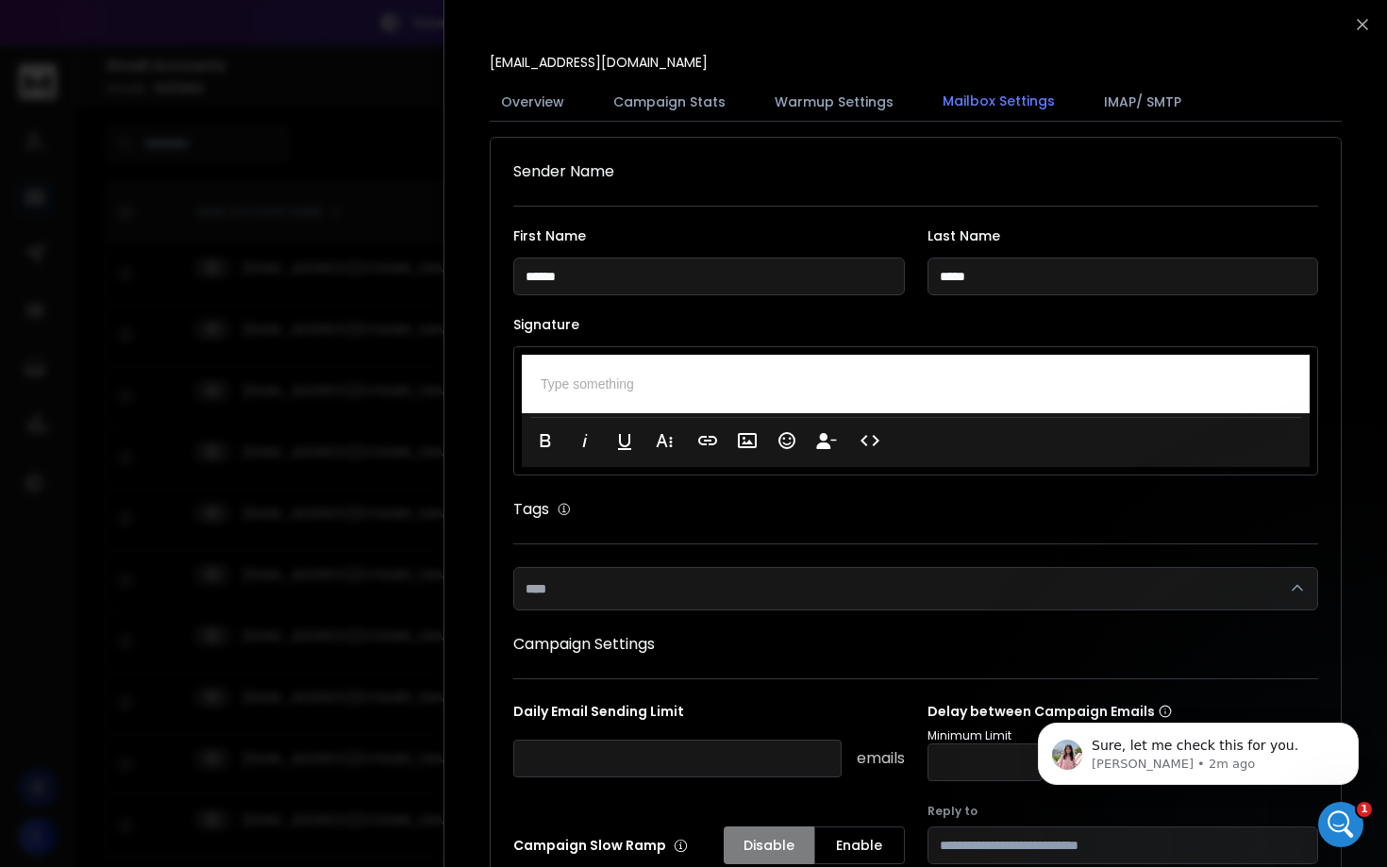
click at [348, 402] on div at bounding box center [693, 433] width 1387 height 867
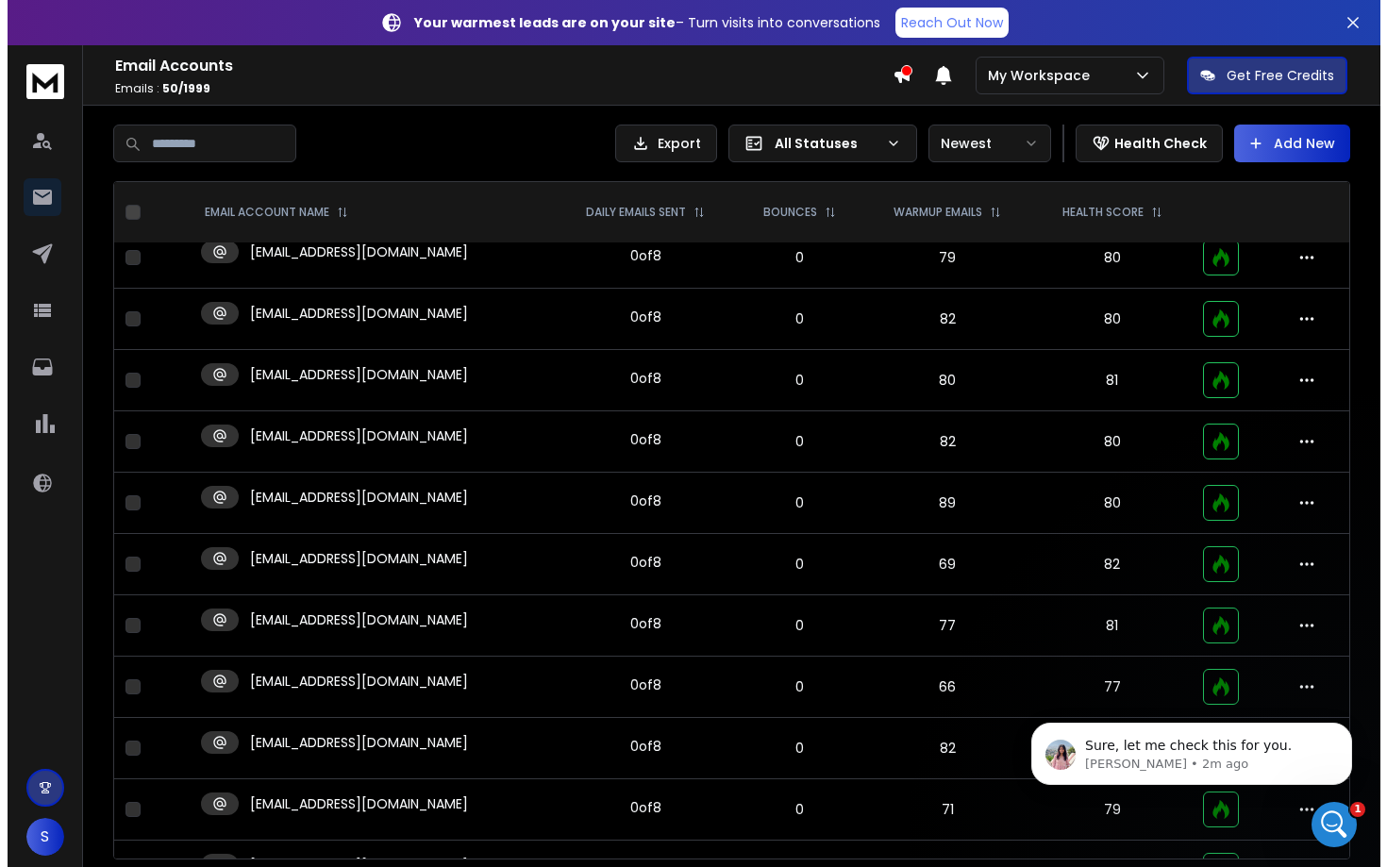
scroll to position [274, 0]
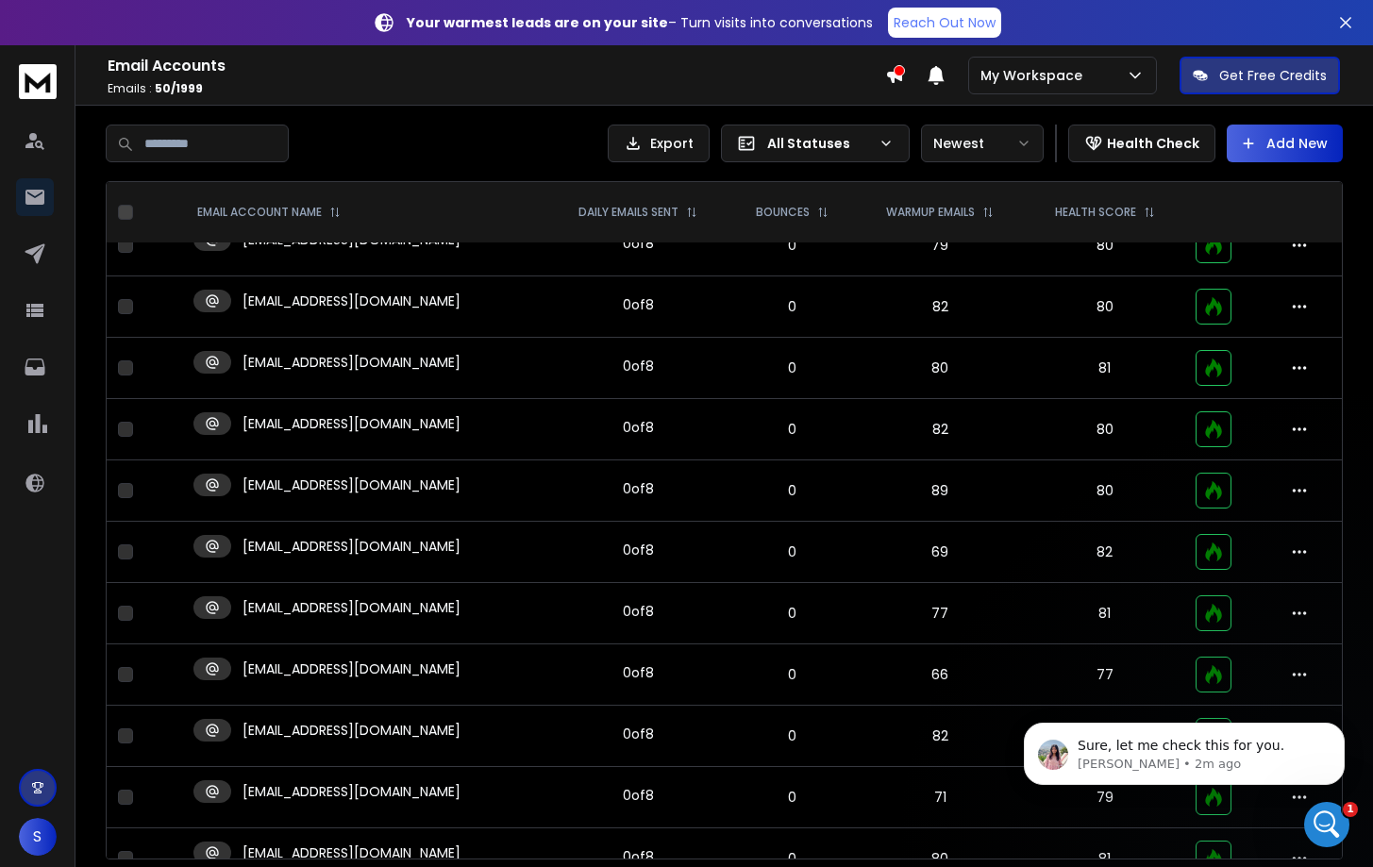
click at [366, 743] on td "villarrealthernandez935@gmail.com" at bounding box center [364, 736] width 364 height 61
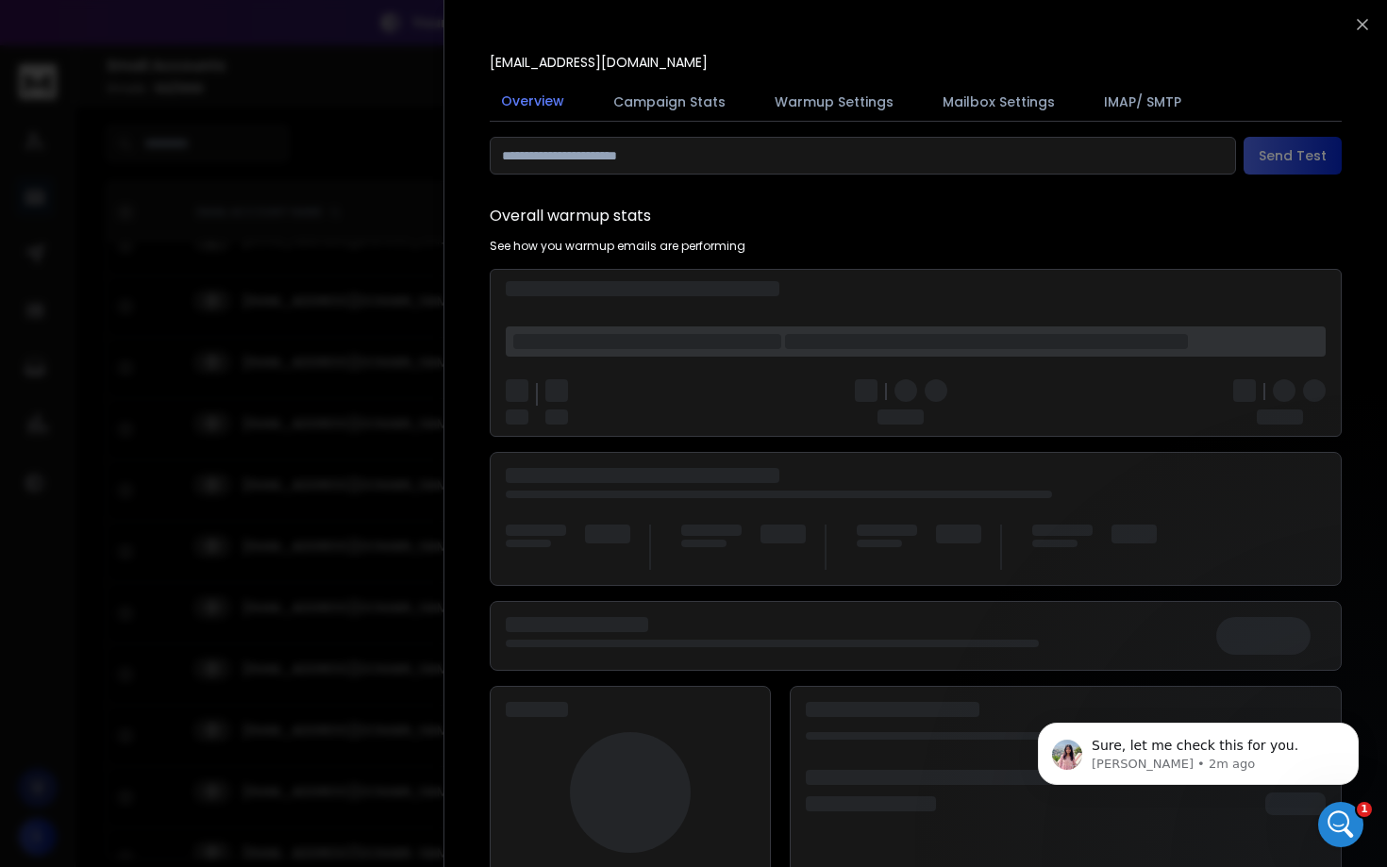
click at [973, 88] on button "Mailbox Settings" at bounding box center [998, 102] width 135 height 42
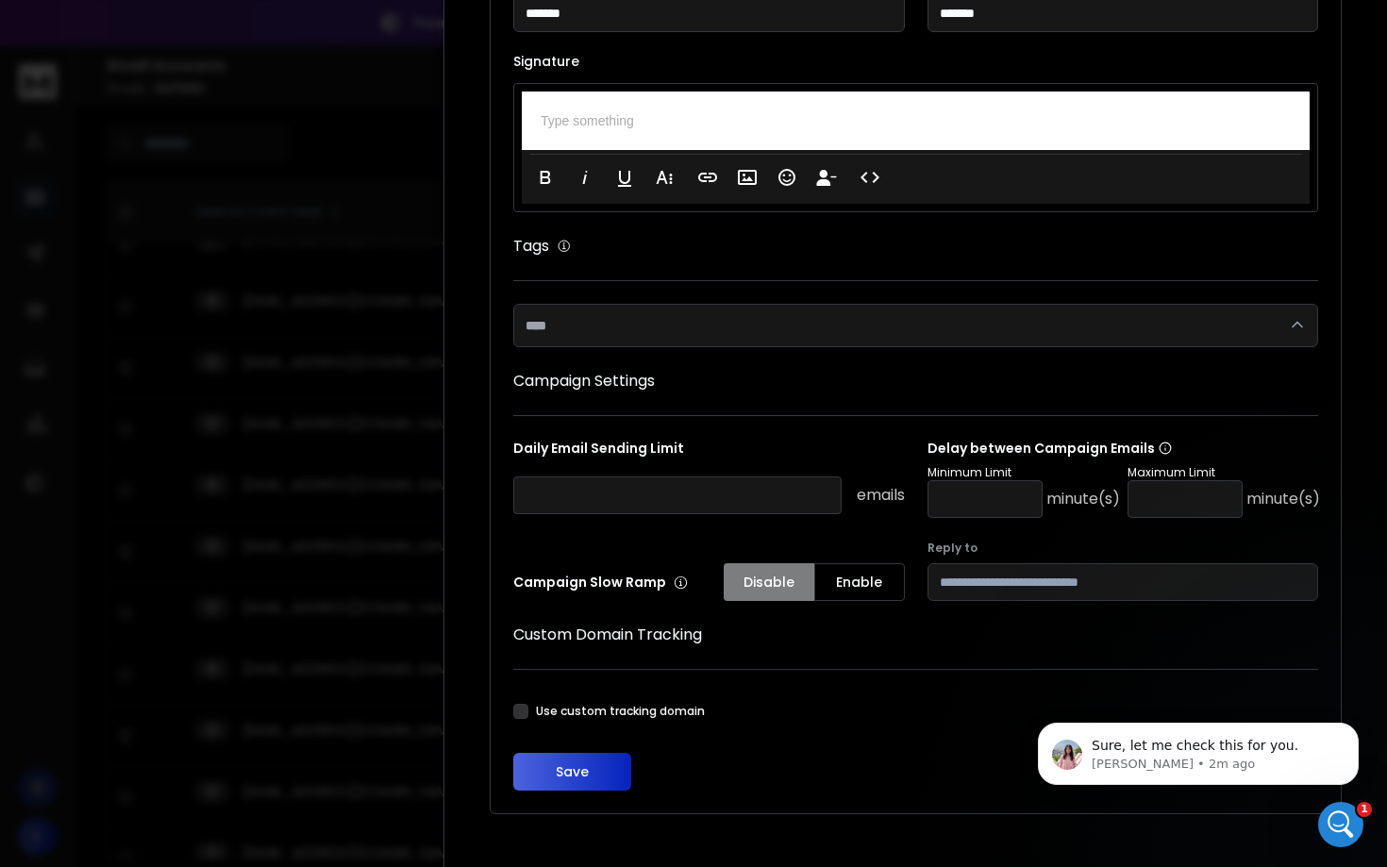
click at [337, 552] on div at bounding box center [693, 433] width 1387 height 867
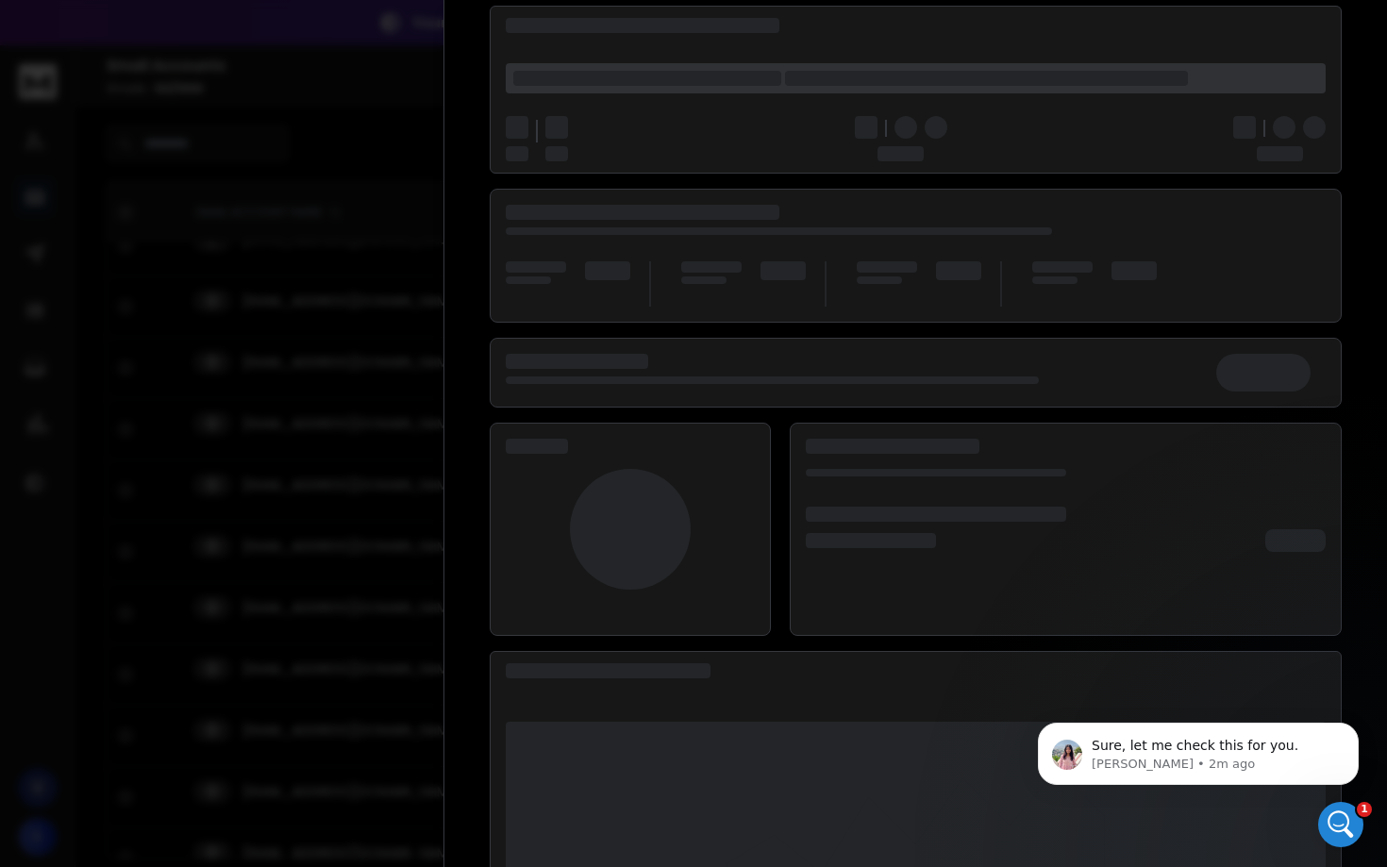
scroll to position [166, 0]
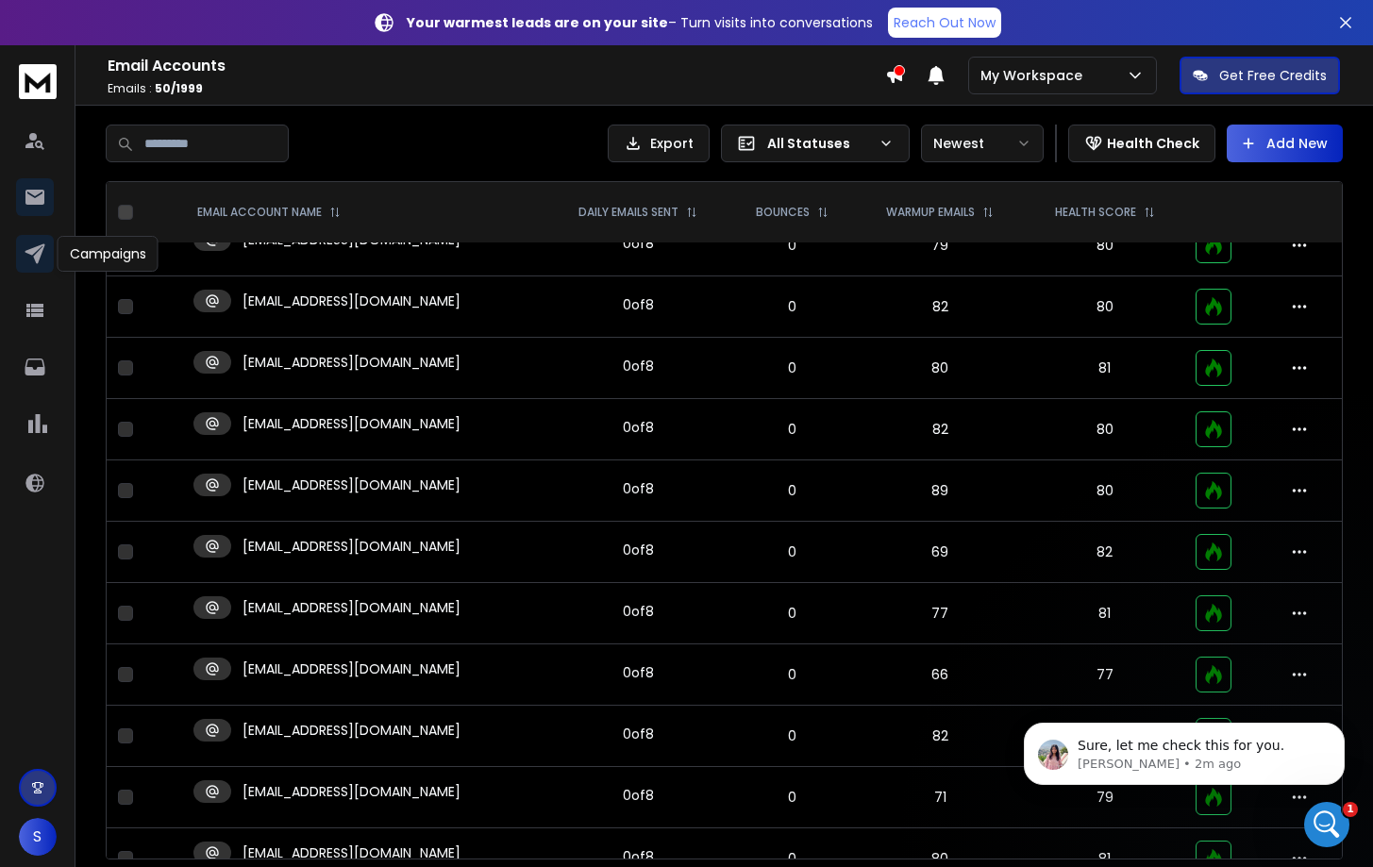
click at [50, 244] on link at bounding box center [35, 254] width 38 height 38
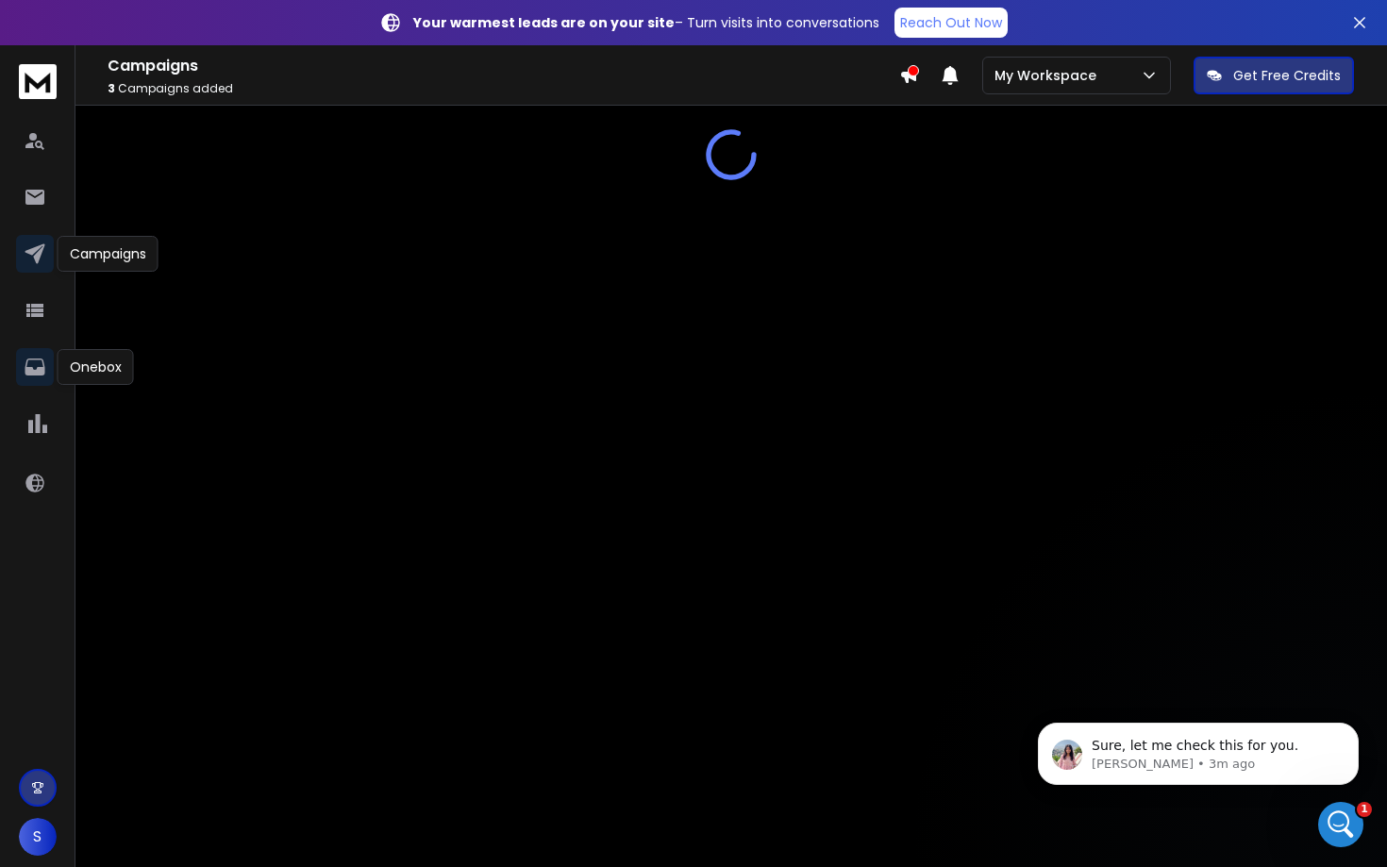
click at [37, 372] on icon at bounding box center [35, 367] width 20 height 17
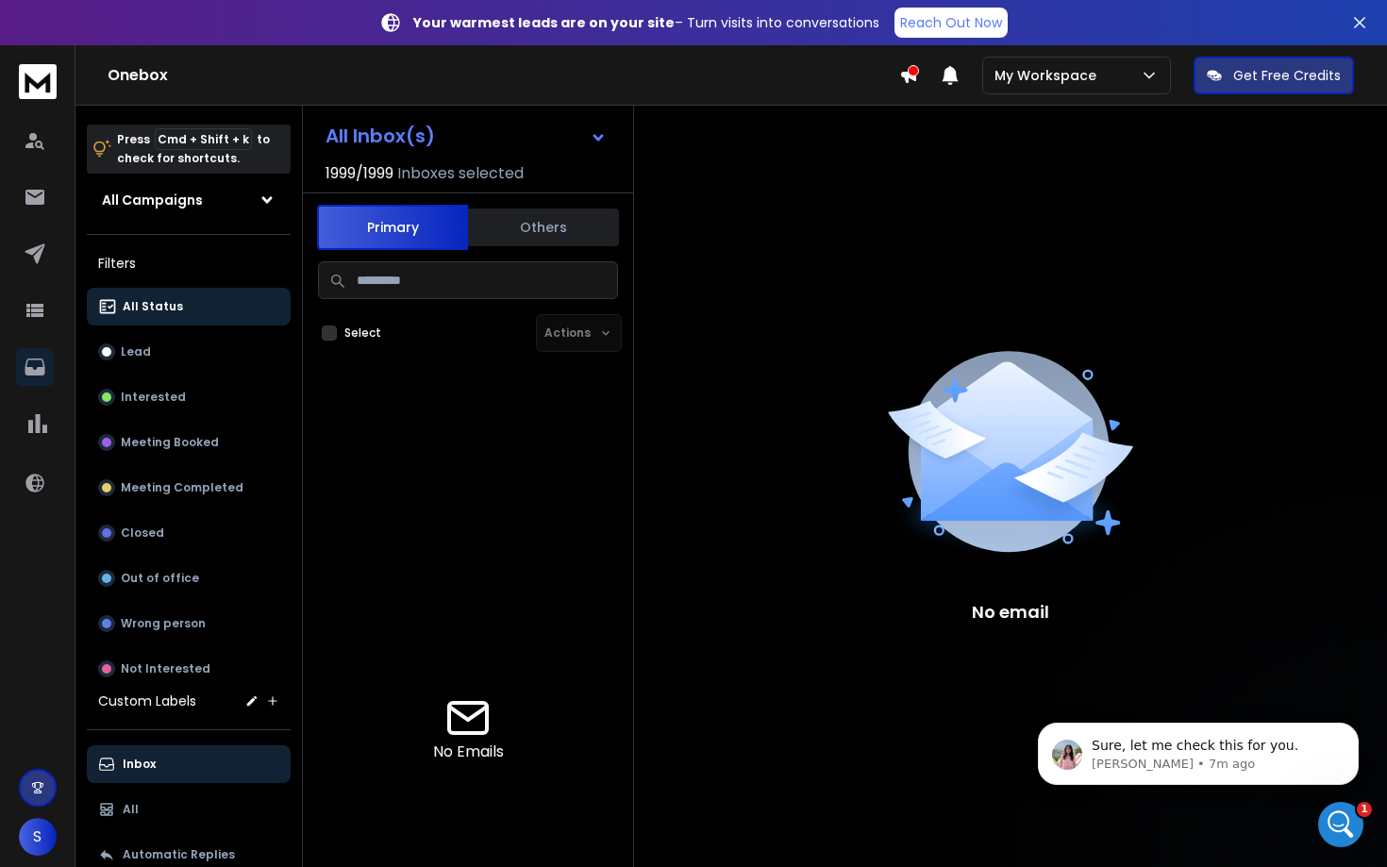
click at [493, 282] on input at bounding box center [468, 280] width 300 height 38
click at [554, 235] on button "Others" at bounding box center [543, 228] width 151 height 42
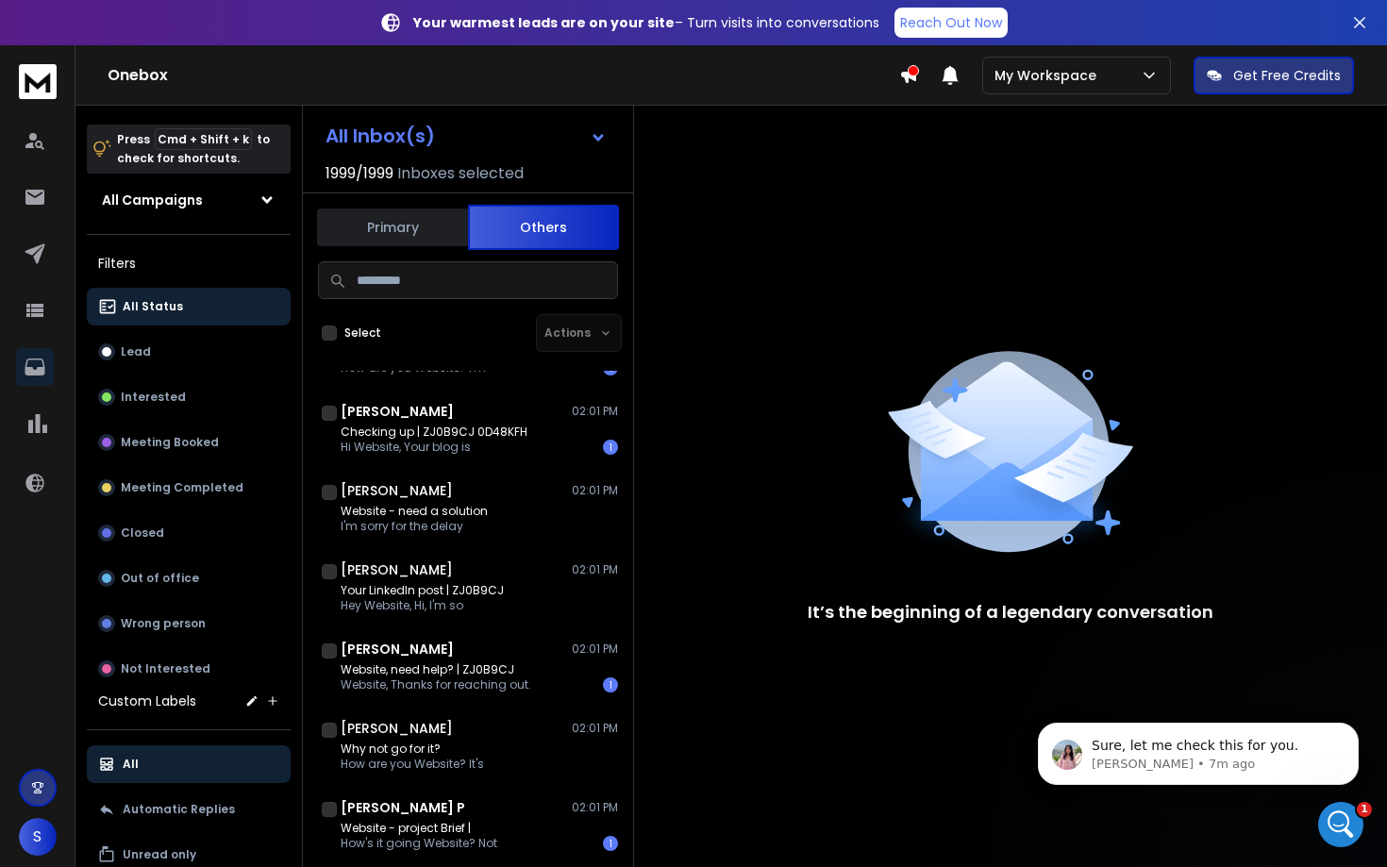
scroll to position [561, 0]
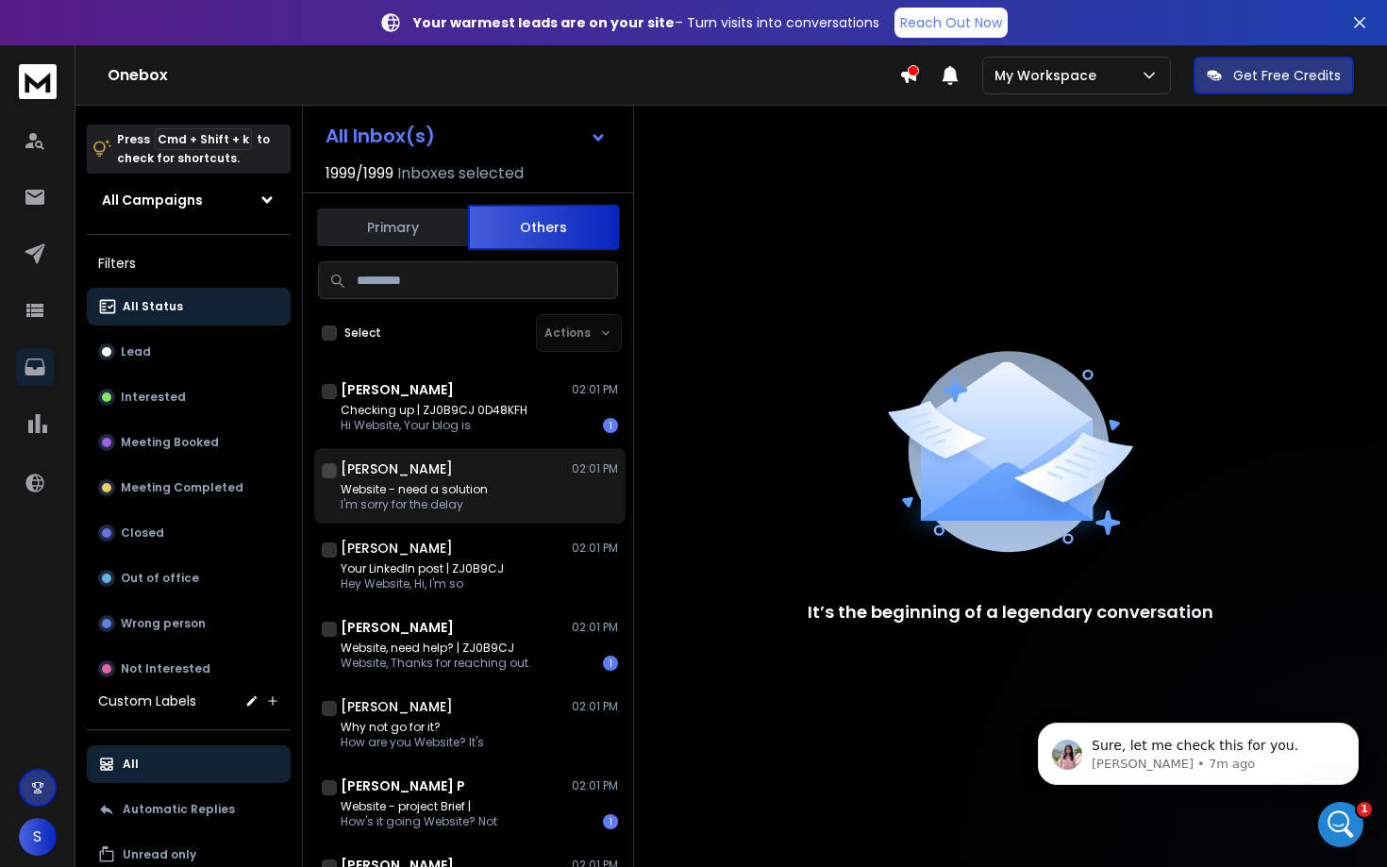
click at [518, 499] on div "Website - need a solution I'm sorry for the delay" at bounding box center [479, 497] width 277 height 30
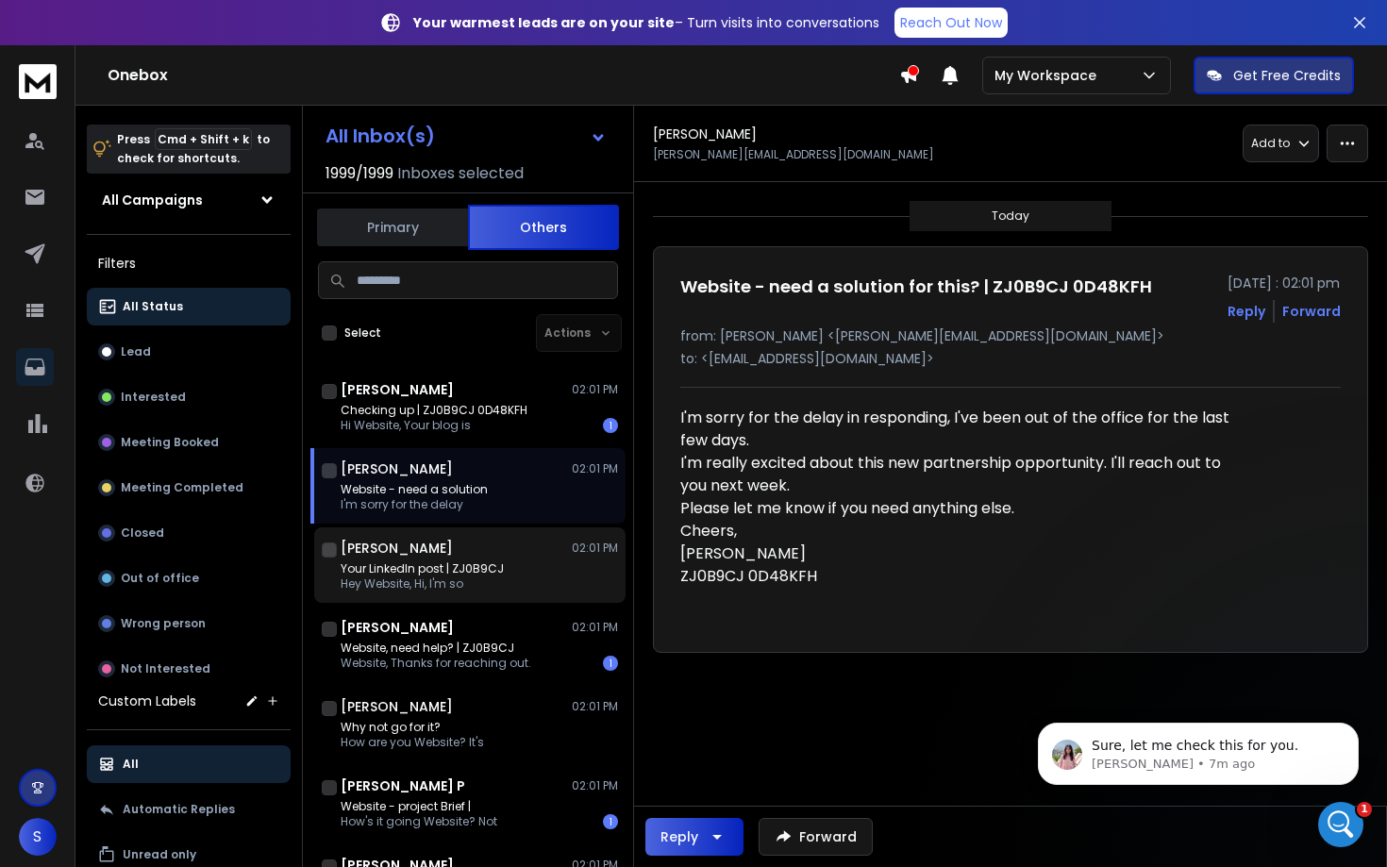
click at [501, 552] on div "Emelia O 02:01 PM" at bounding box center [479, 548] width 277 height 19
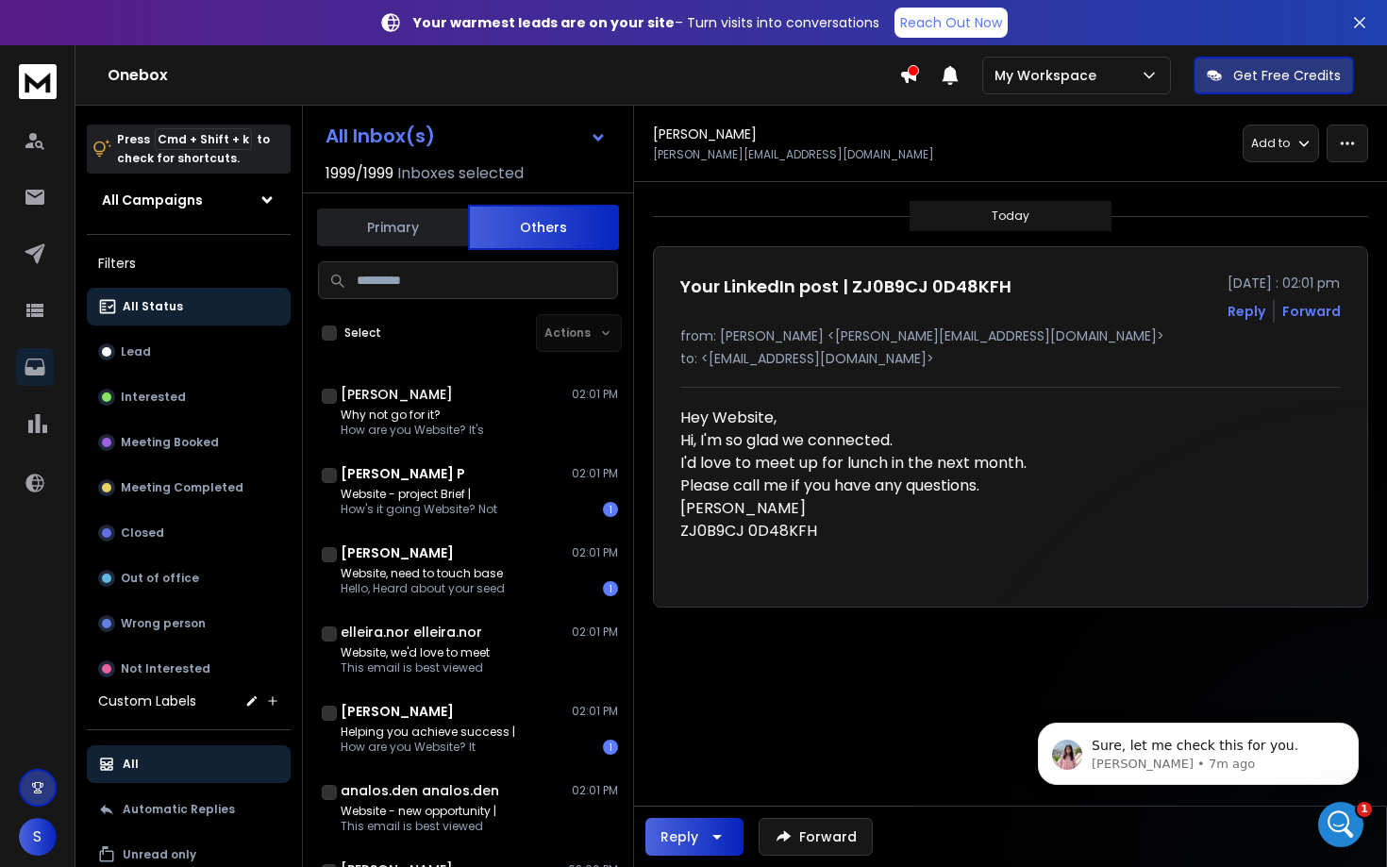
scroll to position [885, 0]
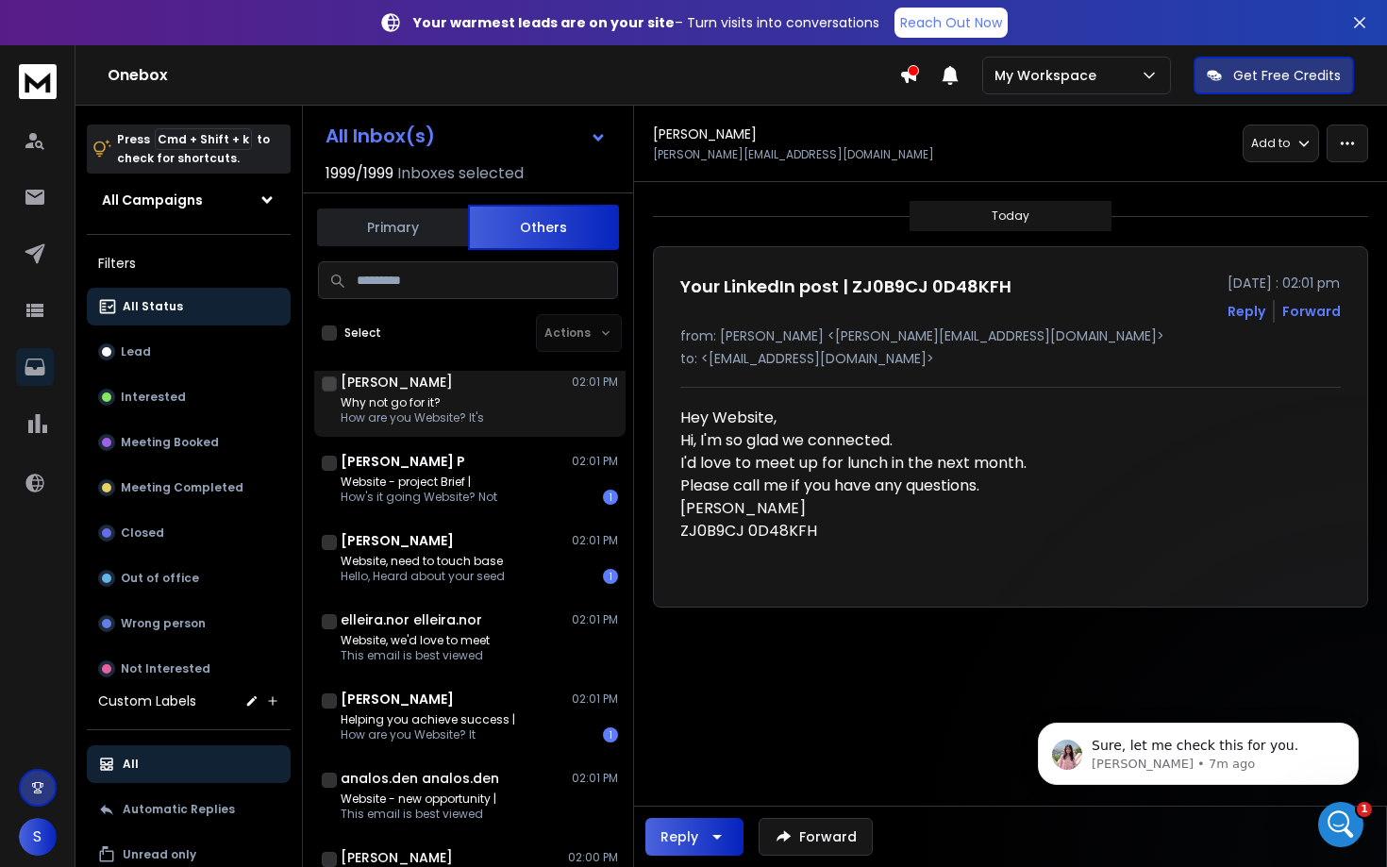
click at [552, 410] on div "Why not go for it? How are you Website? It's" at bounding box center [479, 410] width 277 height 30
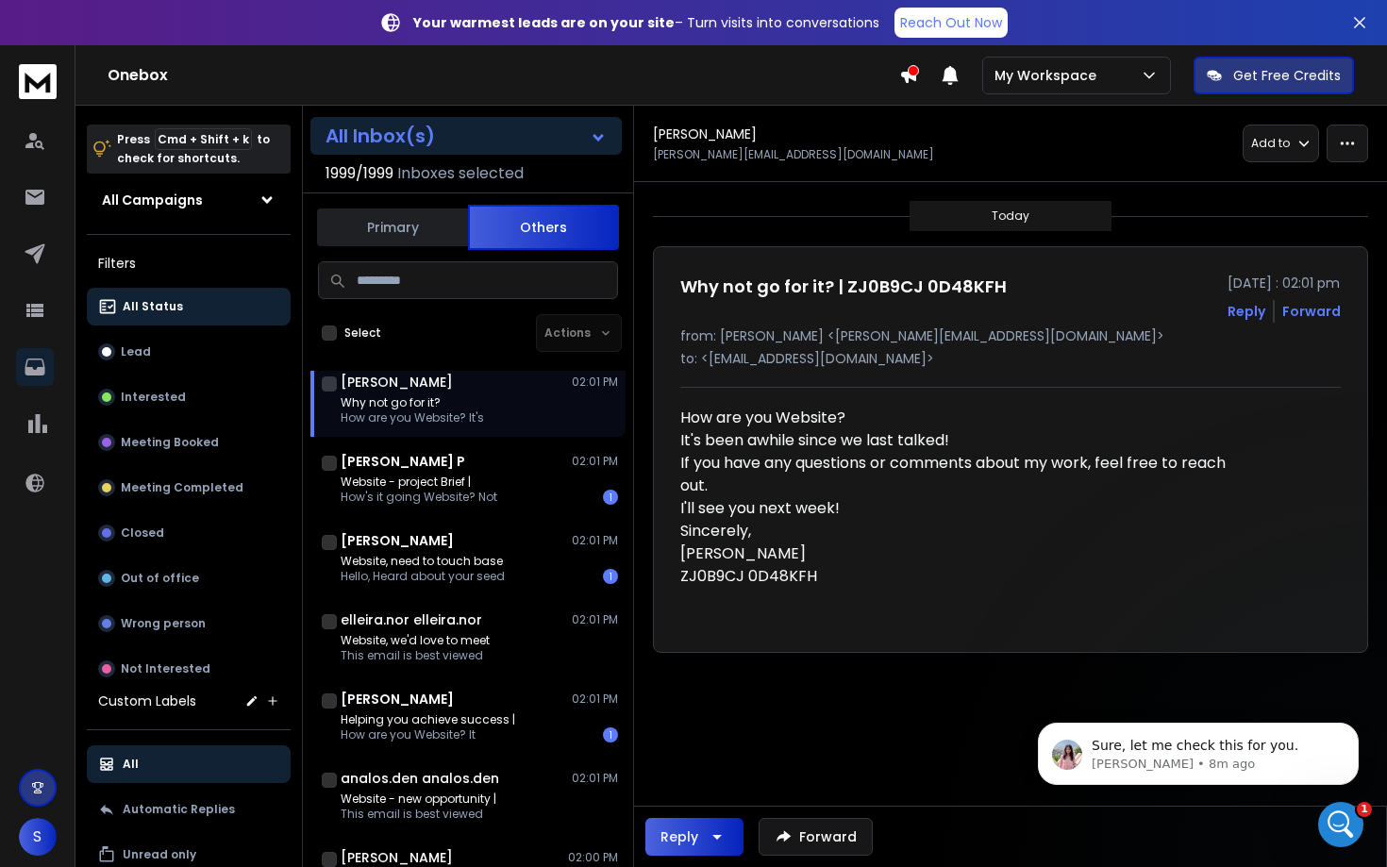
click at [461, 153] on button "All Inbox(s)" at bounding box center [465, 136] width 311 height 38
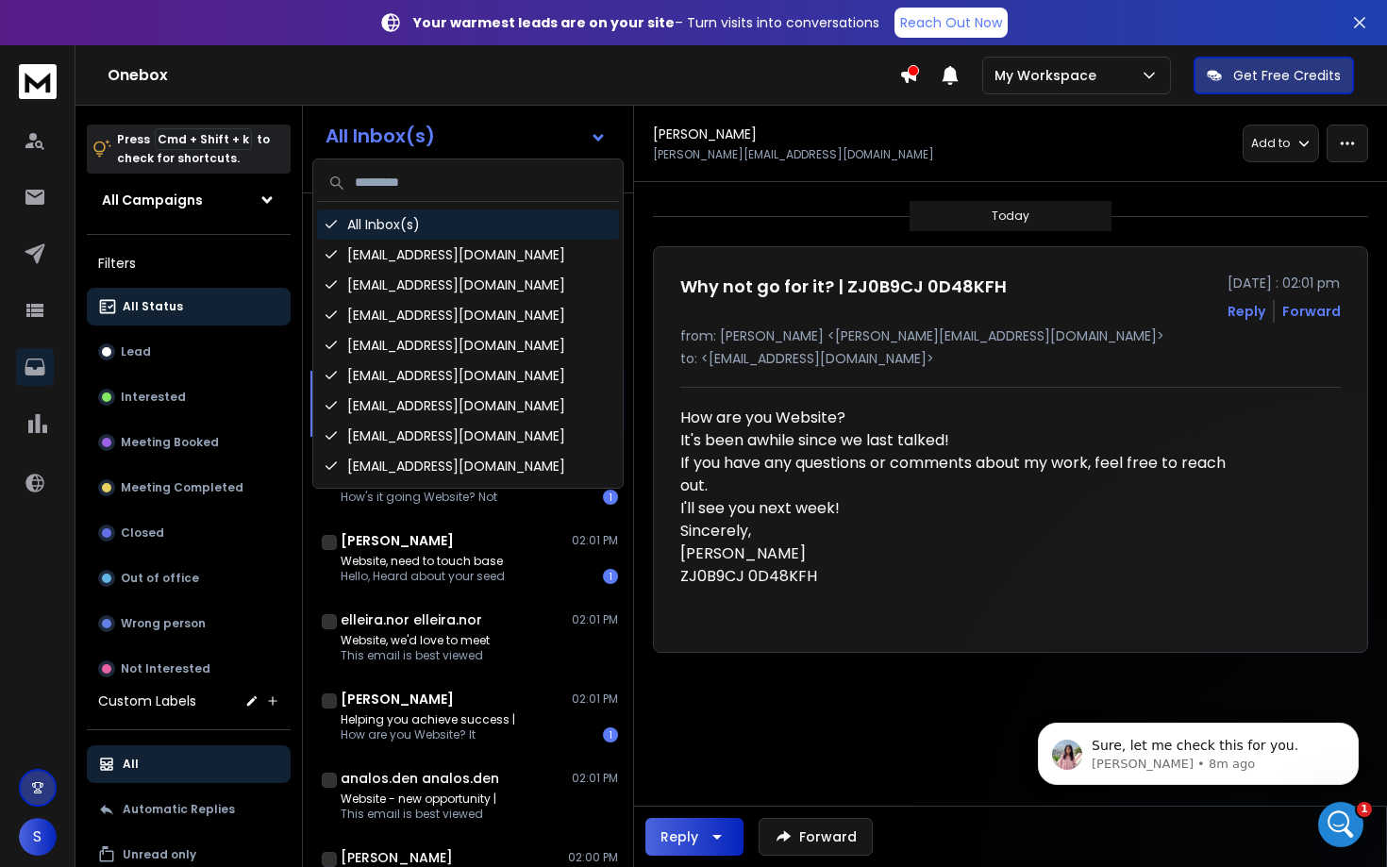
click at [364, 232] on div "All Inbox(s)" at bounding box center [468, 225] width 302 height 30
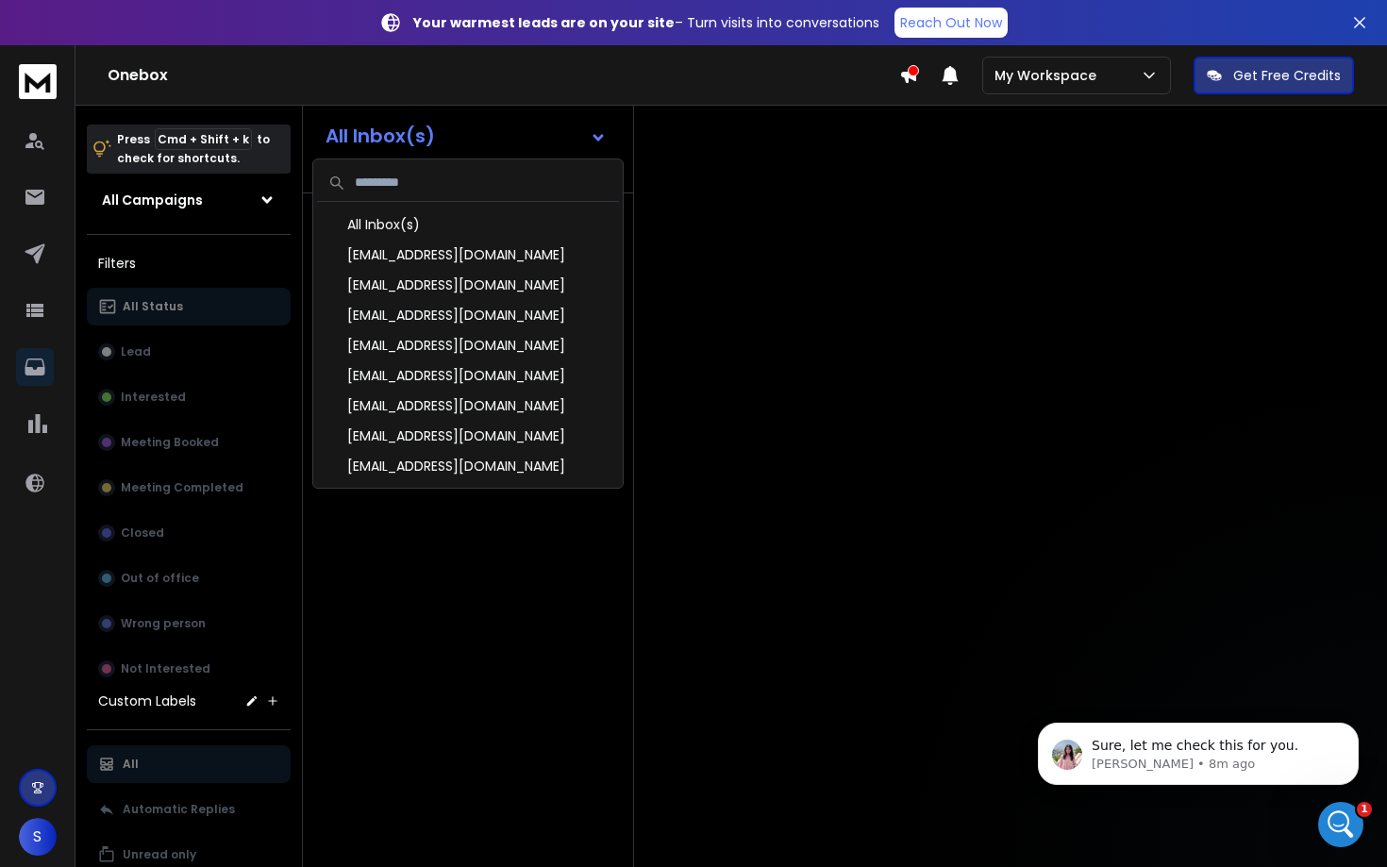
scroll to position [0, 0]
click at [390, 181] on input at bounding box center [468, 182] width 302 height 38
paste input "**********"
type input "**********"
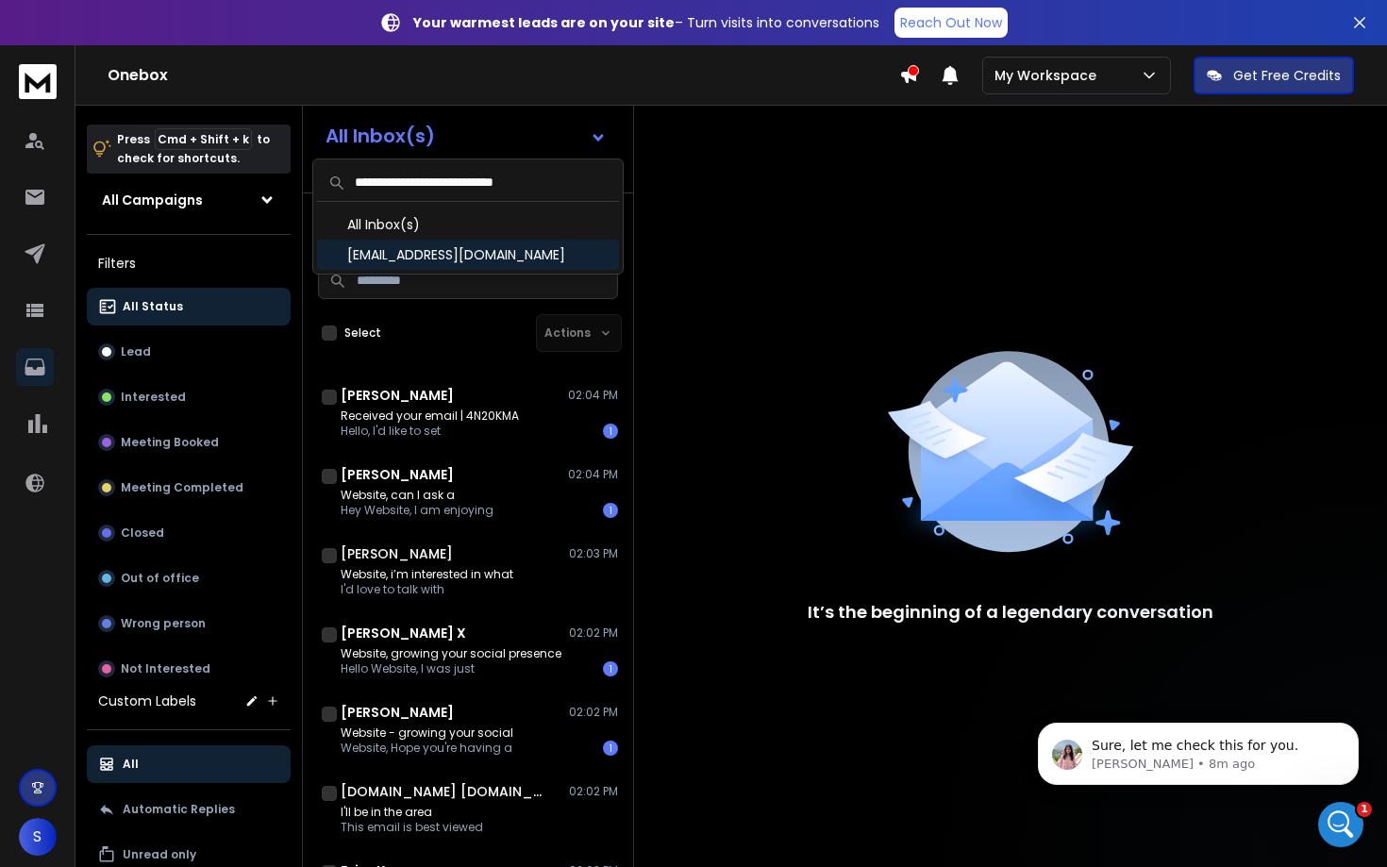
click at [405, 255] on div "Edmundochristoph789@gmail.com" at bounding box center [468, 255] width 302 height 30
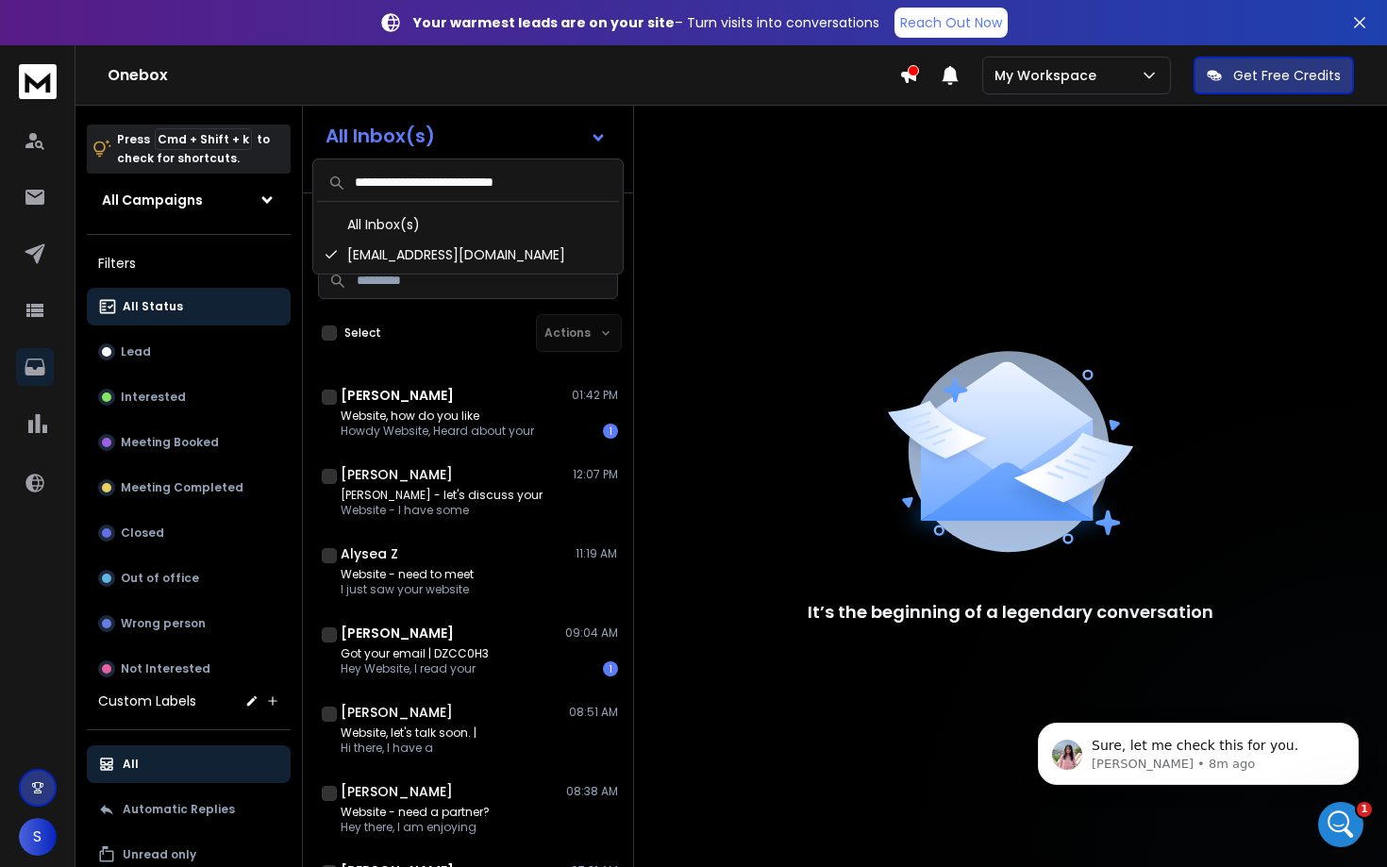
click at [670, 218] on div "It’s the beginning of a legendary conversation" at bounding box center [1010, 474] width 753 height 737
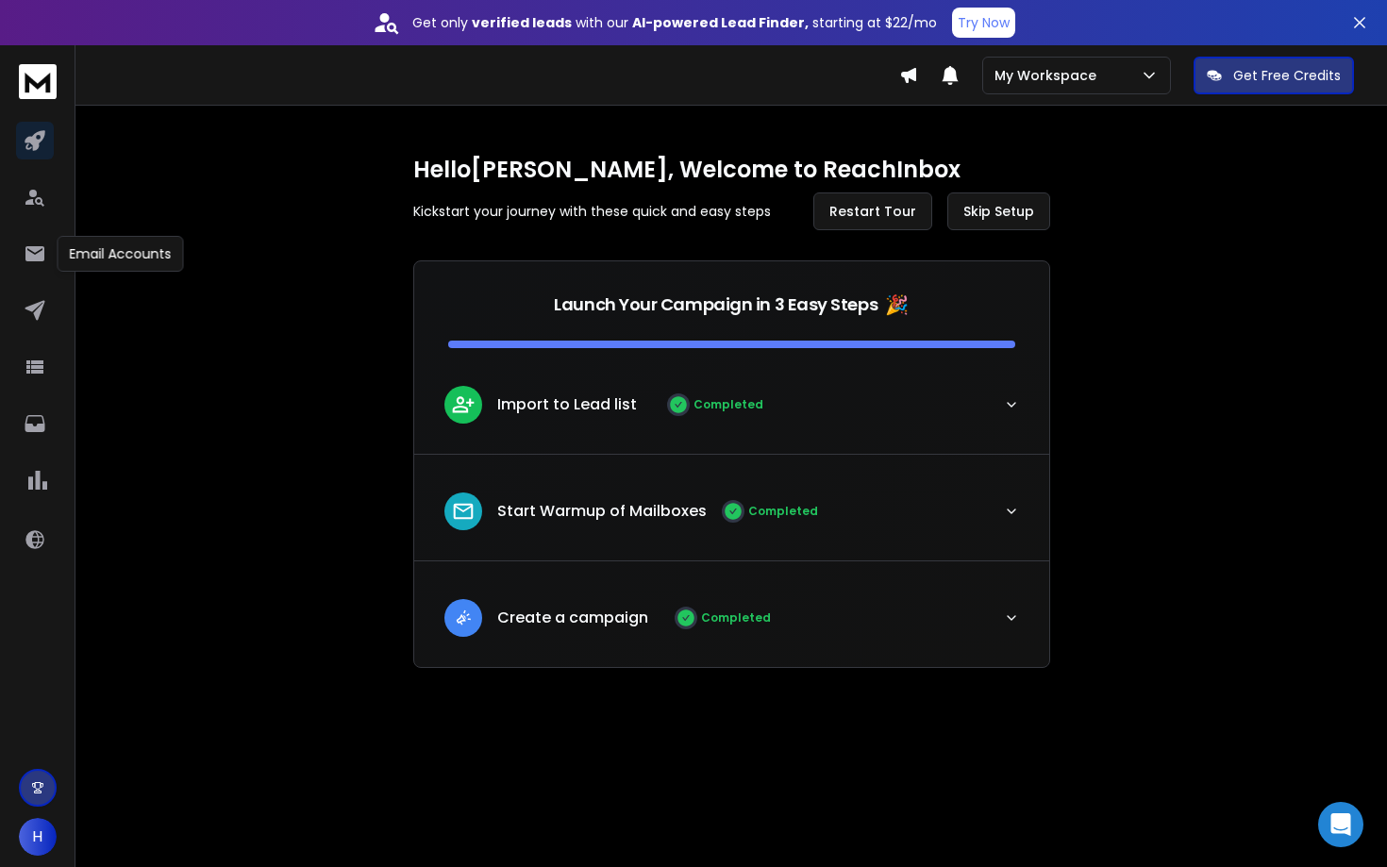
click at [41, 257] on icon at bounding box center [34, 253] width 19 height 15
click at [1111, 90] on button "My Workspace" at bounding box center [1076, 76] width 189 height 38
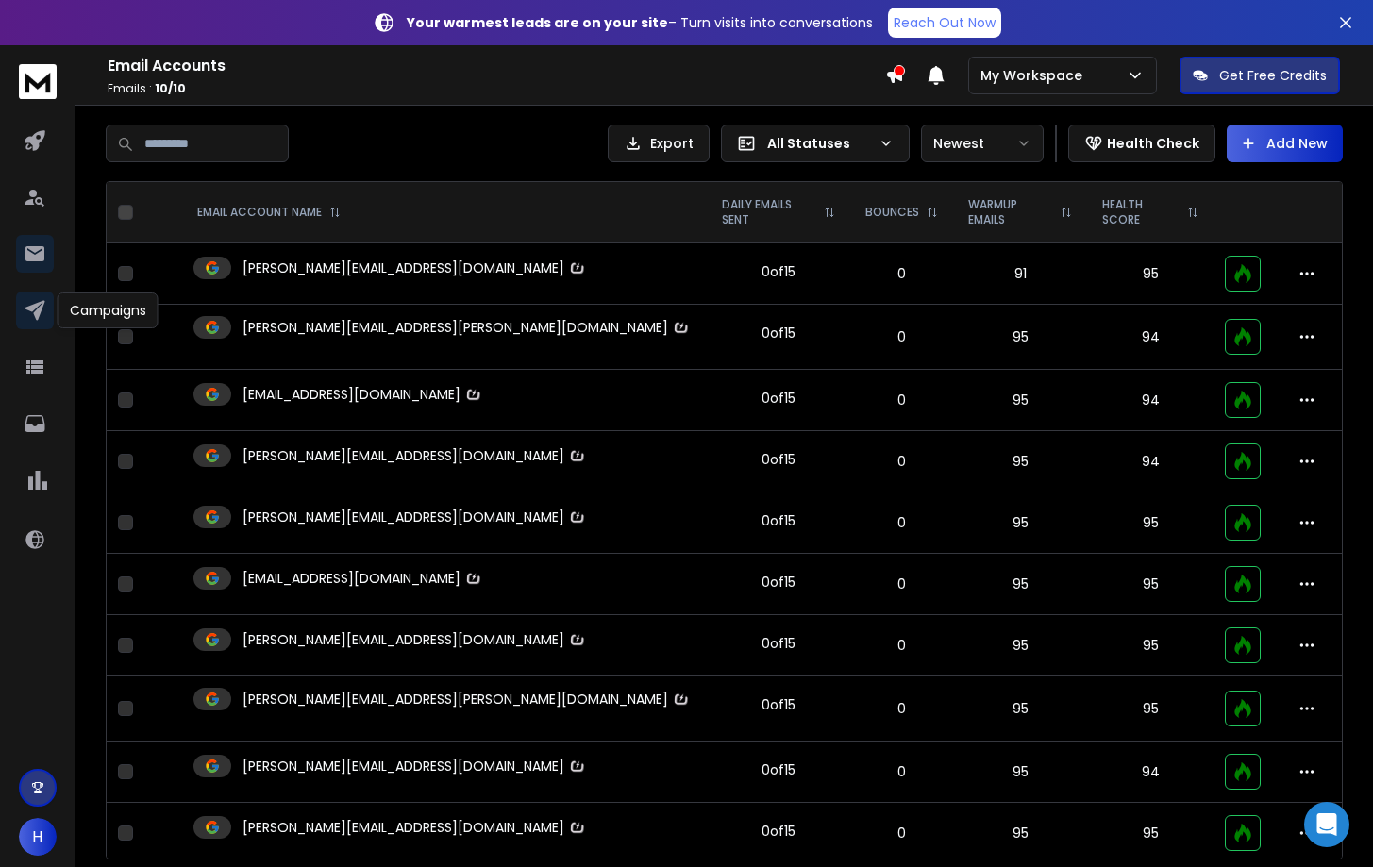
click at [21, 311] on link at bounding box center [35, 311] width 38 height 38
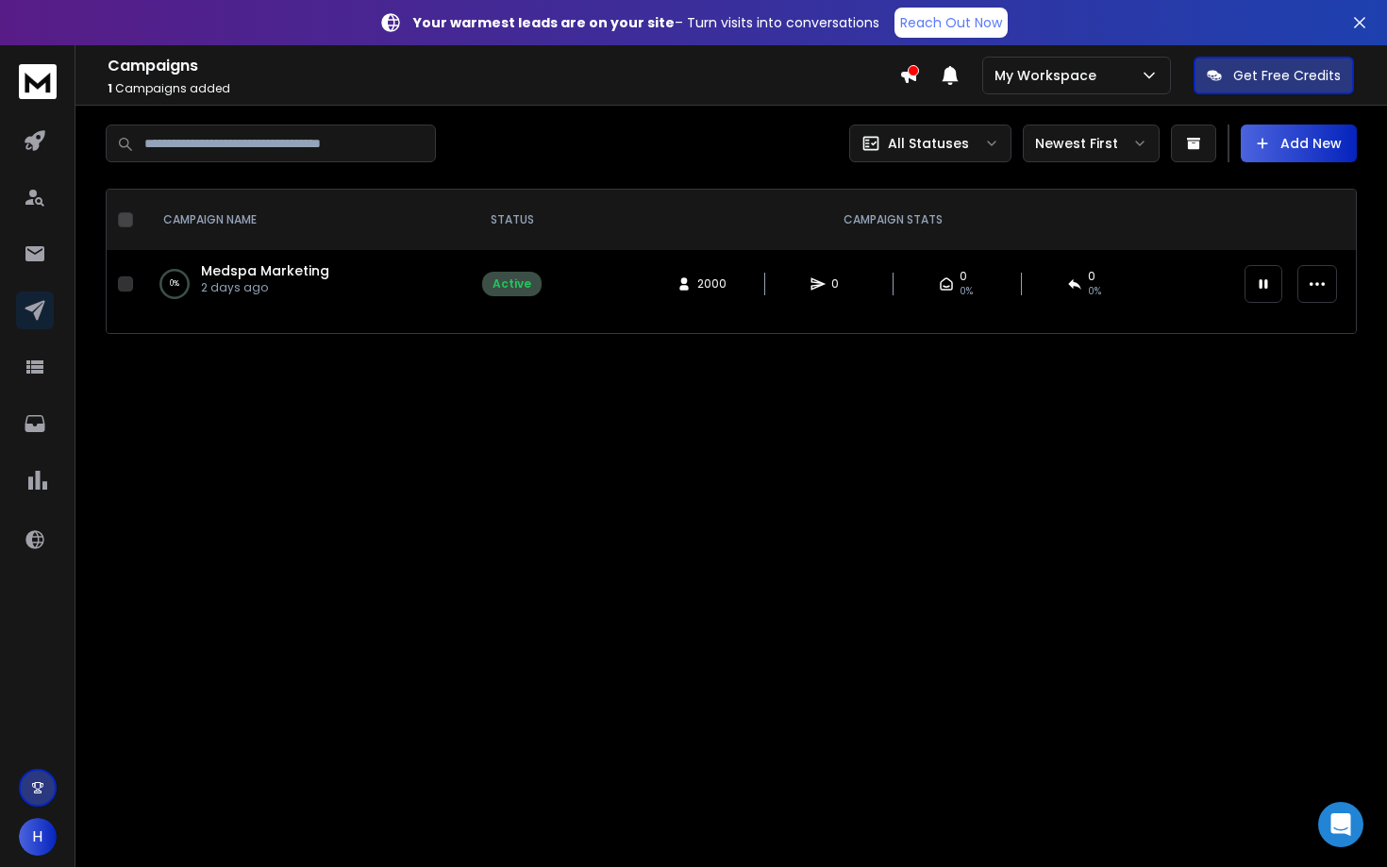
click at [251, 284] on p "2 days ago" at bounding box center [265, 287] width 128 height 15
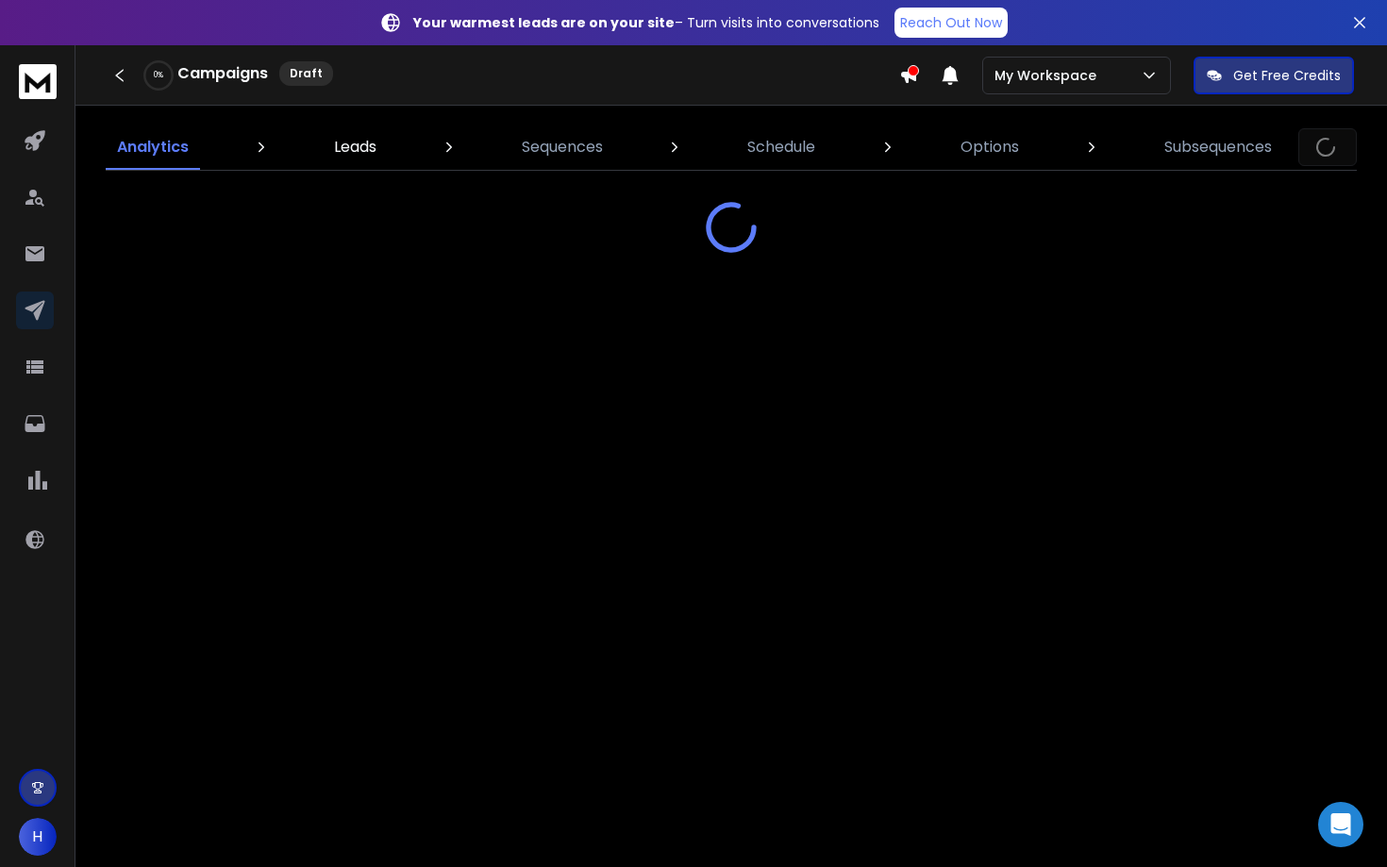
click at [350, 161] on link "Leads" at bounding box center [355, 147] width 65 height 45
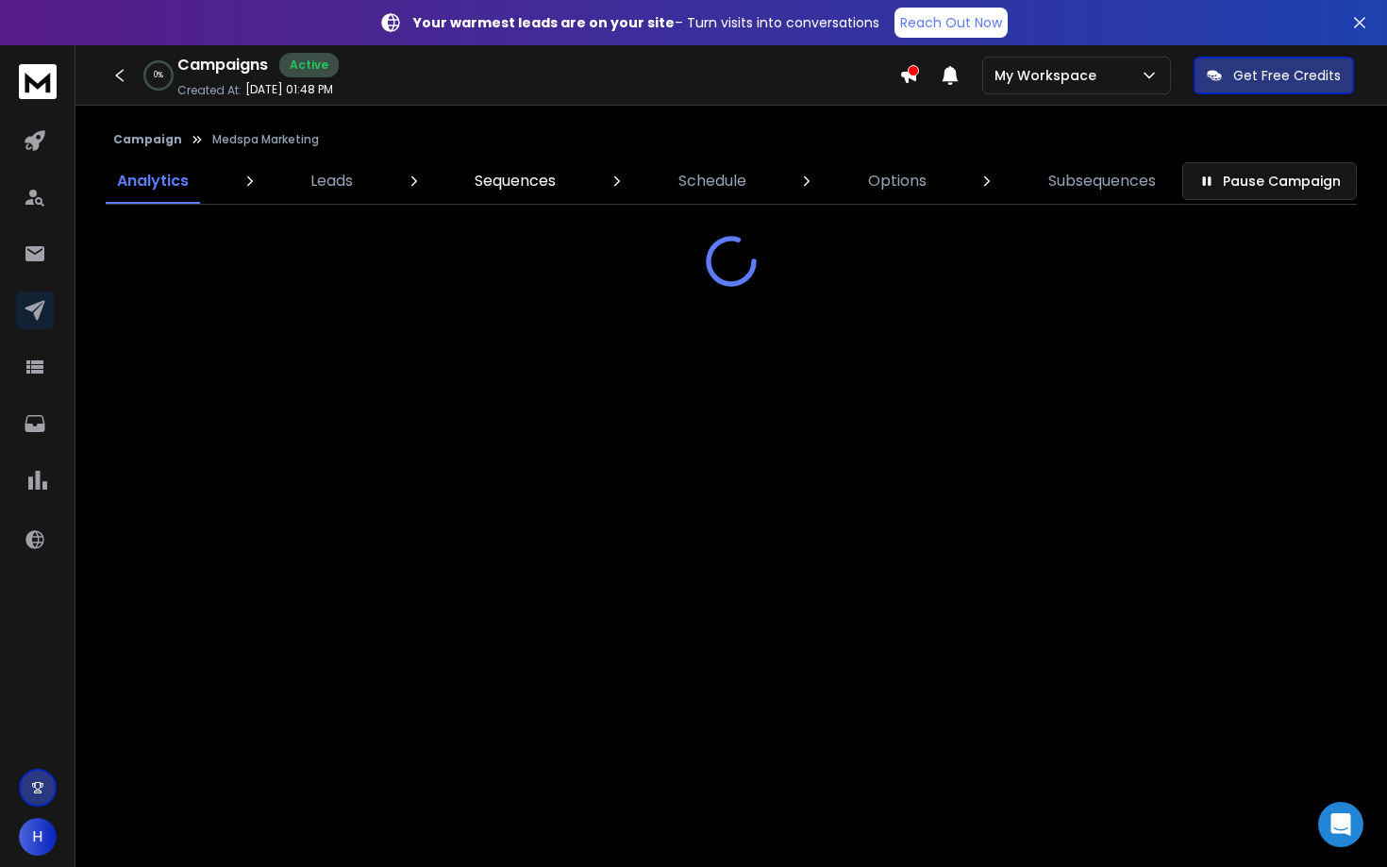
click at [519, 160] on link "Sequences" at bounding box center [515, 181] width 104 height 45
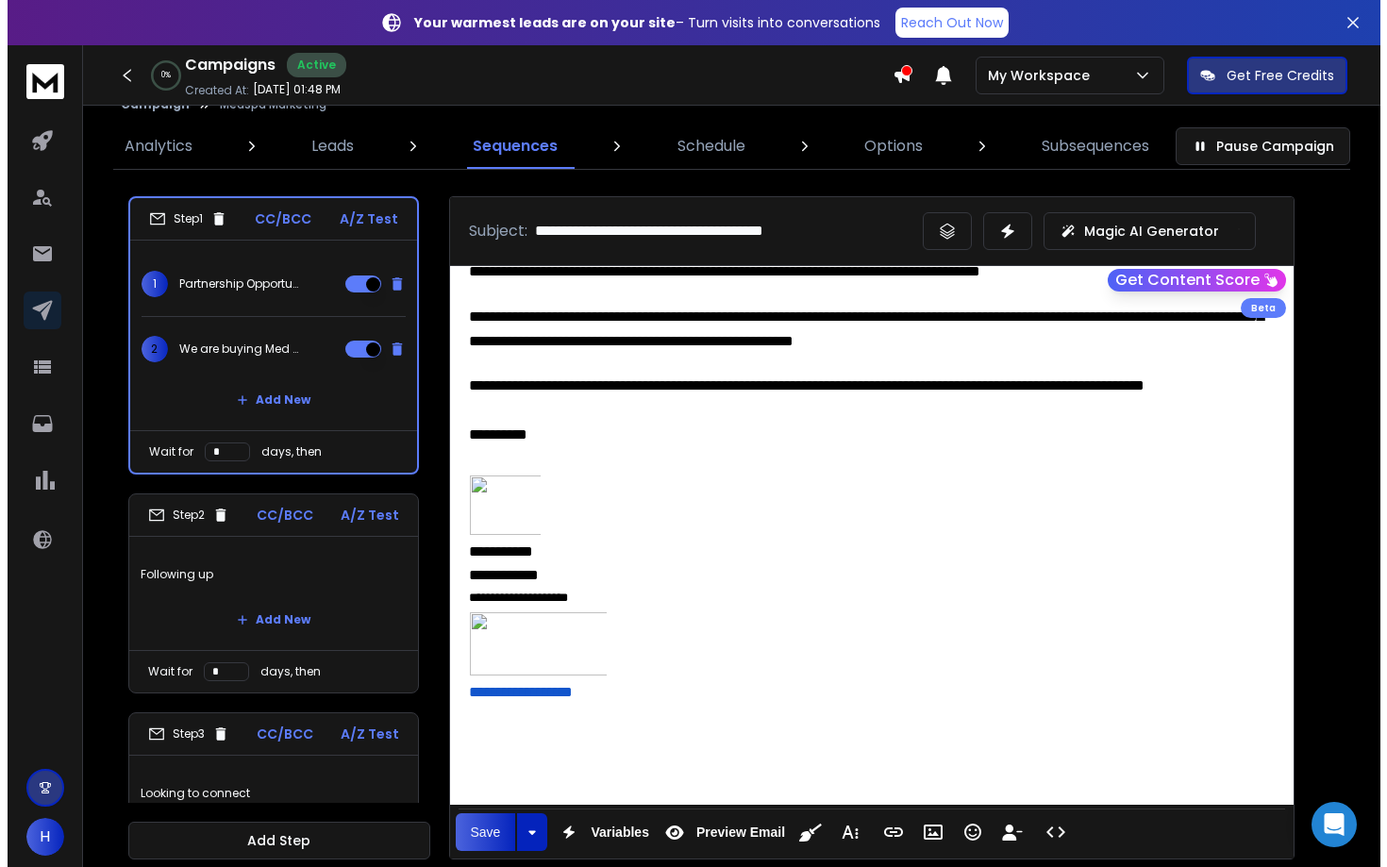
scroll to position [54, 0]
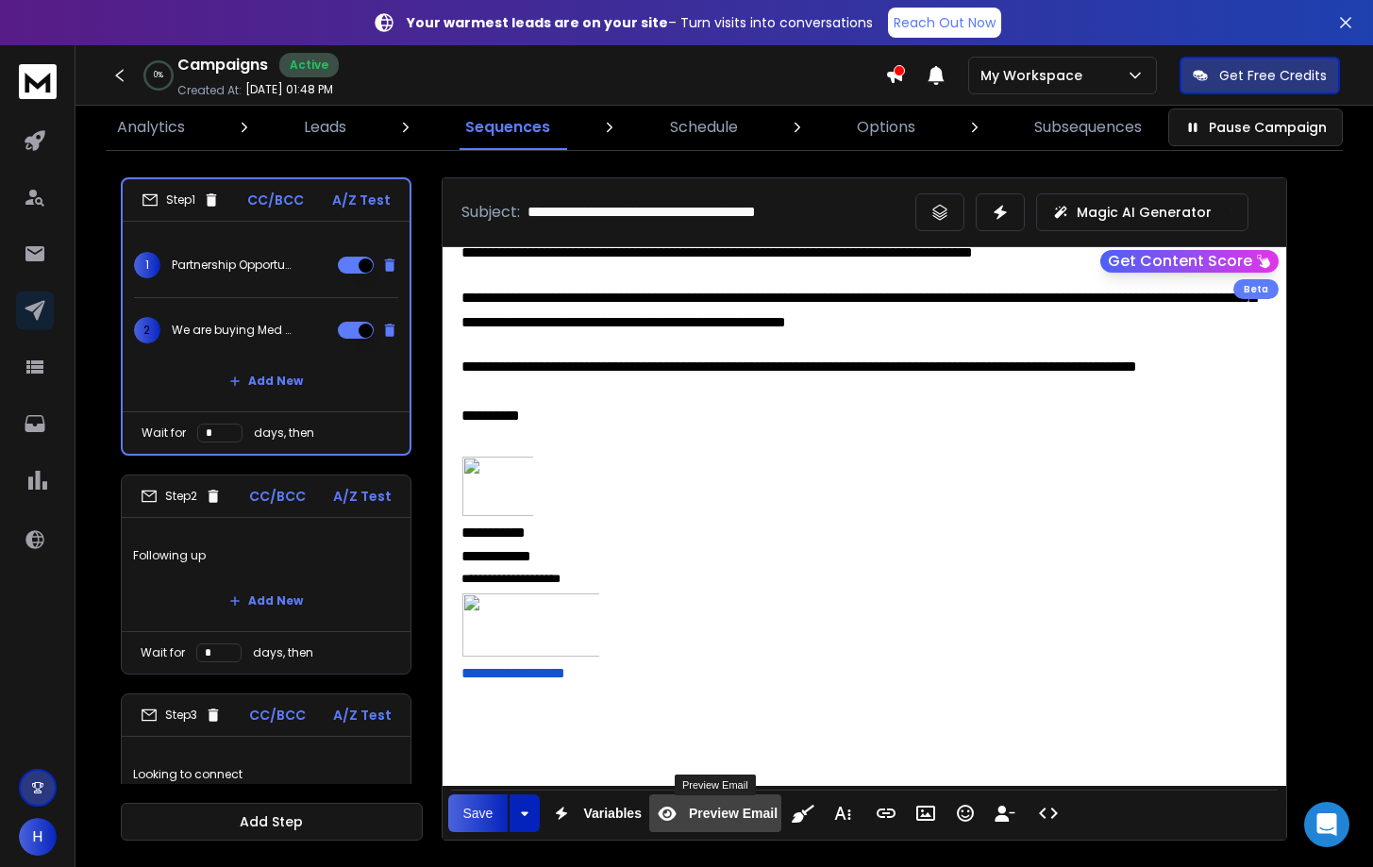
click at [717, 801] on div "Preview Email" at bounding box center [715, 813] width 132 height 31
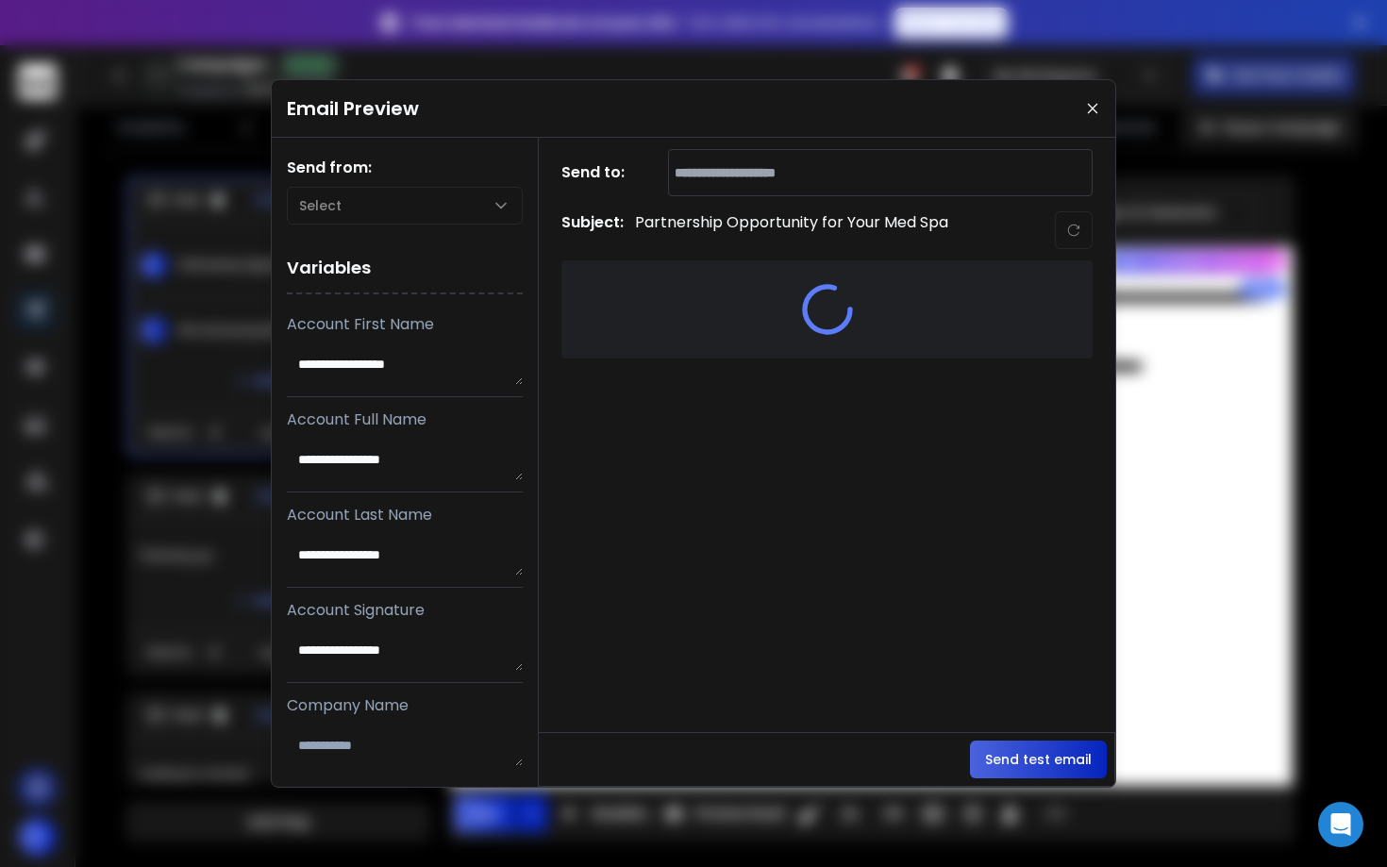
type textarea "**********"
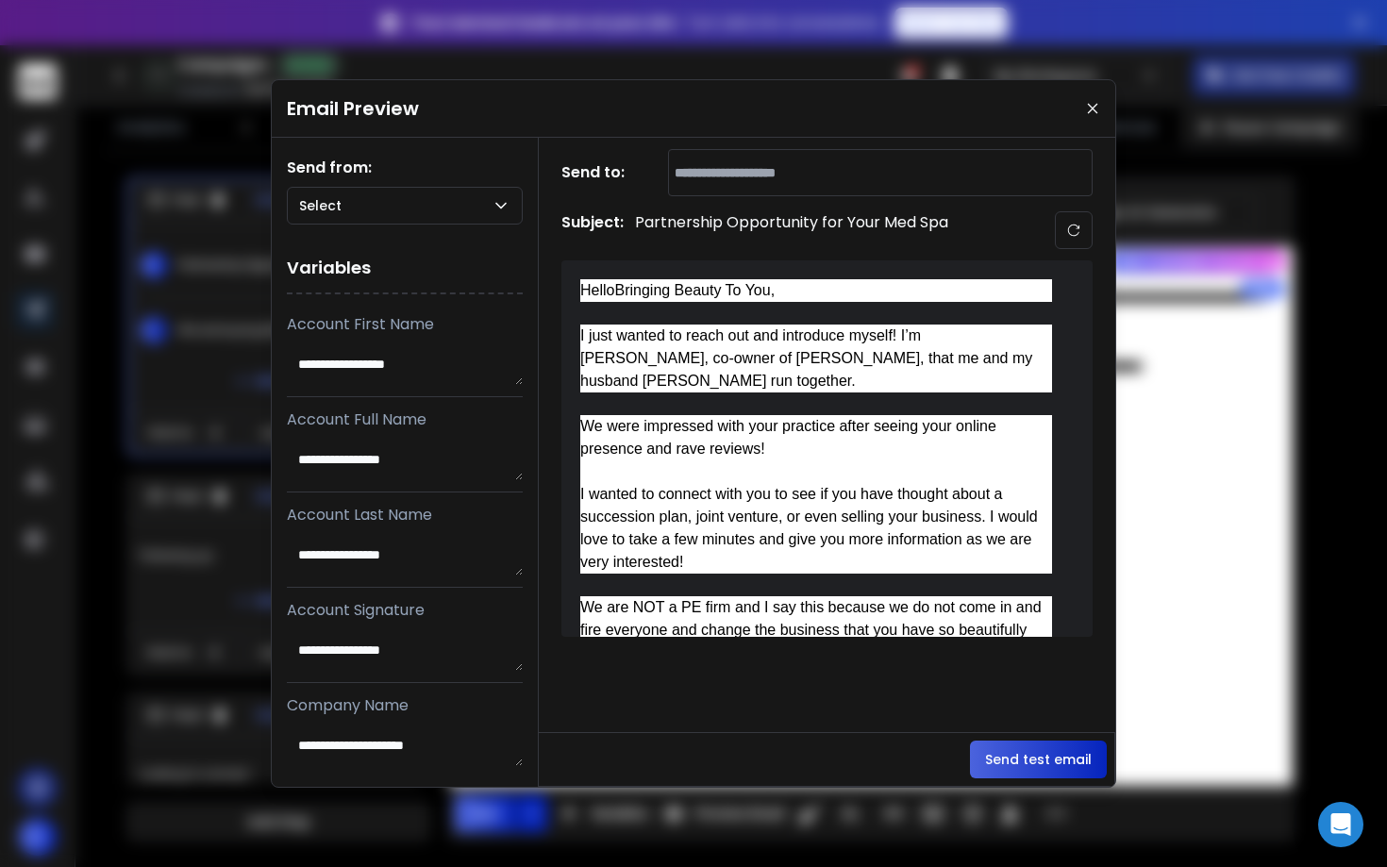
type textarea "******"
type textarea "**********"
type textarea "****"
type textarea "******"
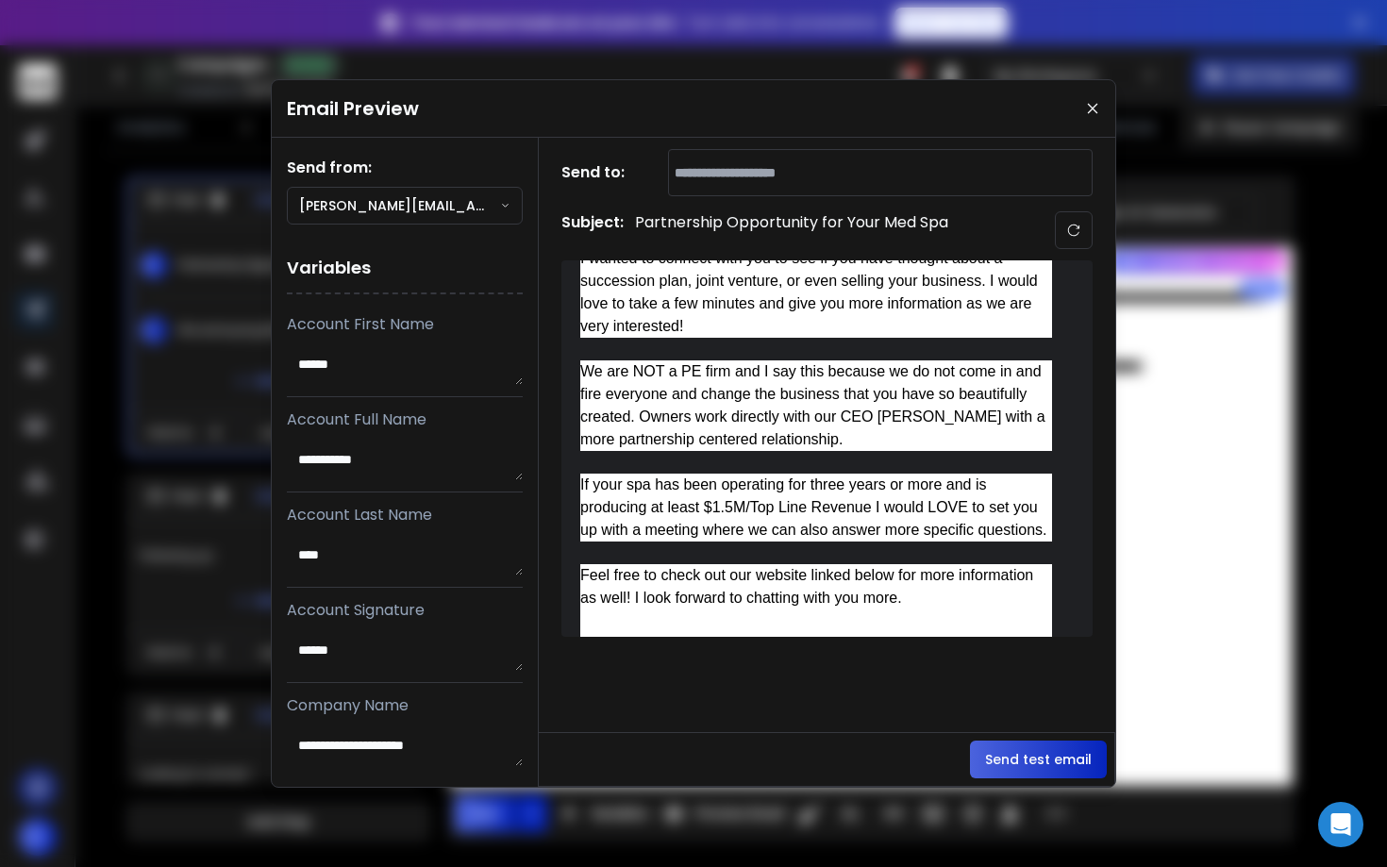
scroll to position [553, 0]
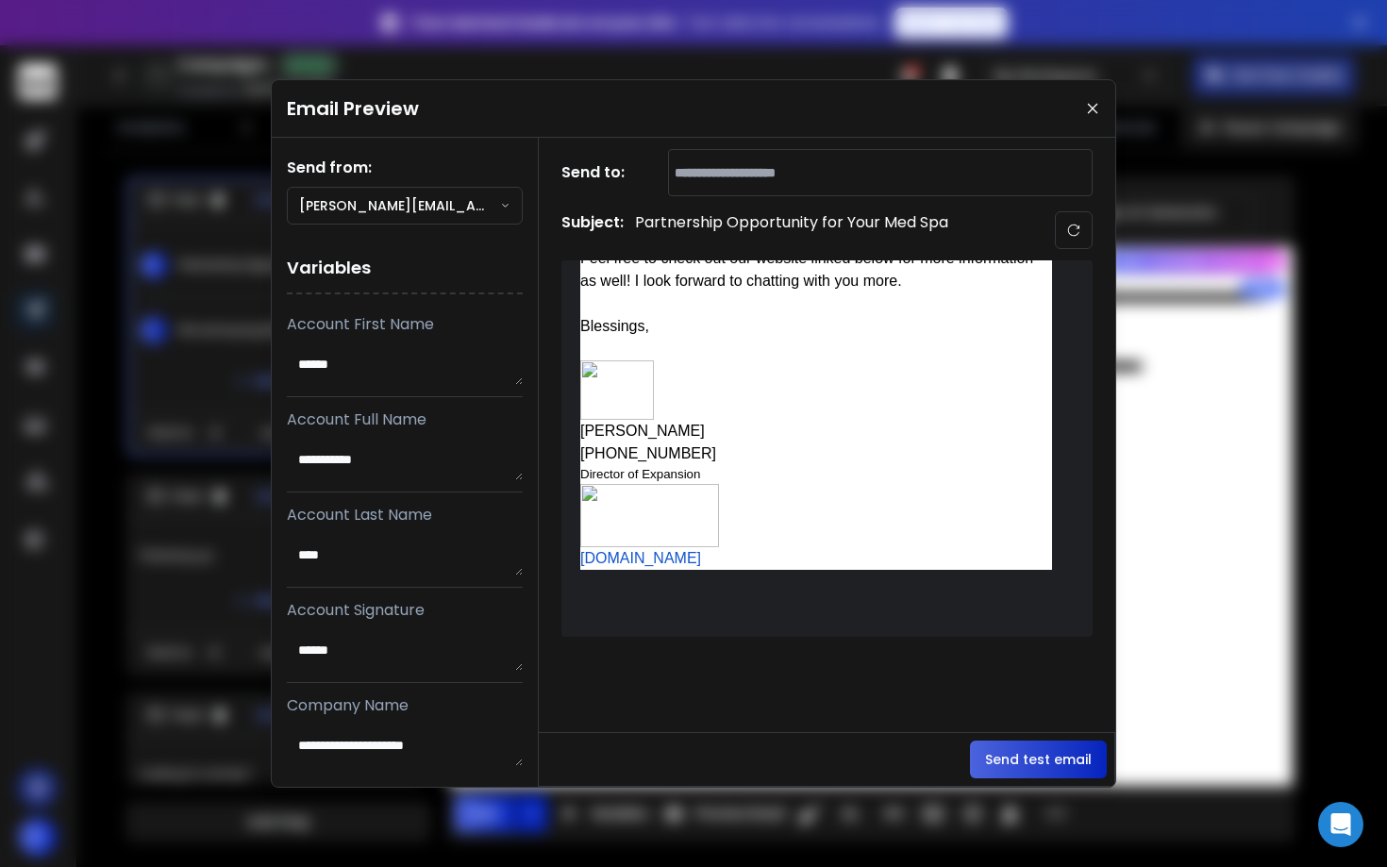
click at [1088, 110] on icon at bounding box center [1092, 108] width 15 height 15
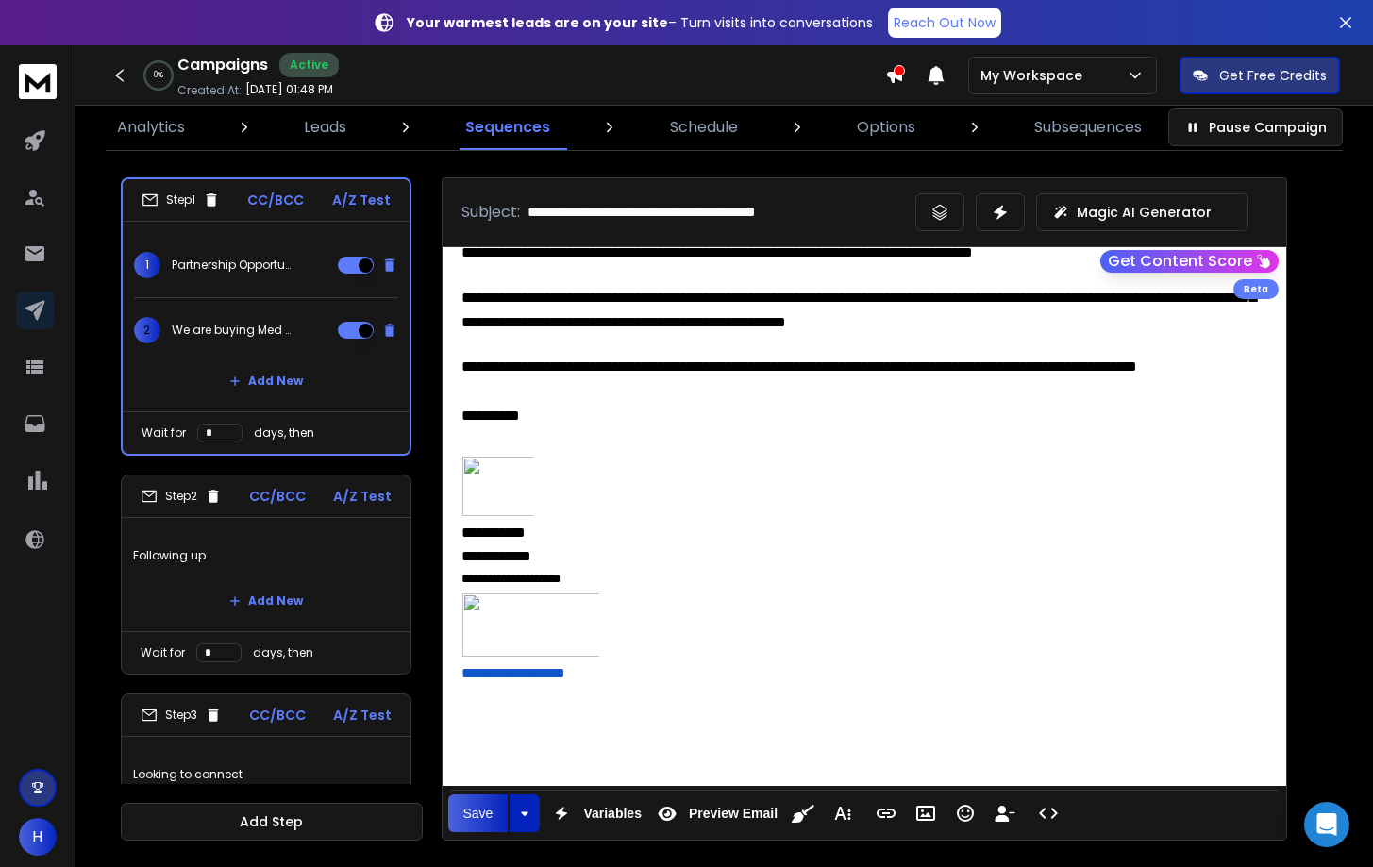
click at [304, 561] on p "Following up" at bounding box center [266, 555] width 266 height 53
type input "**********"
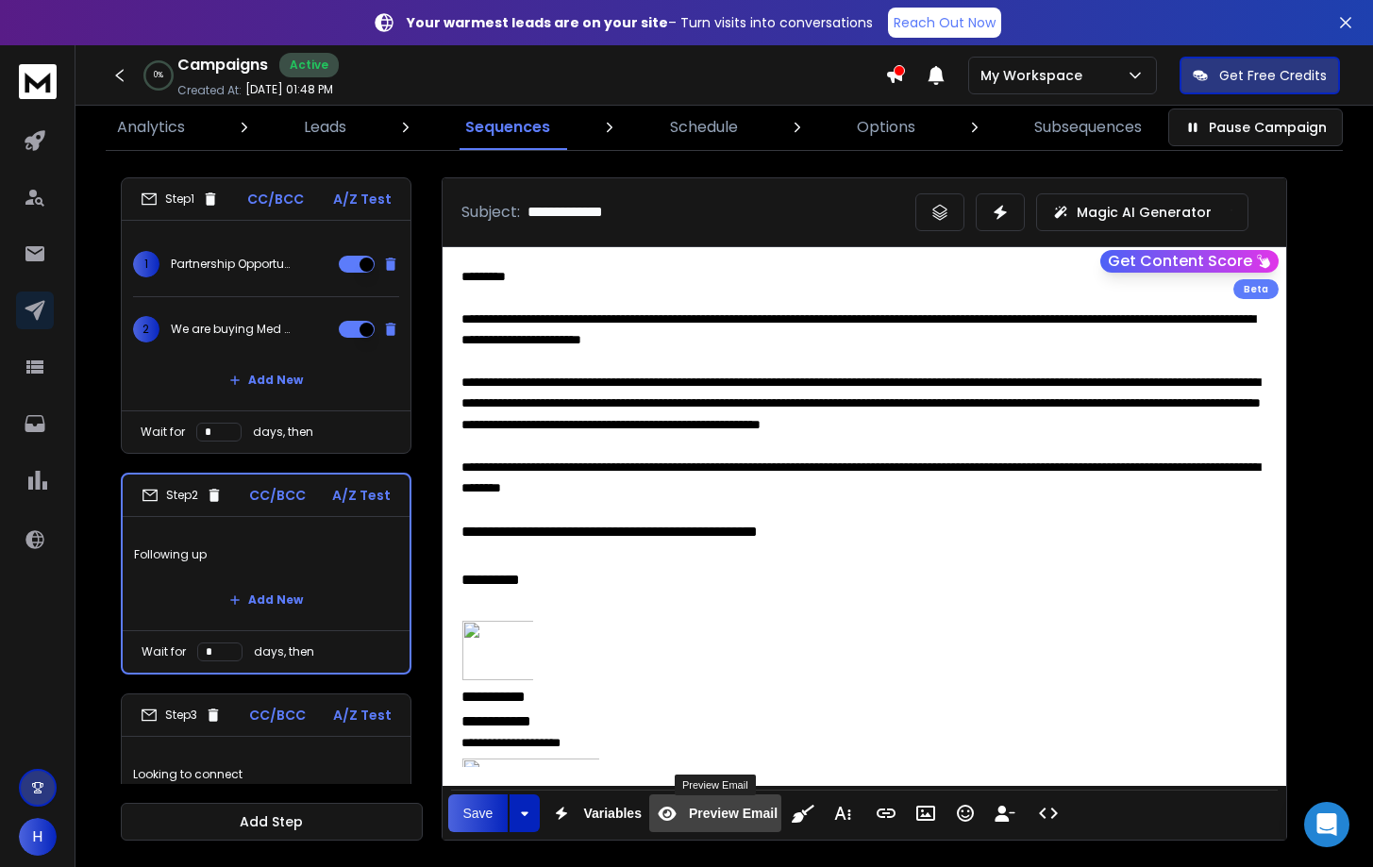
click at [719, 797] on button "Preview Email Preview Email" at bounding box center [715, 814] width 132 height 38
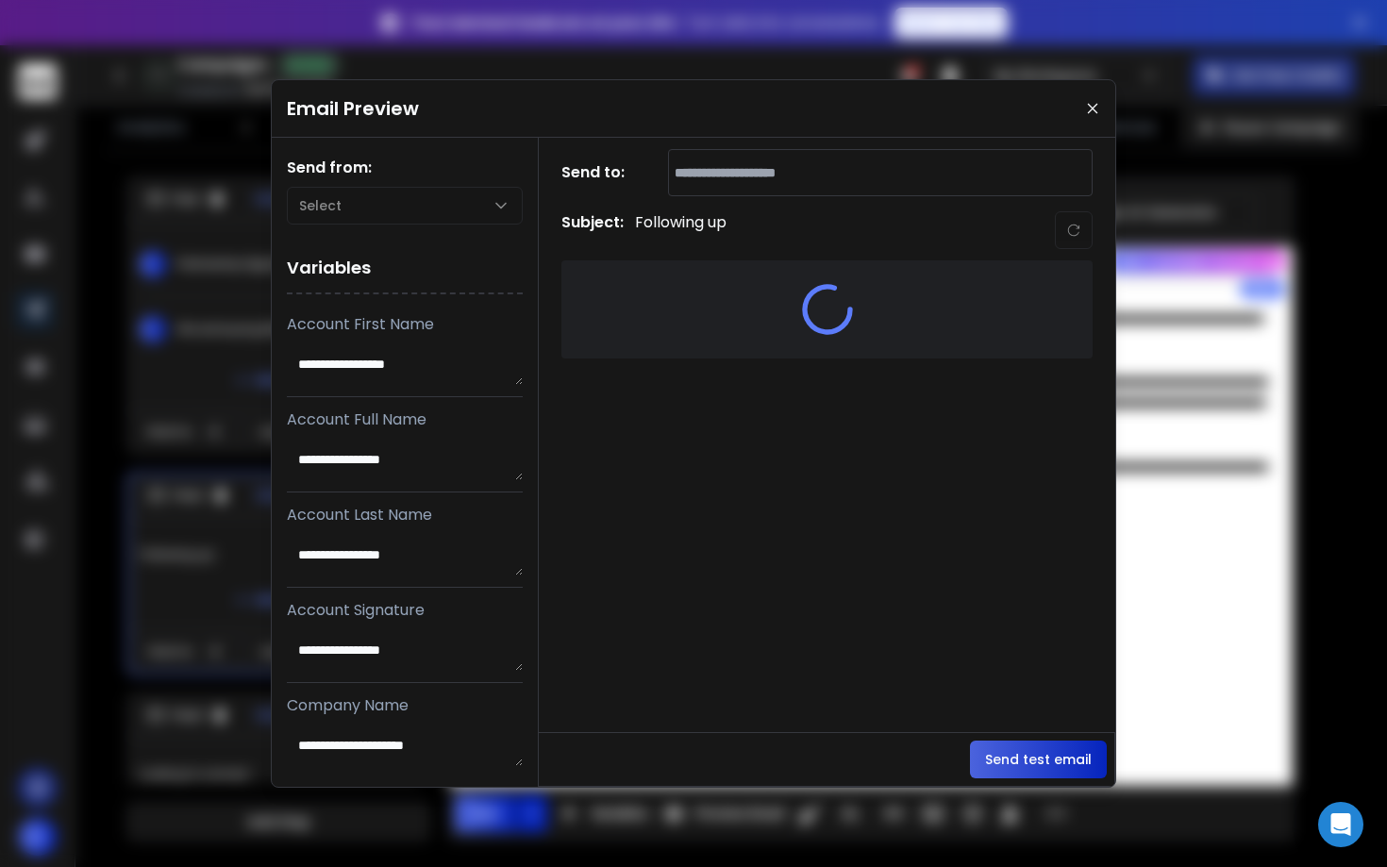
type textarea "**********"
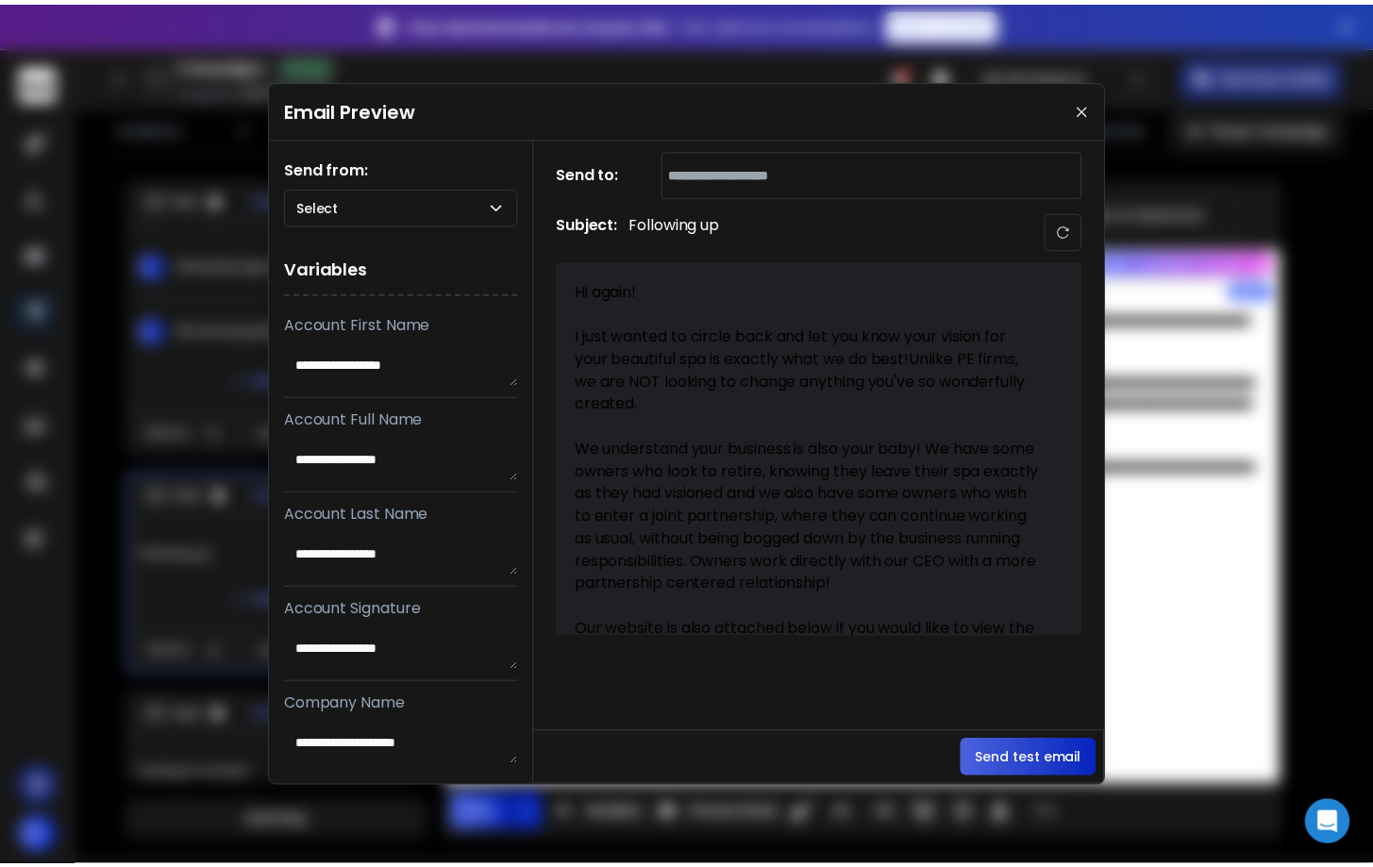
scroll to position [454, 0]
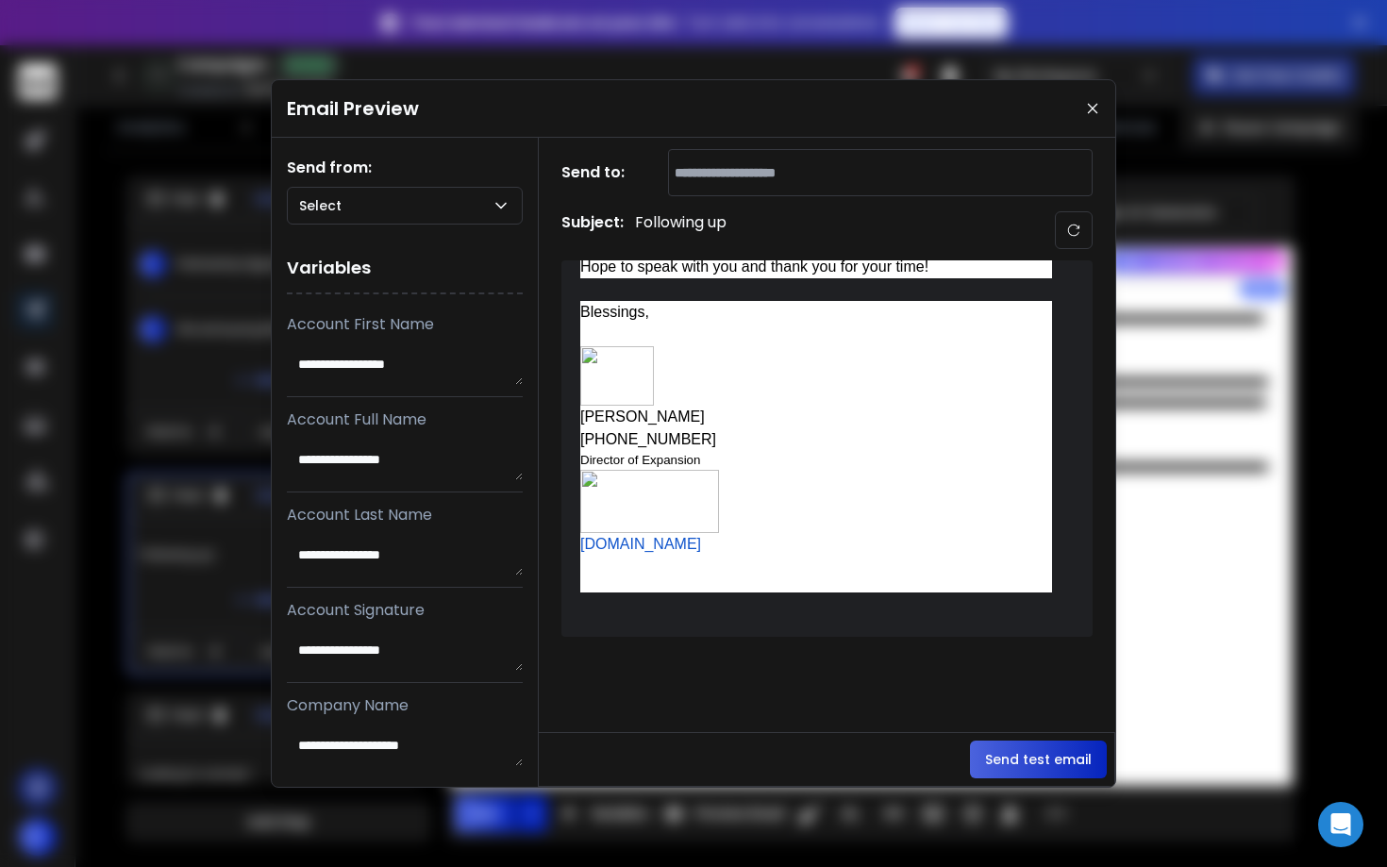
type textarea "******"
type textarea "**********"
type textarea "****"
type textarea "******"
click at [1096, 111] on icon at bounding box center [1093, 108] width 10 height 10
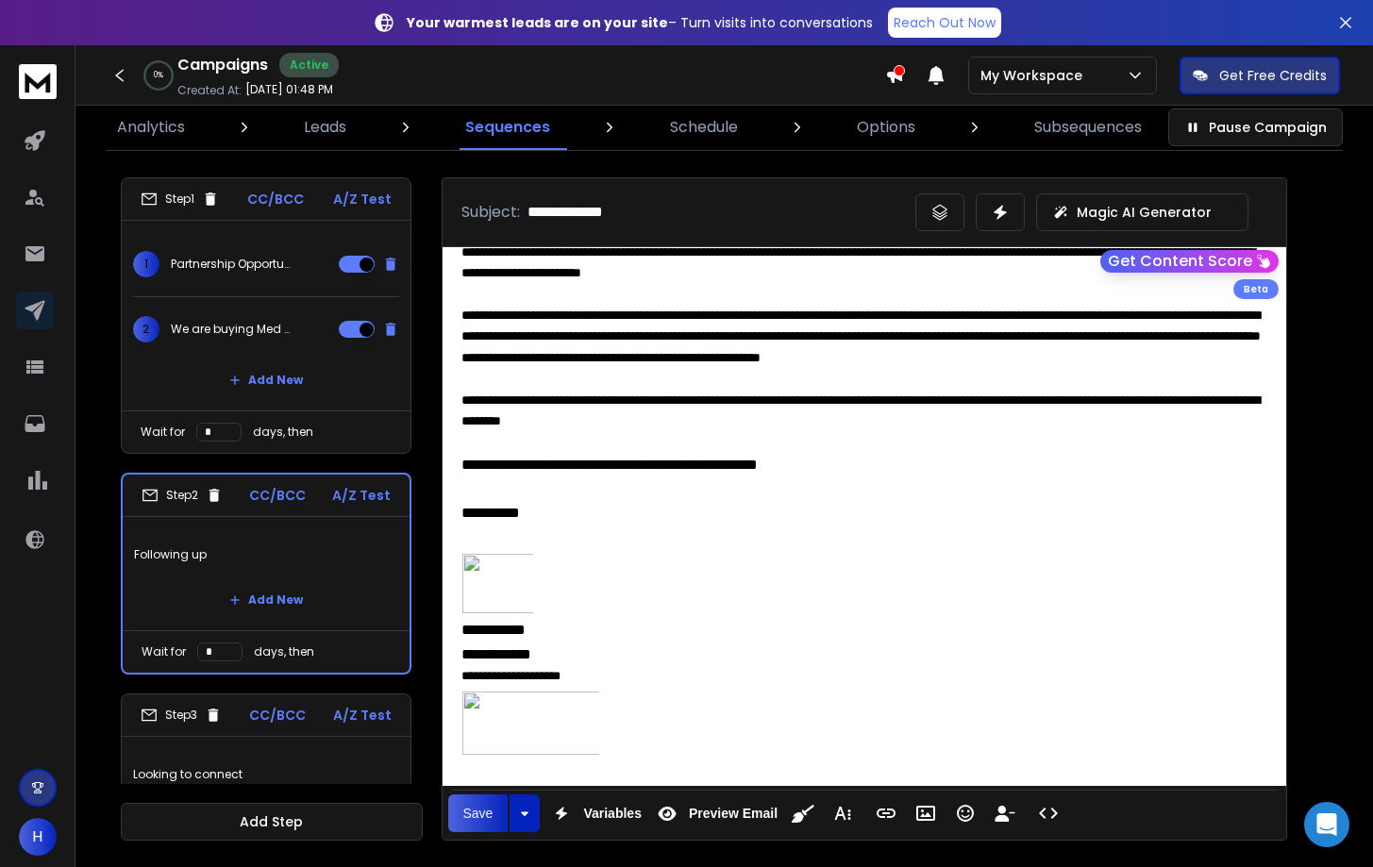
scroll to position [204, 0]
